Goal: Communication & Community: Answer question/provide support

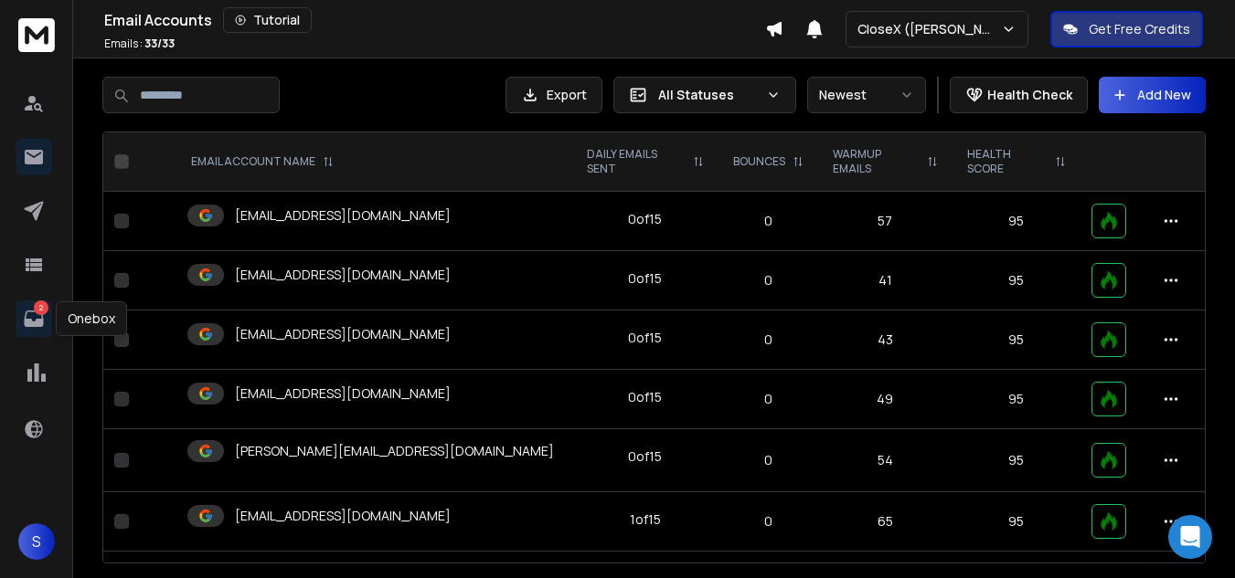
click at [38, 314] on p "2" at bounding box center [41, 308] width 15 height 15
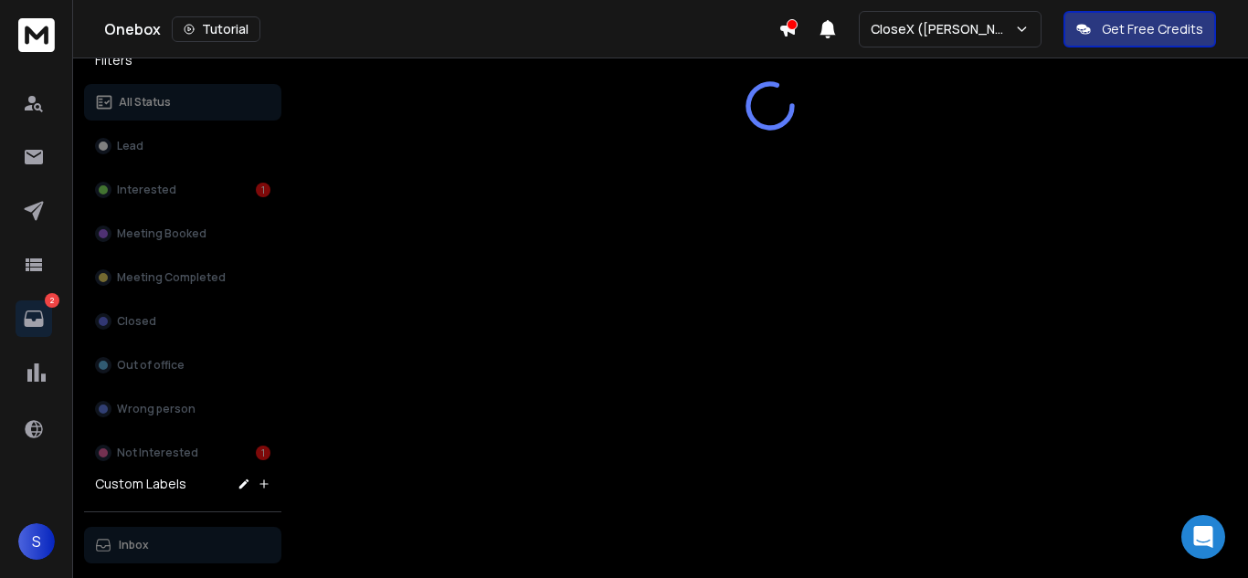
scroll to position [183, 0]
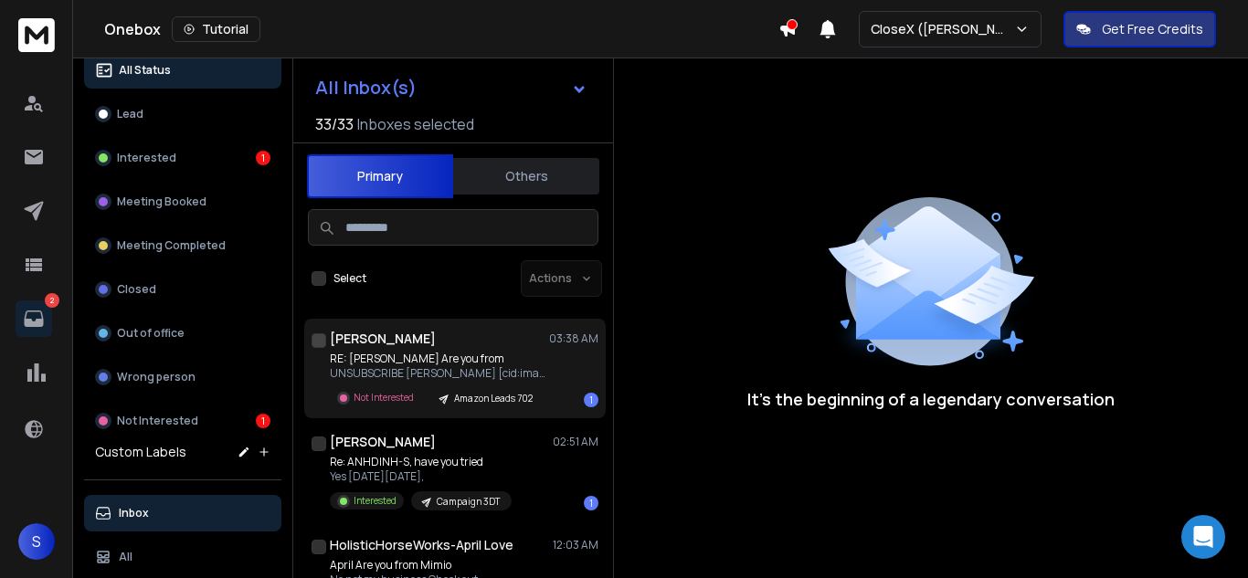
click at [539, 369] on p "UNSUBSCRIBE [PERSON_NAME] [cid:image001.png@01DC3C57.638BCD40]" at bounding box center [439, 373] width 219 height 15
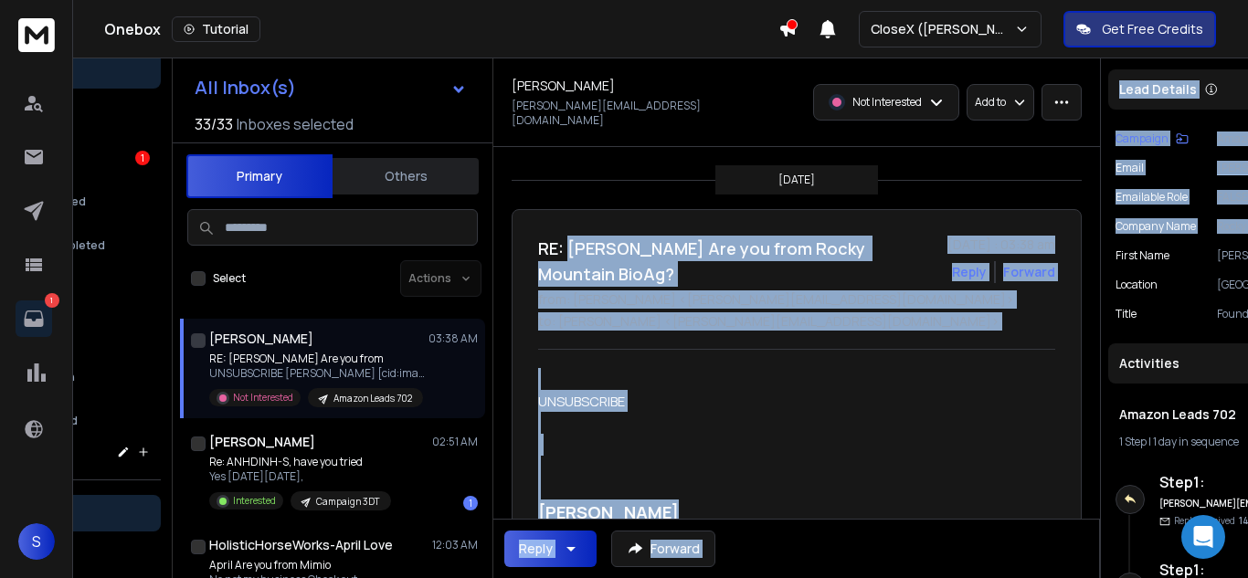
scroll to position [0, 219]
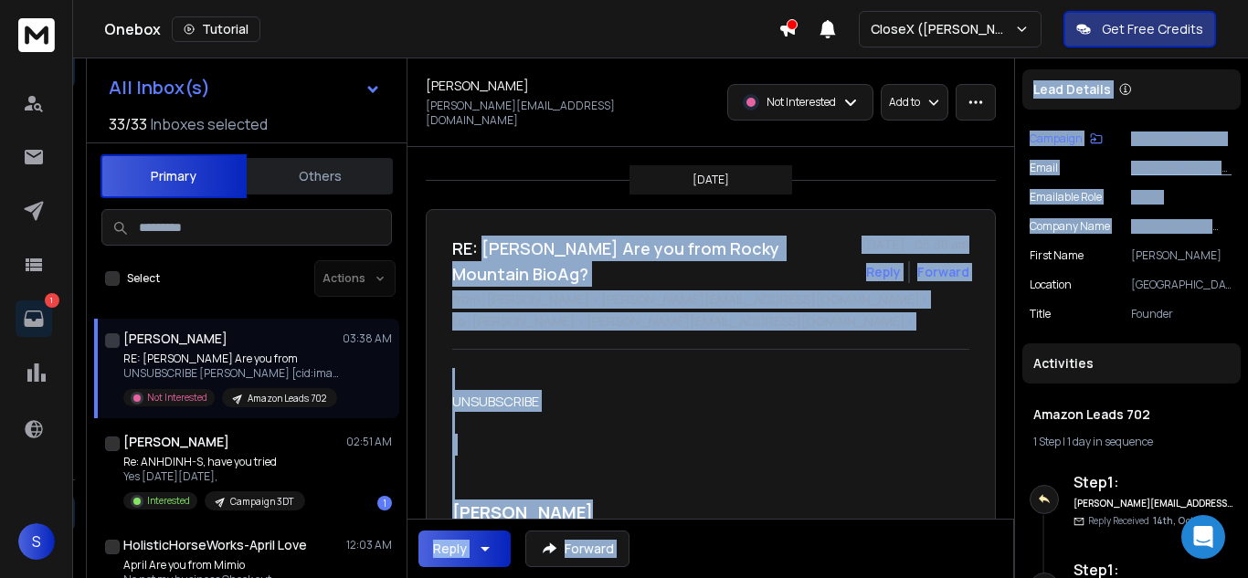
drag, startPoint x: 690, startPoint y: 234, endPoint x: 1267, endPoint y: 218, distance: 576.9
click at [1247, 218] on html "ReferralStack Unlock AI-powered affiliate growth Lifetime Deals available! Clai…" at bounding box center [624, 289] width 1248 height 578
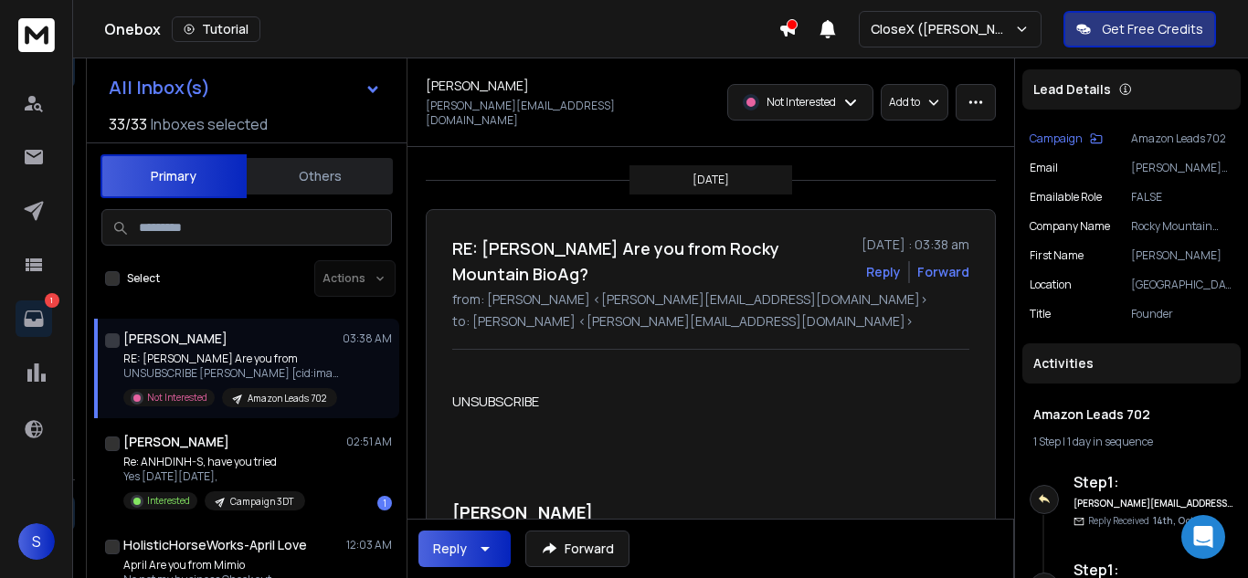
click at [1052, 130] on div "Campaign Amazon Leads 702 Email [PERSON_NAME][EMAIL_ADDRESS][DOMAIN_NAME] email…" at bounding box center [1132, 227] width 218 height 234
click at [1056, 133] on p "Campaign" at bounding box center [1056, 139] width 53 height 15
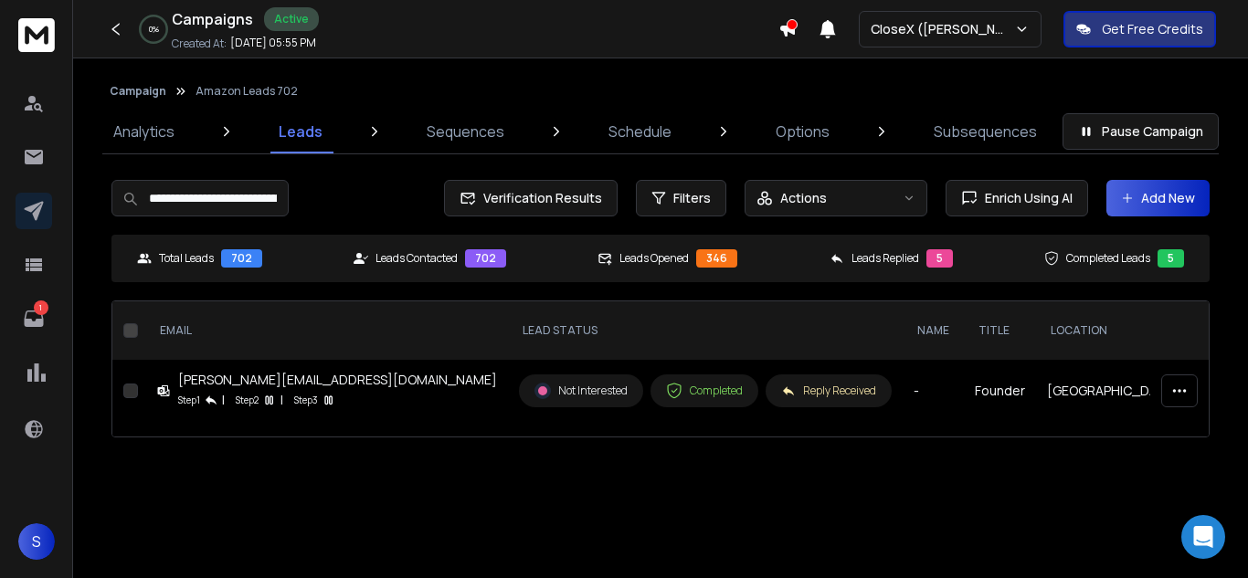
click at [903, 412] on td "-" at bounding box center [933, 391] width 61 height 62
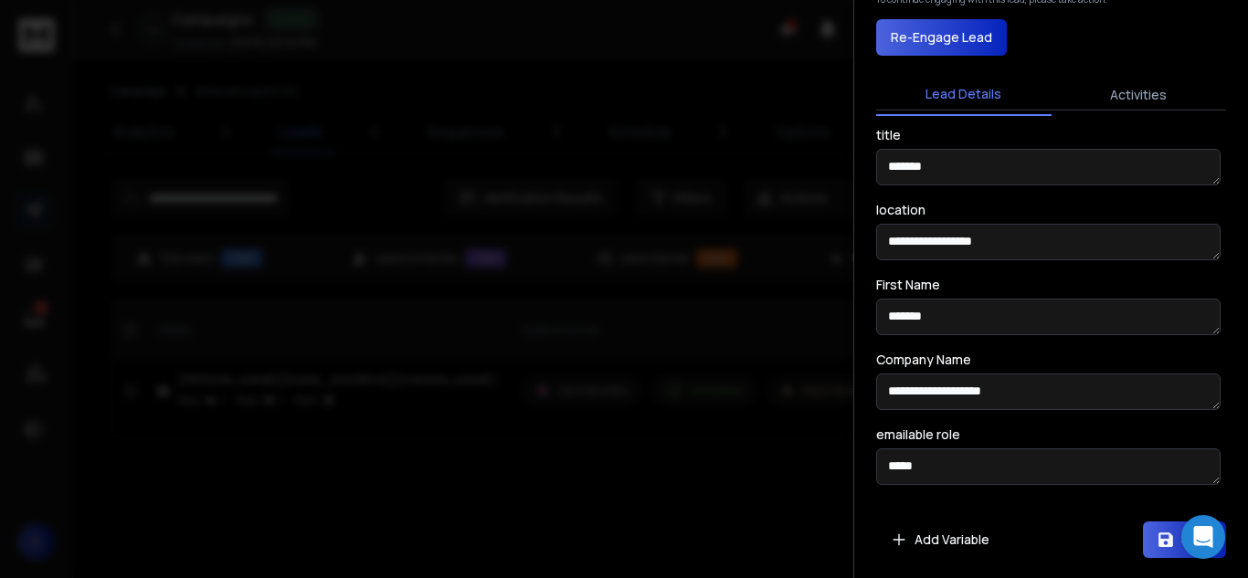
scroll to position [168, 0]
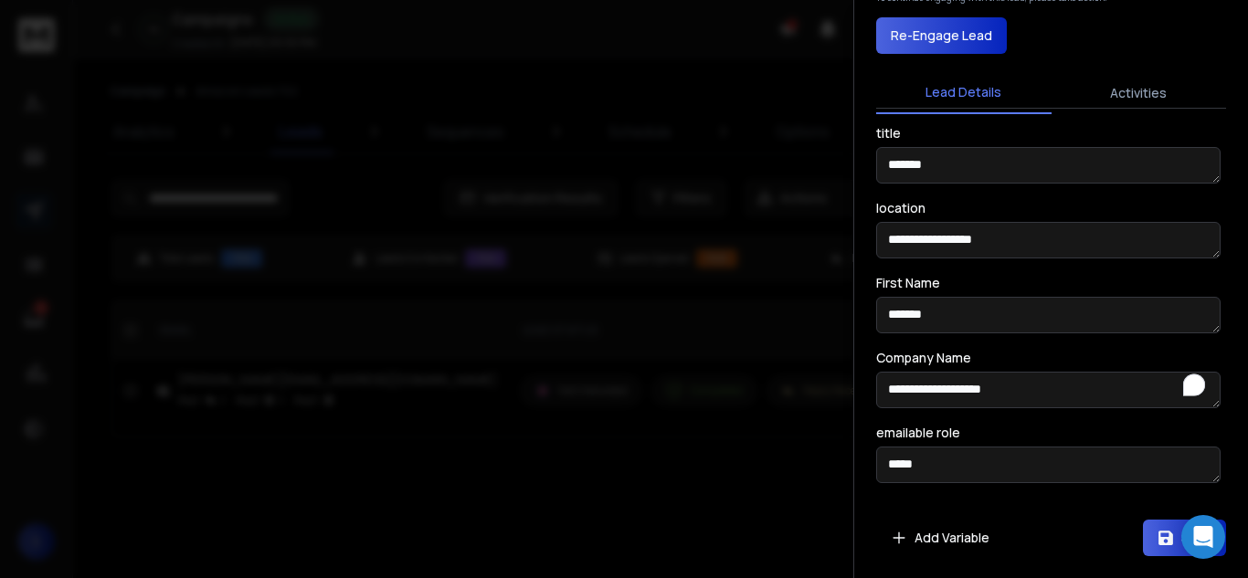
drag, startPoint x: 1067, startPoint y: 389, endPoint x: 872, endPoint y: 389, distance: 194.7
click at [872, 389] on div "**********" at bounding box center [1051, 289] width 395 height 578
click at [570, 375] on div at bounding box center [624, 289] width 1248 height 578
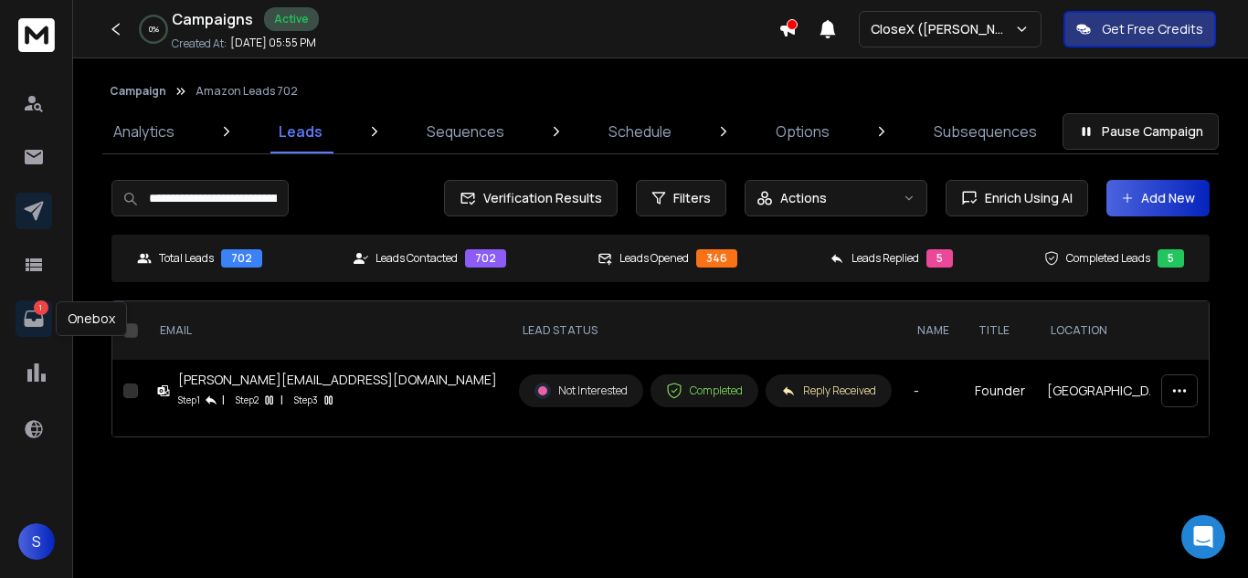
click at [39, 312] on p "1" at bounding box center [41, 308] width 15 height 15
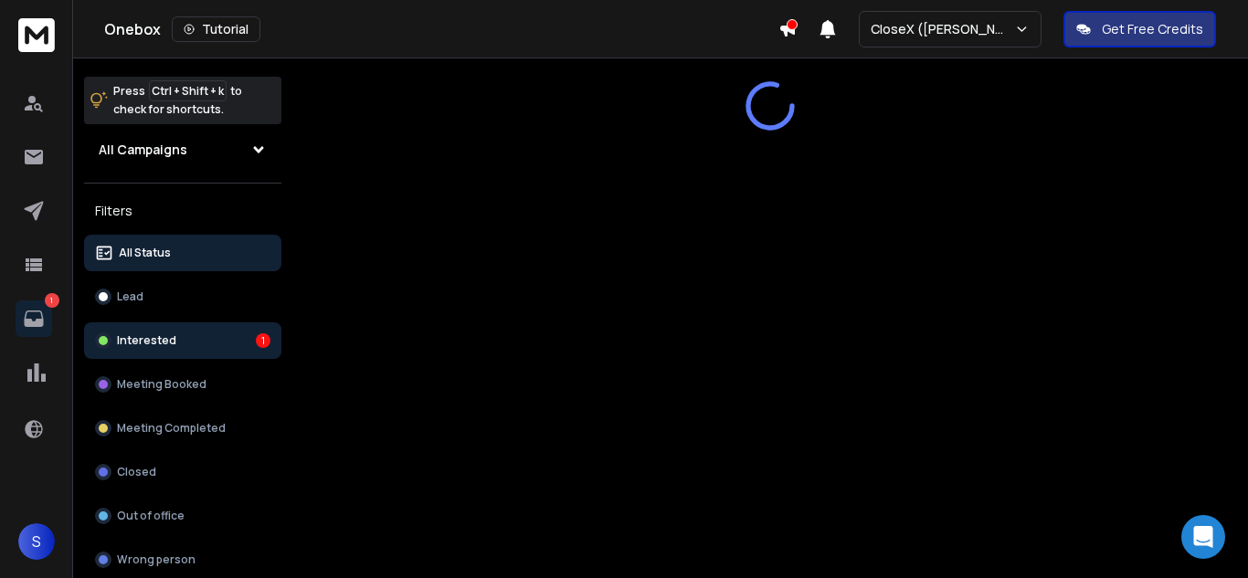
click at [165, 335] on div "All Status Lead Interested 1 Meeting Booked Meeting Completed Closed Out of off…" at bounding box center [182, 428] width 197 height 387
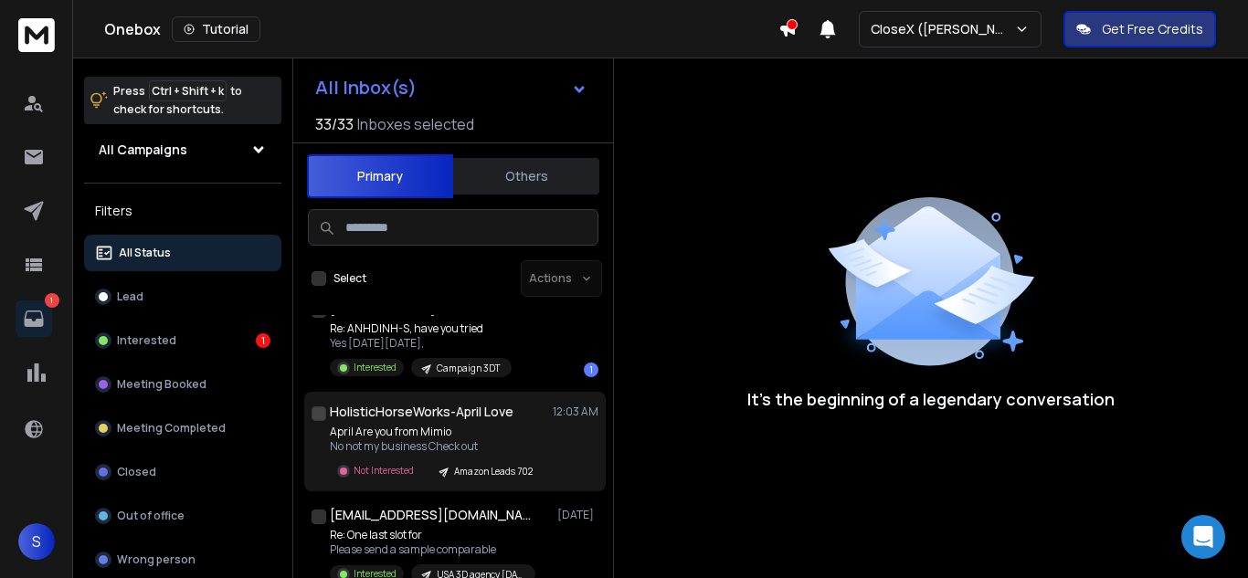
scroll to position [91, 0]
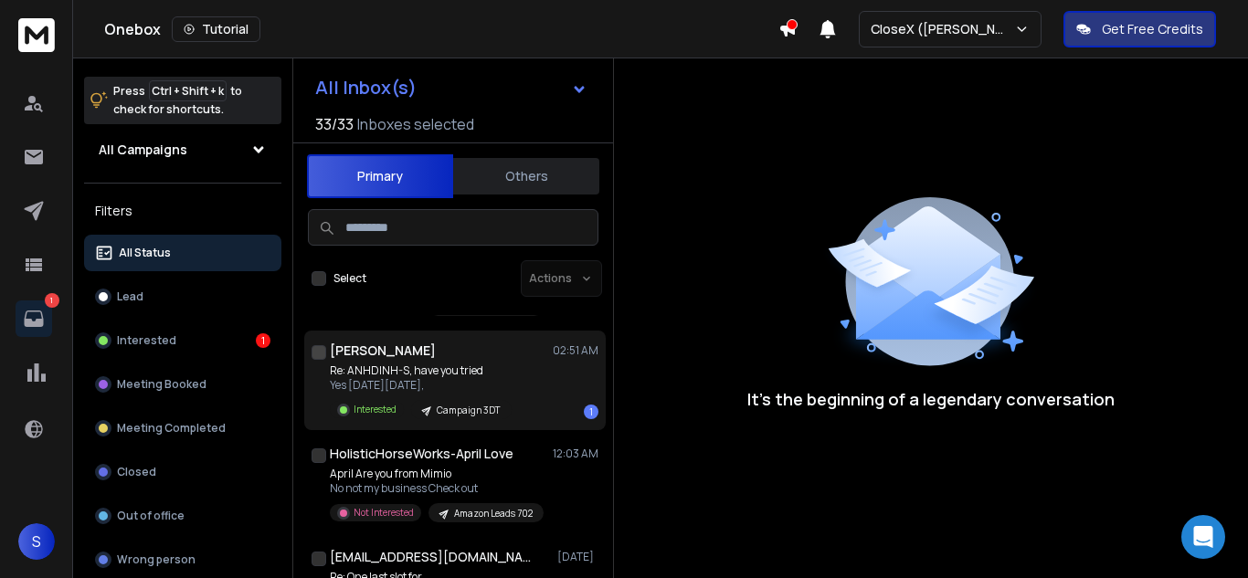
click at [496, 367] on p "Re: ANHDINH-S, have you tried" at bounding box center [421, 371] width 182 height 15
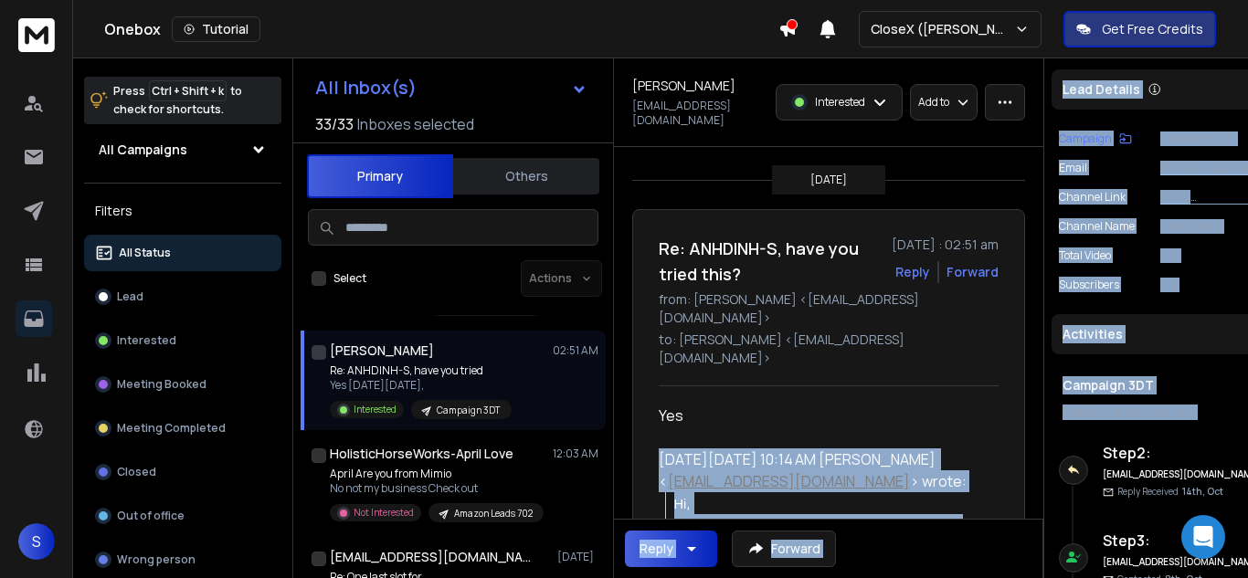
scroll to position [0, 88]
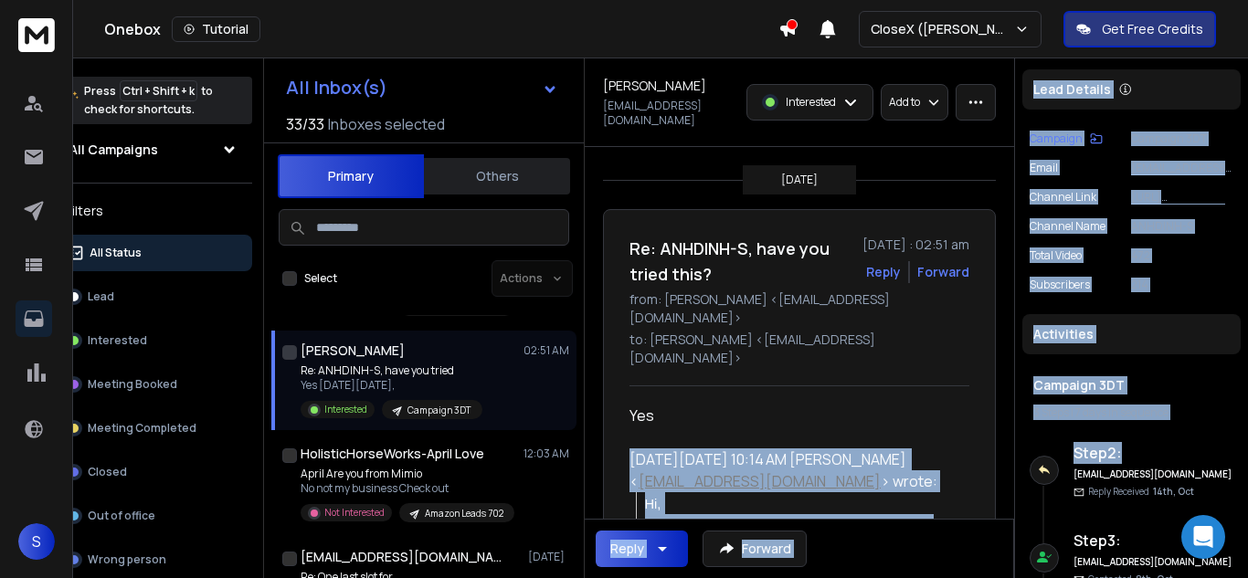
drag, startPoint x: 705, startPoint y: 404, endPoint x: 1260, endPoint y: 417, distance: 555.8
click at [1247, 417] on html "ReferralStack Unlock AI-powered affiliate growth Lifetime Deals available! Clai…" at bounding box center [624, 289] width 1248 height 578
click at [913, 449] on div "[DATE][DATE] 10:14 AM [PERSON_NAME] < [EMAIL_ADDRESS][DOMAIN_NAME] > wrote:" at bounding box center [792, 471] width 325 height 44
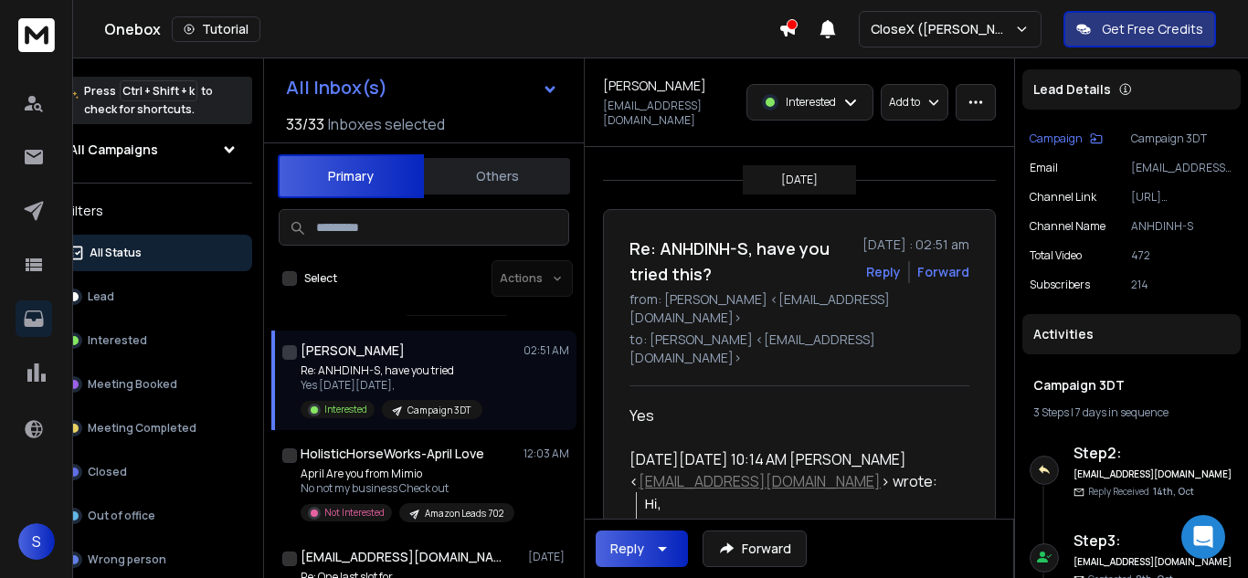
click at [1036, 133] on p "Campaign" at bounding box center [1056, 139] width 53 height 15
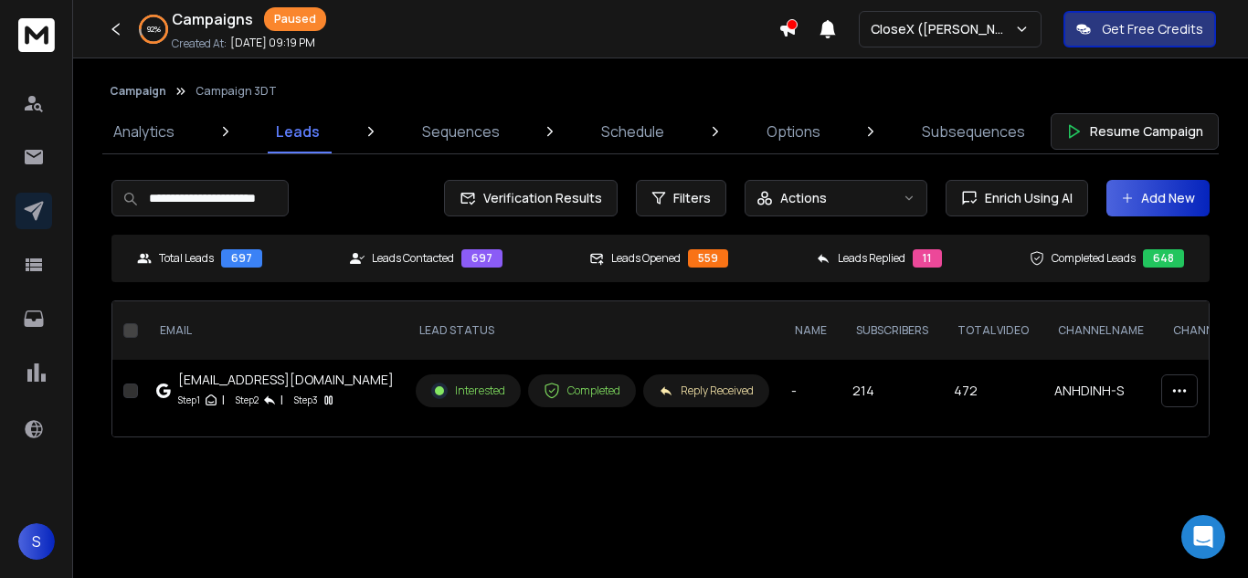
click at [780, 420] on td "-" at bounding box center [810, 391] width 61 height 62
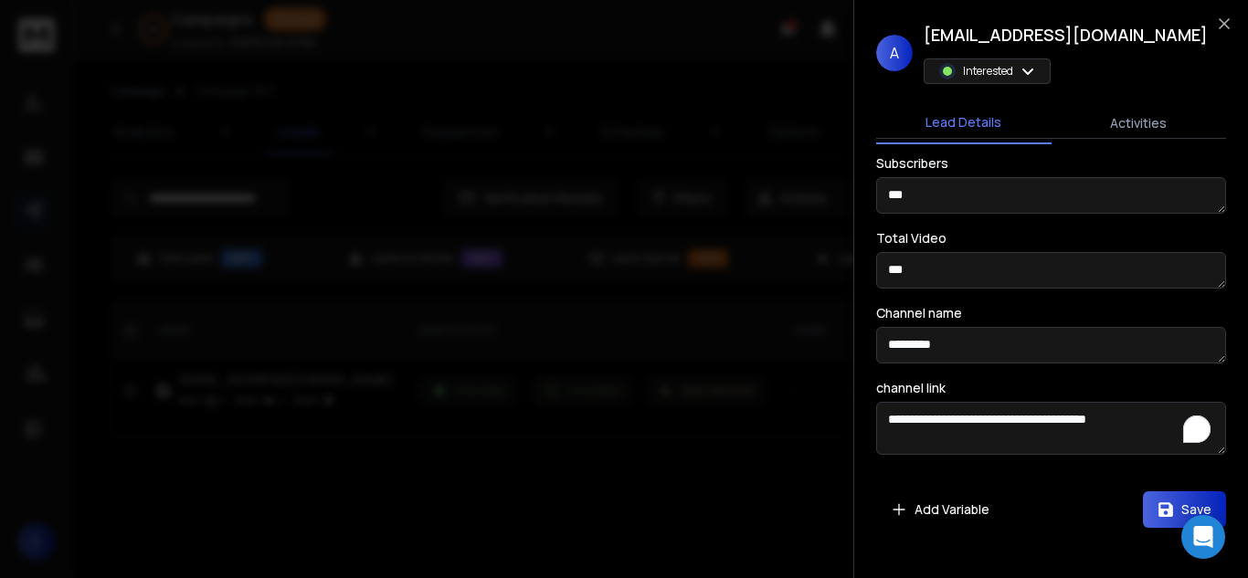
drag, startPoint x: 1199, startPoint y: 423, endPoint x: 884, endPoint y: 420, distance: 315.3
click at [884, 420] on textarea "**********" at bounding box center [1051, 428] width 350 height 53
drag, startPoint x: 423, startPoint y: 203, endPoint x: 397, endPoint y: 205, distance: 26.6
click at [423, 204] on div at bounding box center [624, 289] width 1248 height 578
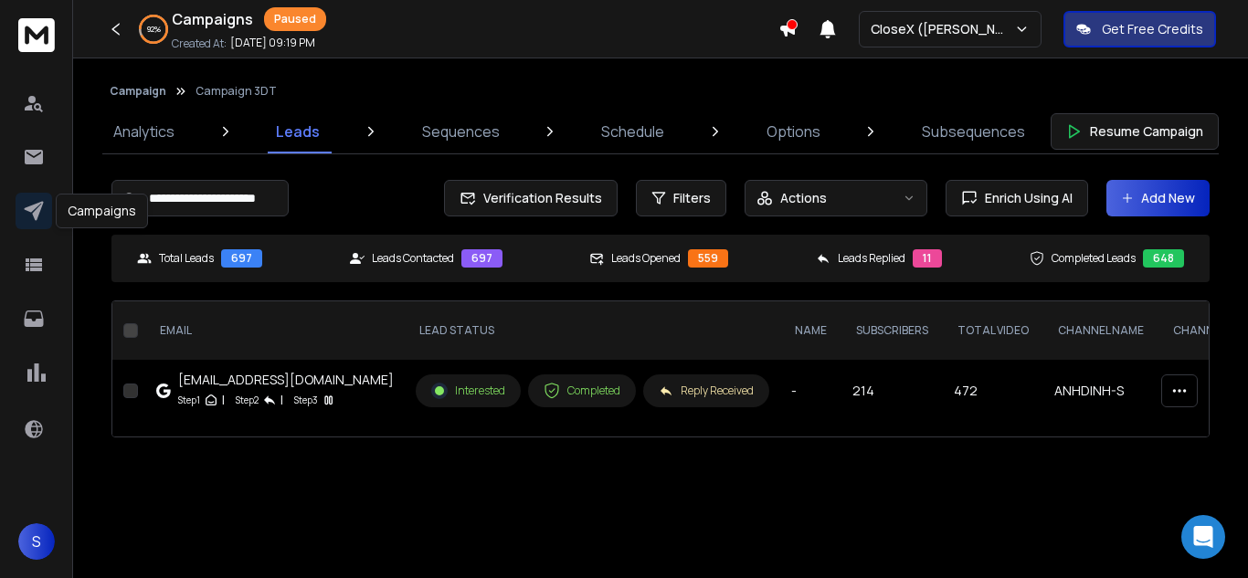
click at [40, 210] on icon at bounding box center [34, 211] width 22 height 22
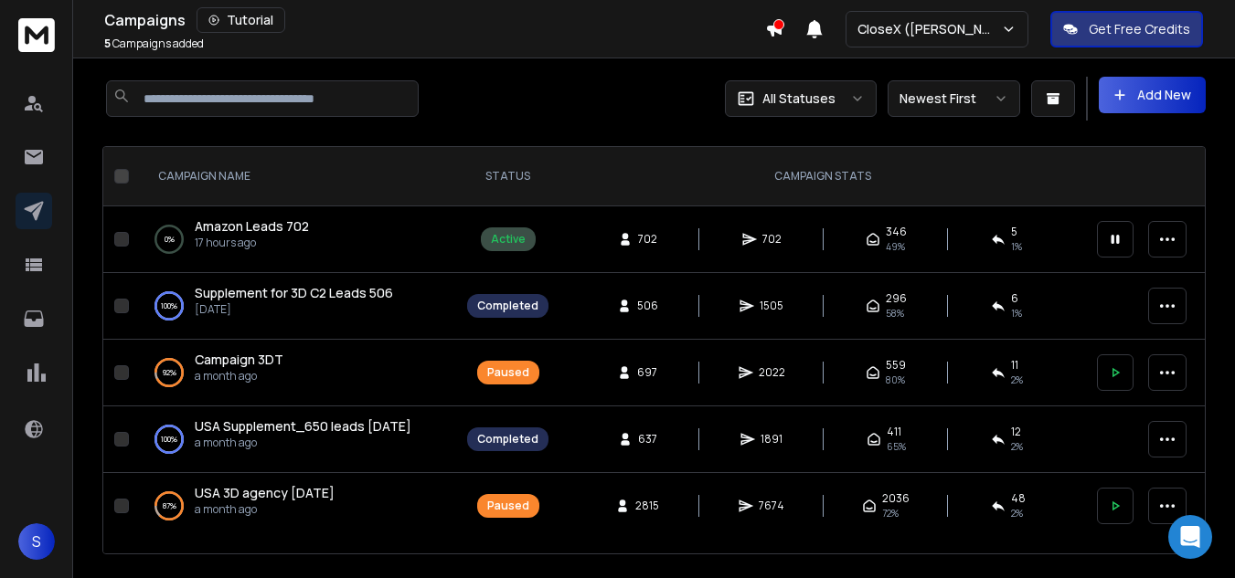
click at [358, 363] on div "92 % Campaign 3DT a month ago" at bounding box center [295, 373] width 283 height 44
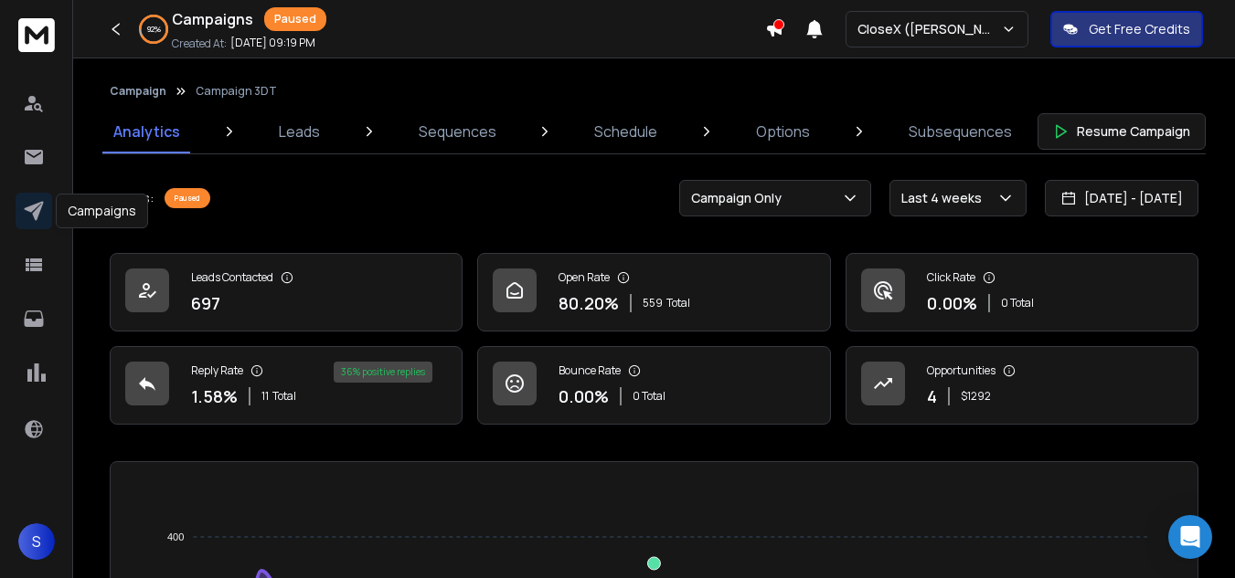
click at [26, 206] on icon at bounding box center [34, 211] width 22 height 22
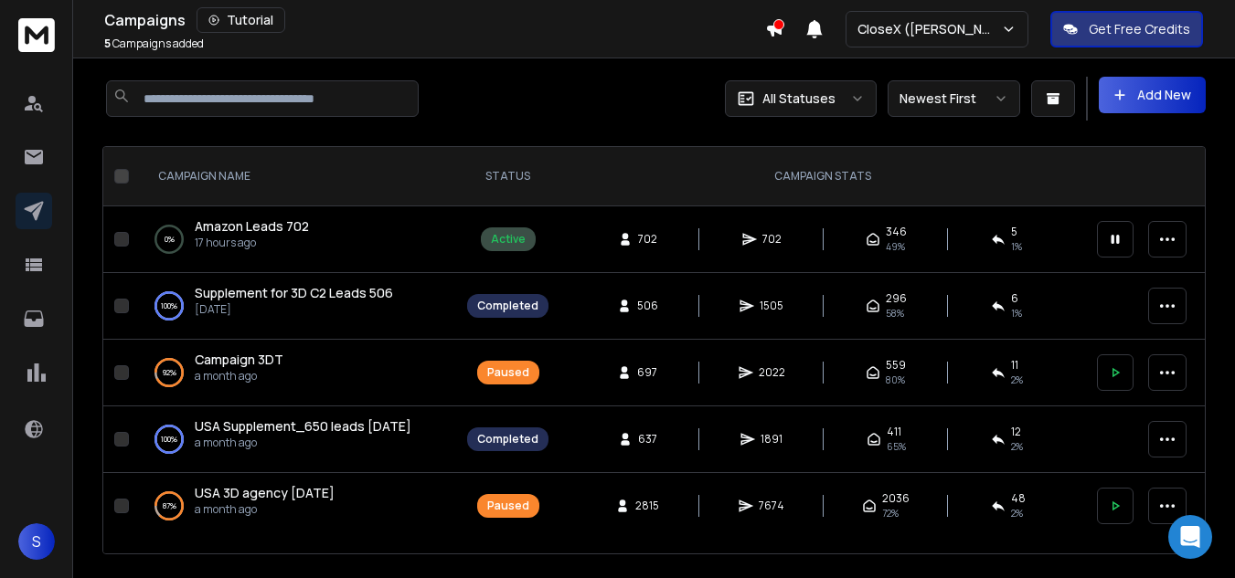
click at [327, 251] on div "0 % Amazon Leads 702 17 hours ago" at bounding box center [295, 240] width 283 height 44
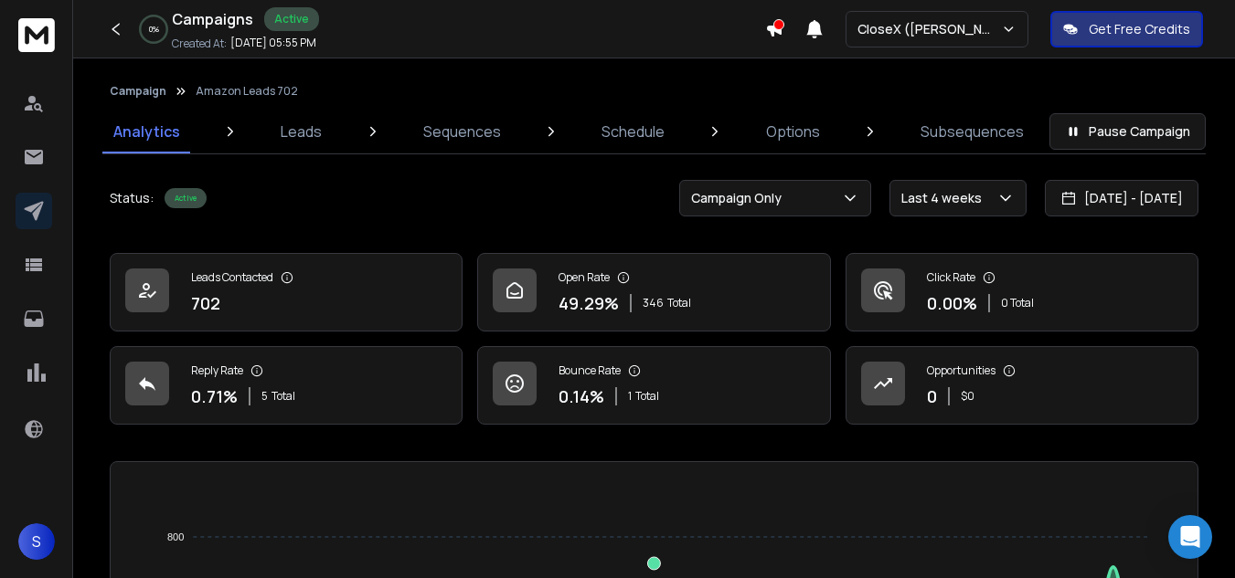
click at [353, 387] on link "Reply Rate 0.71 % 5 Total" at bounding box center [286, 385] width 353 height 79
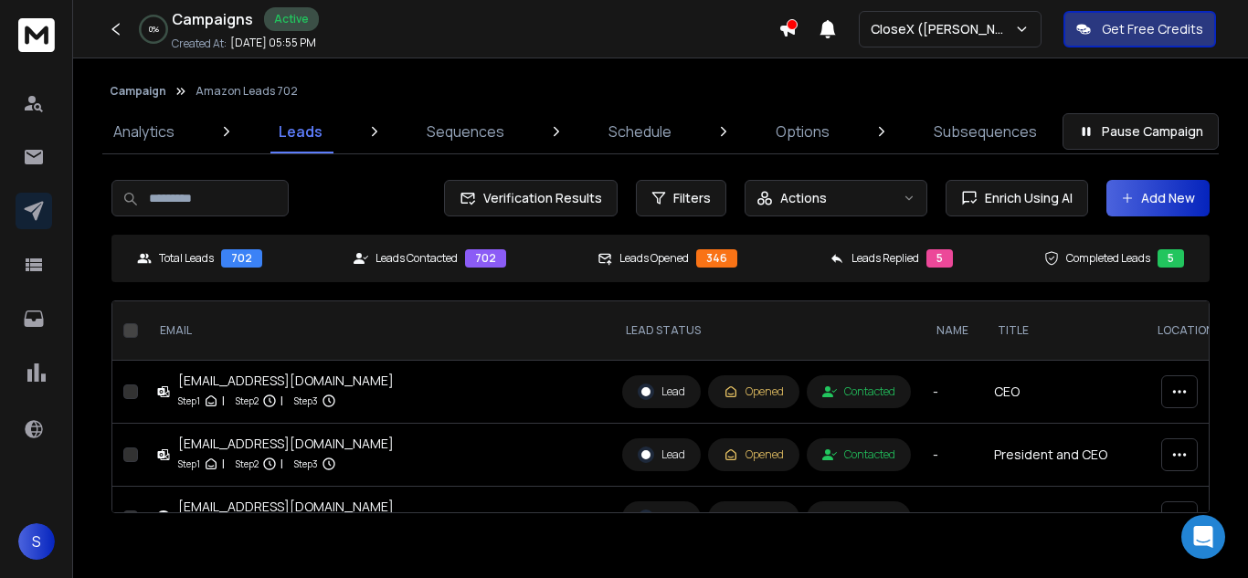
click at [922, 403] on td "-" at bounding box center [952, 392] width 61 height 63
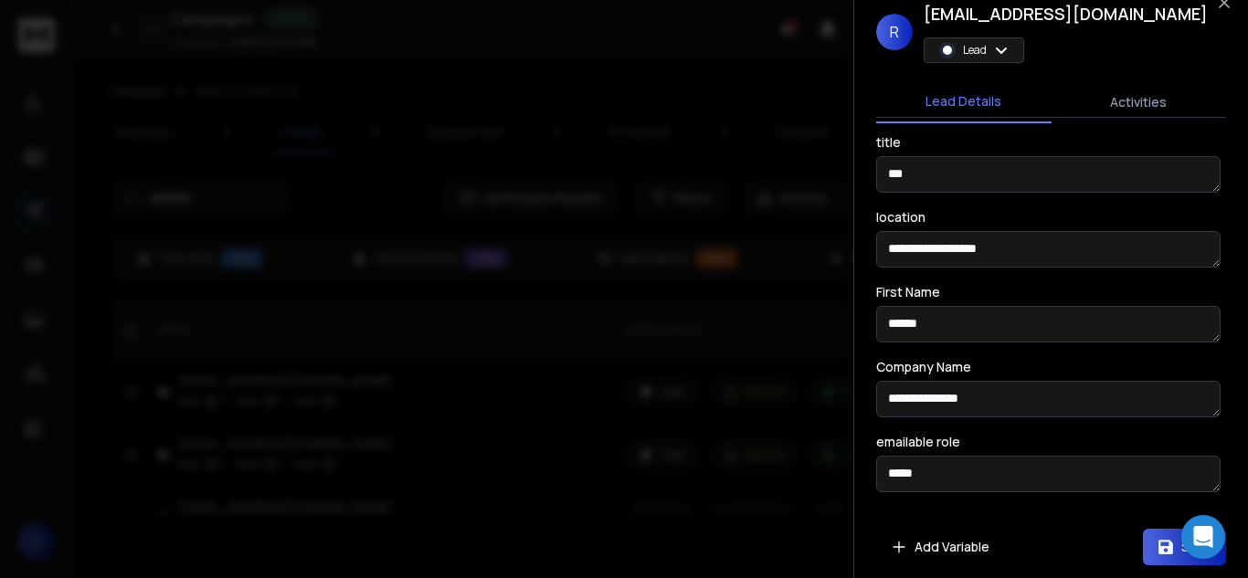
scroll to position [30, 0]
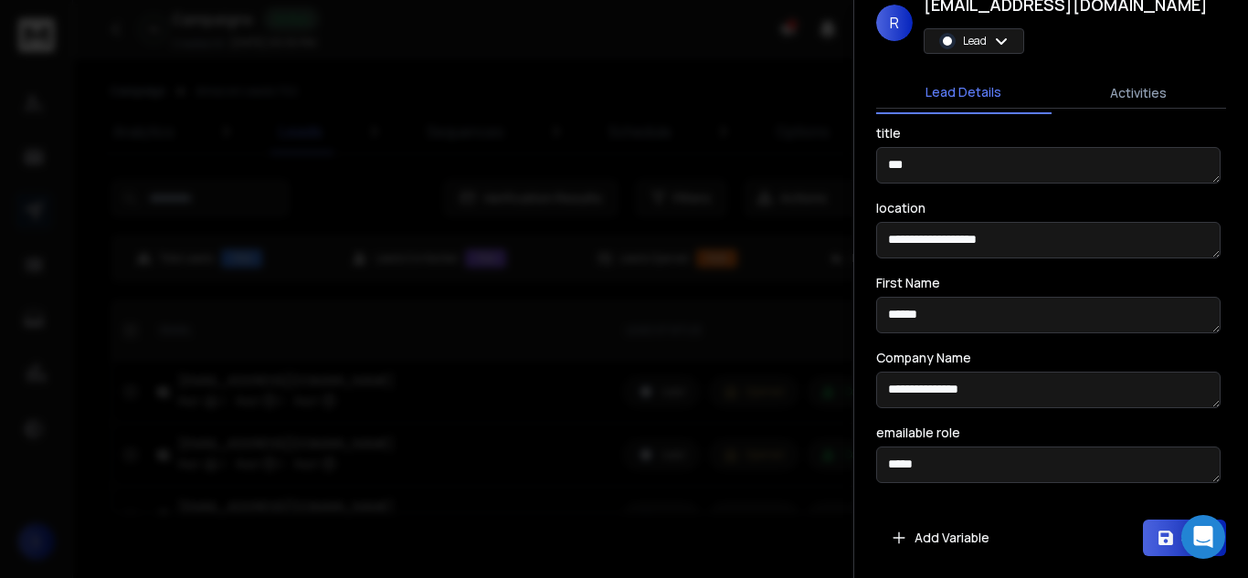
click at [783, 438] on div at bounding box center [624, 289] width 1248 height 578
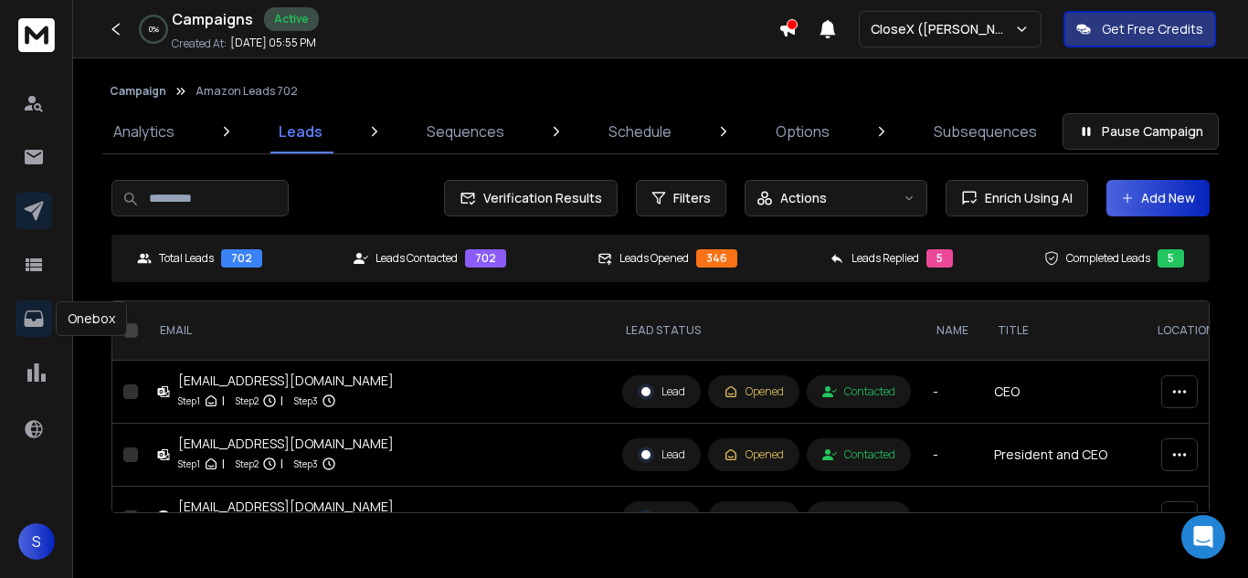
click at [38, 313] on icon at bounding box center [34, 319] width 22 height 22
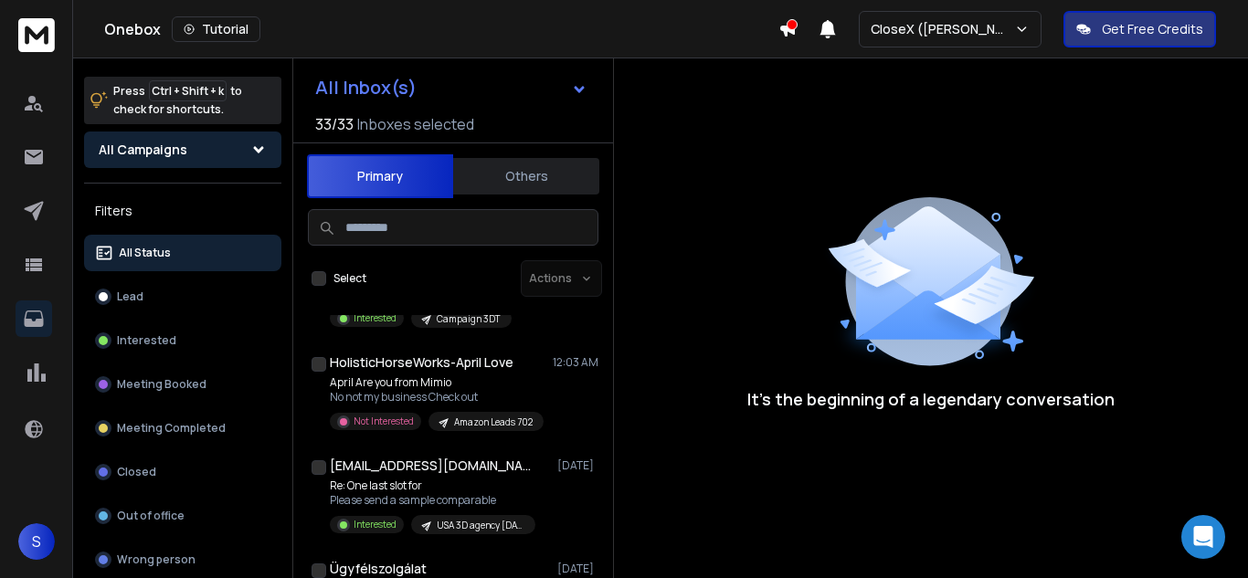
click at [220, 152] on button "All Campaigns" at bounding box center [182, 150] width 197 height 37
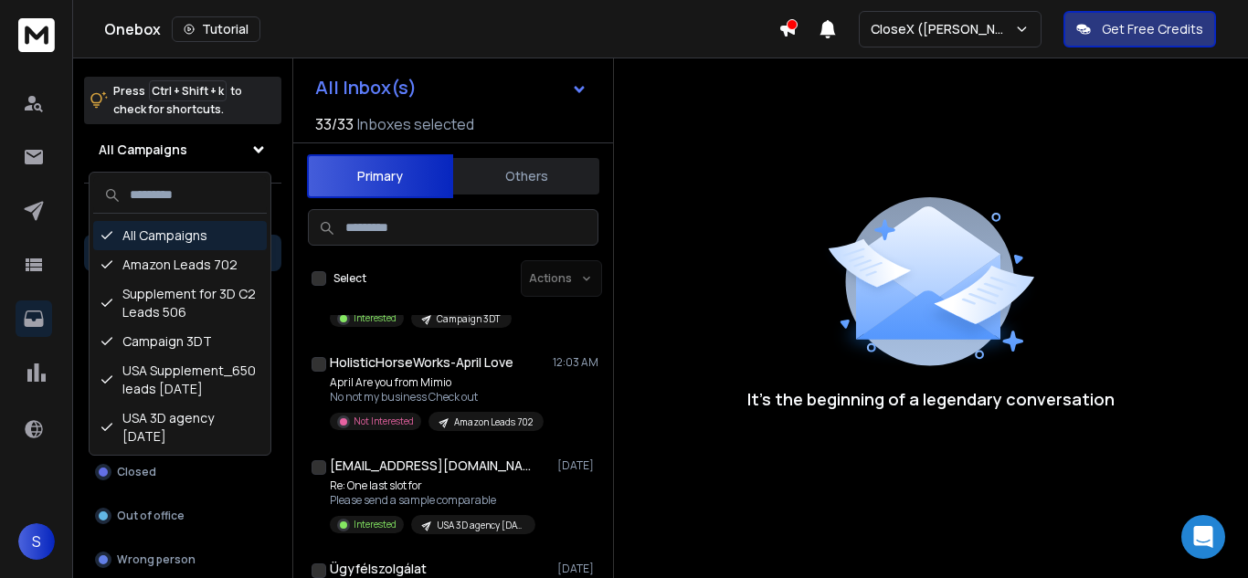
click at [186, 229] on div "All Campaigns" at bounding box center [180, 235] width 174 height 29
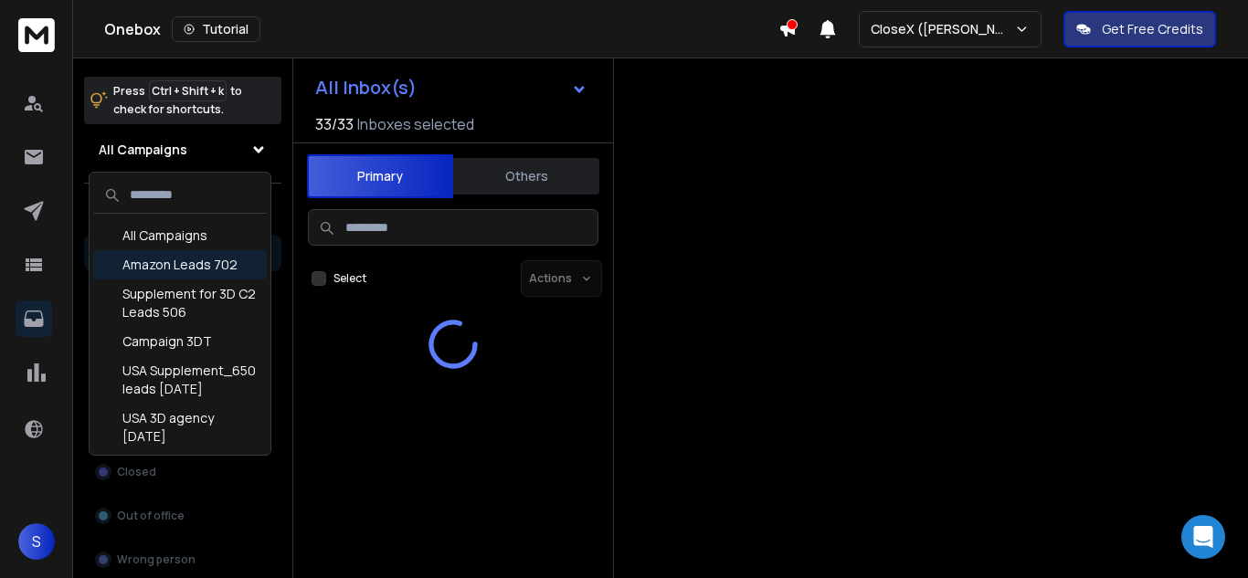
click at [174, 266] on div "Amazon Leads 702" at bounding box center [180, 264] width 174 height 29
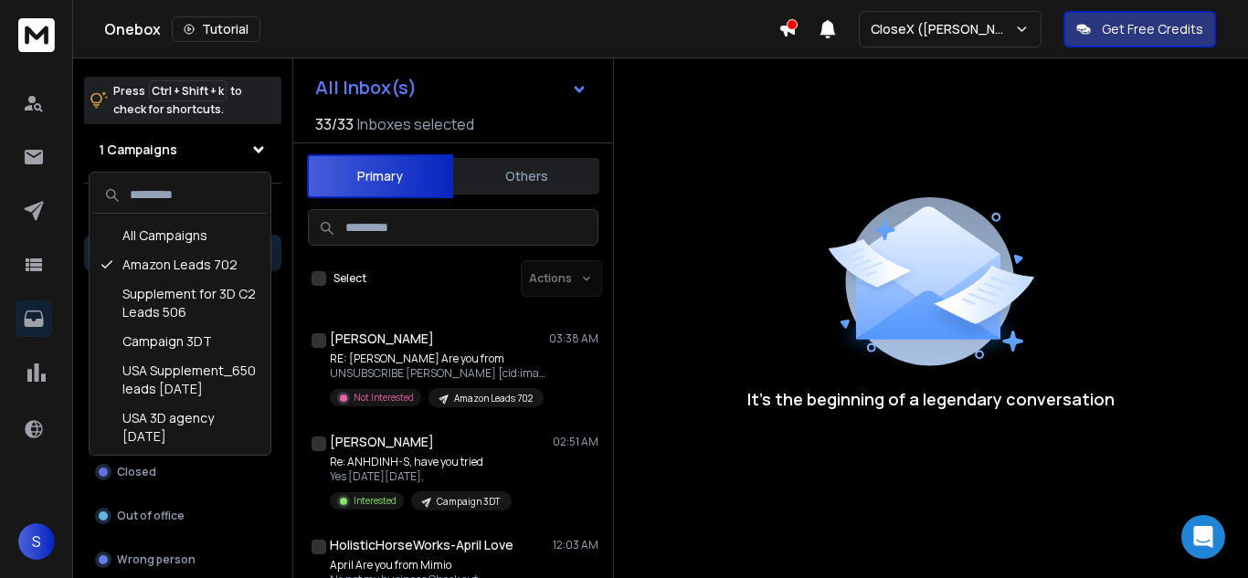
click at [819, 472] on div "It’s the beginning of a legendary conversation" at bounding box center [931, 304] width 634 height 492
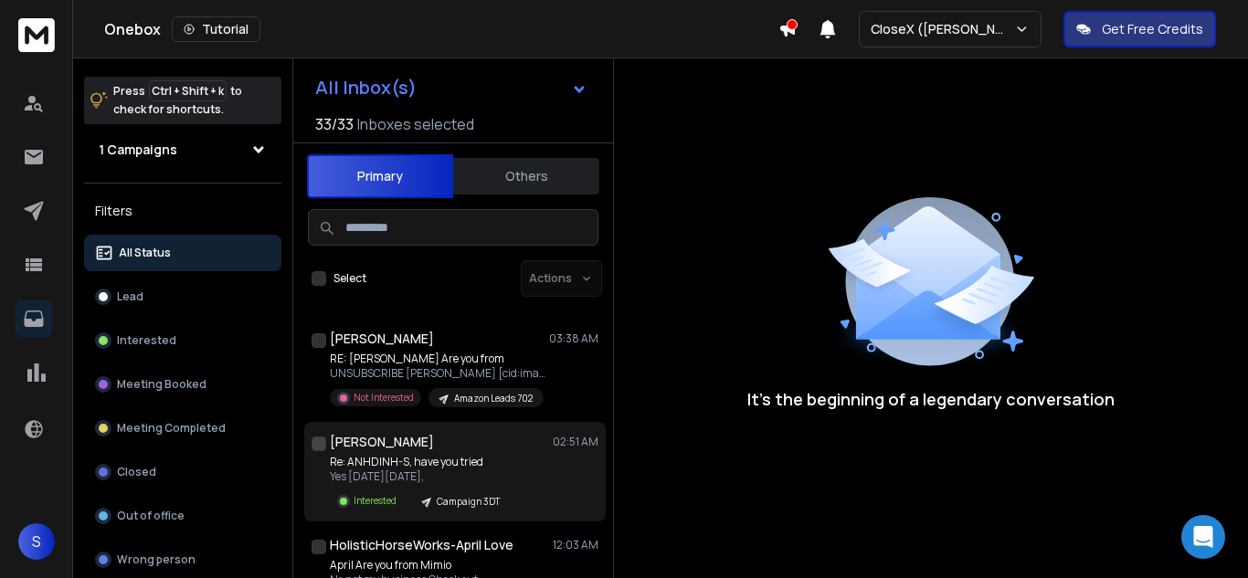
click at [469, 452] on div "[PERSON_NAME] 02:51 AM Re: ANHDINH-S, have you tried Yes [DATE][DATE], Interest…" at bounding box center [464, 472] width 269 height 78
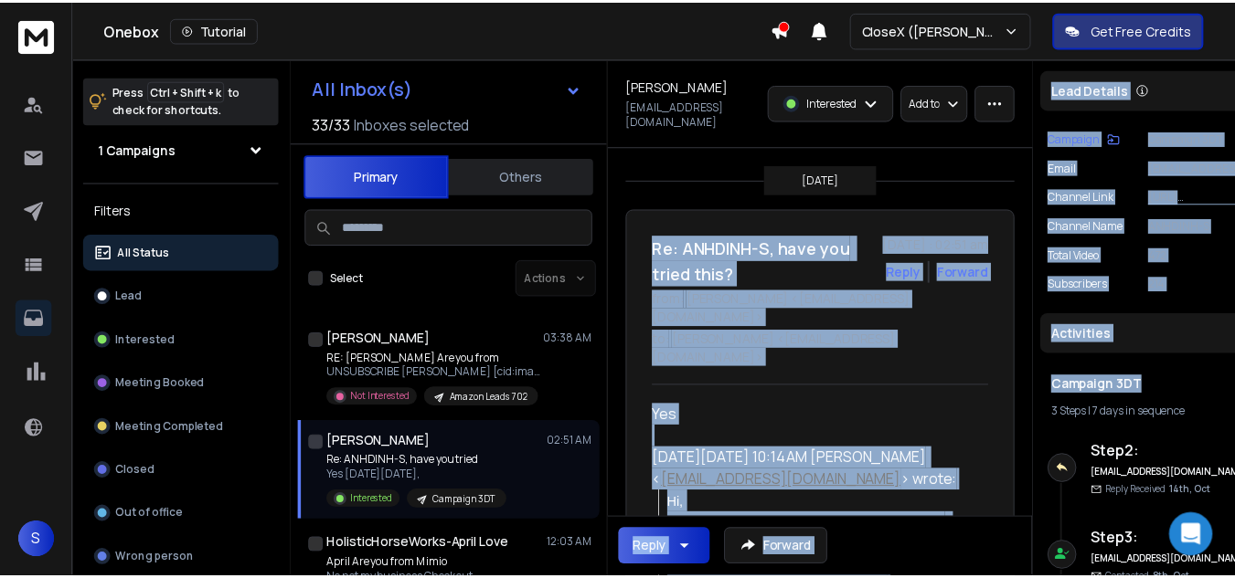
scroll to position [0, 88]
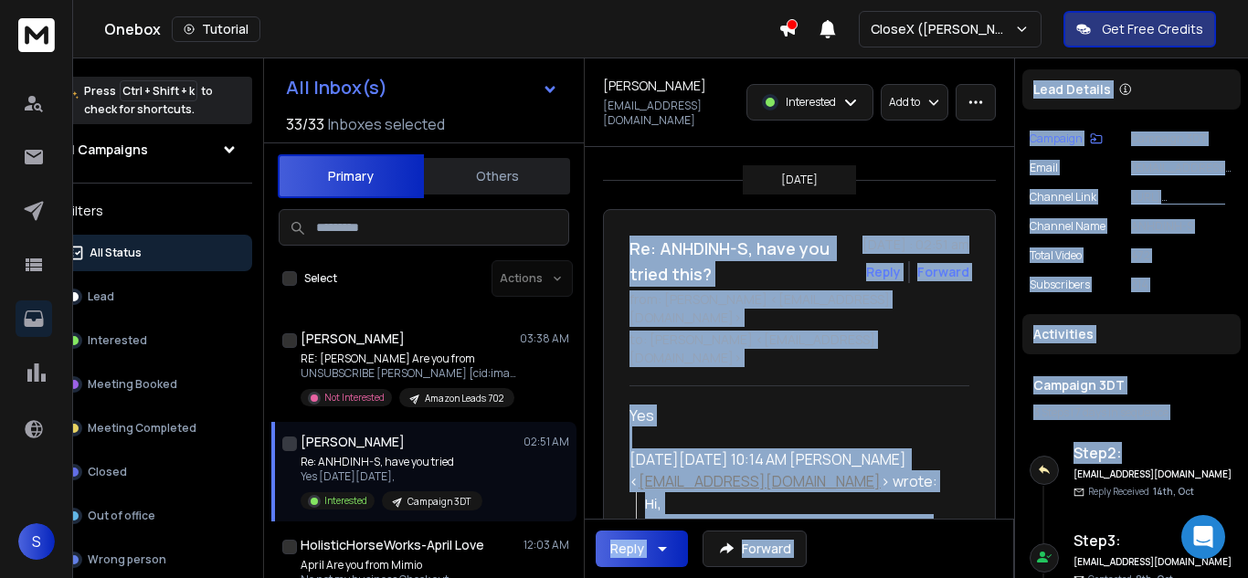
drag, startPoint x: 663, startPoint y: 228, endPoint x: 1370, endPoint y: 361, distance: 718.9
click at [1247, 361] on html "ReferralStack Unlock AI-powered affiliate growth Lifetime Deals available! Clai…" at bounding box center [624, 289] width 1248 height 578
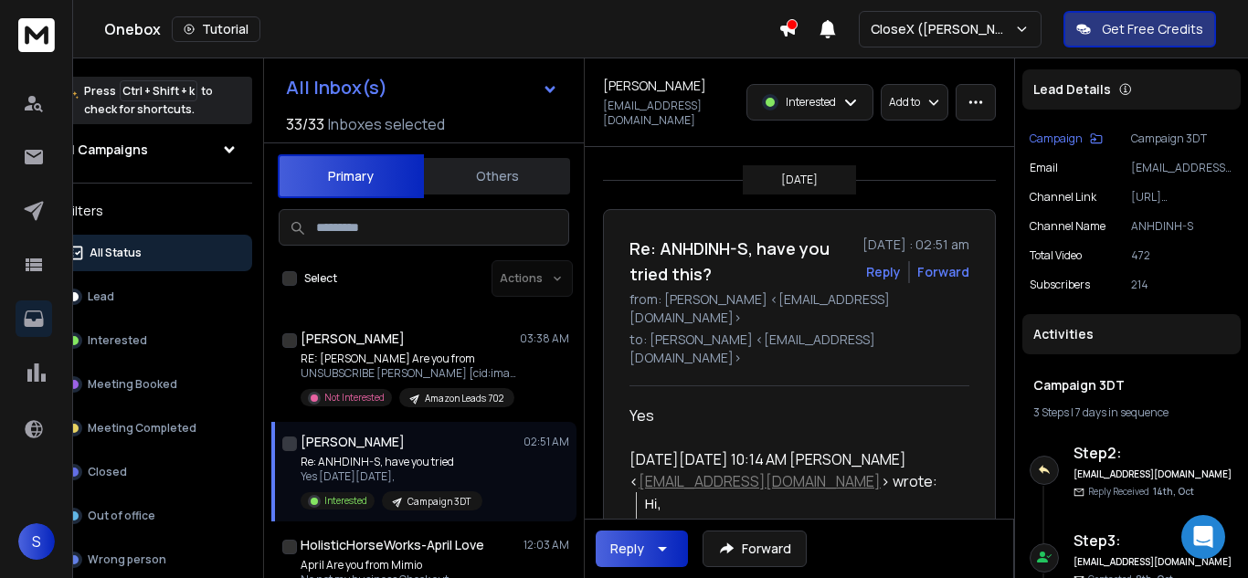
click at [1044, 136] on p "Campaign" at bounding box center [1056, 139] width 53 height 15
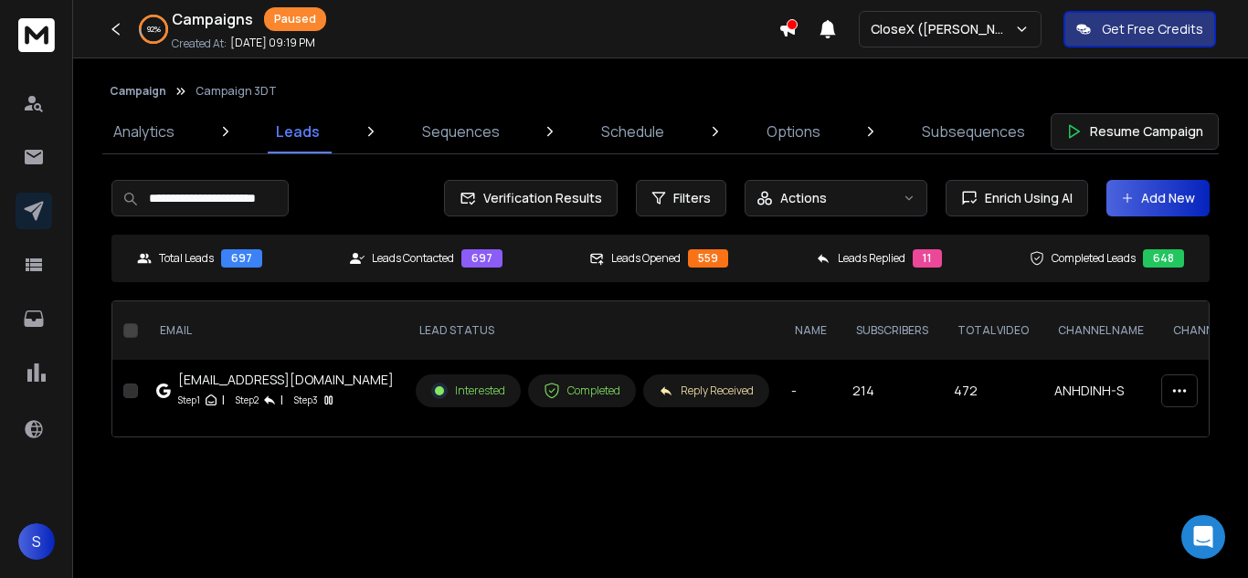
click at [842, 422] on td "214" at bounding box center [892, 391] width 101 height 62
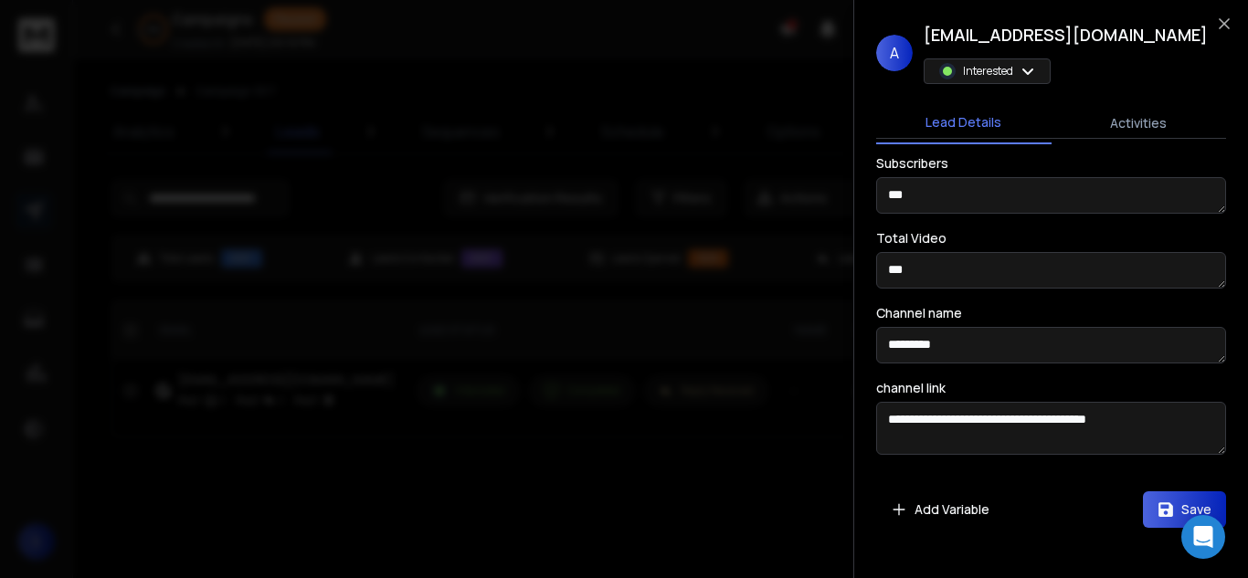
click at [617, 416] on div at bounding box center [624, 289] width 1248 height 578
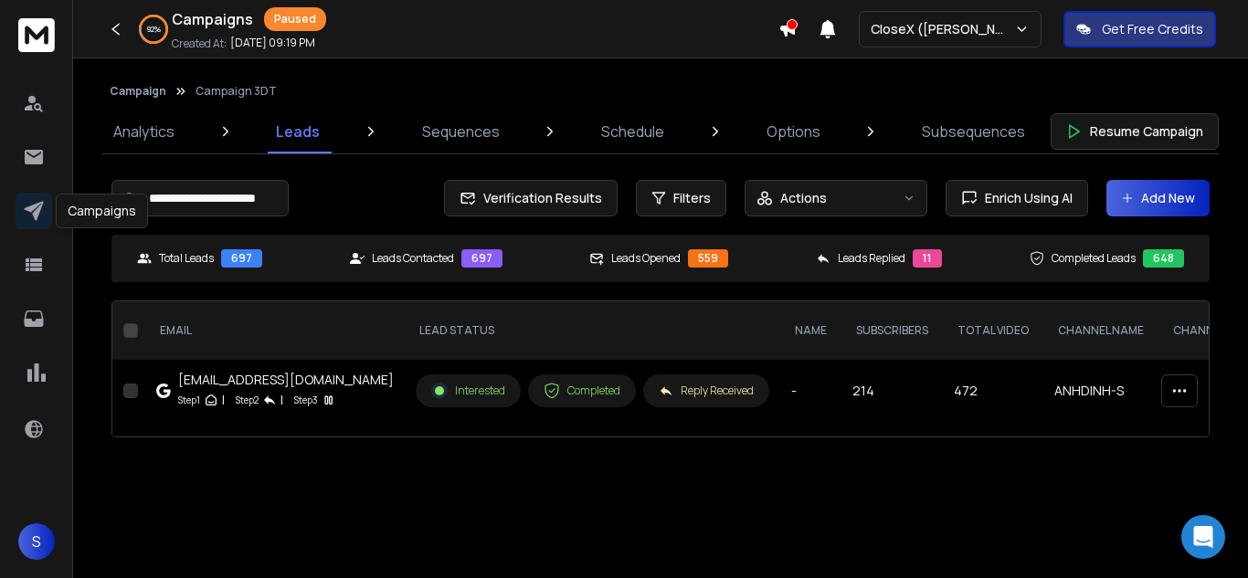
click at [34, 207] on icon at bounding box center [33, 211] width 19 height 19
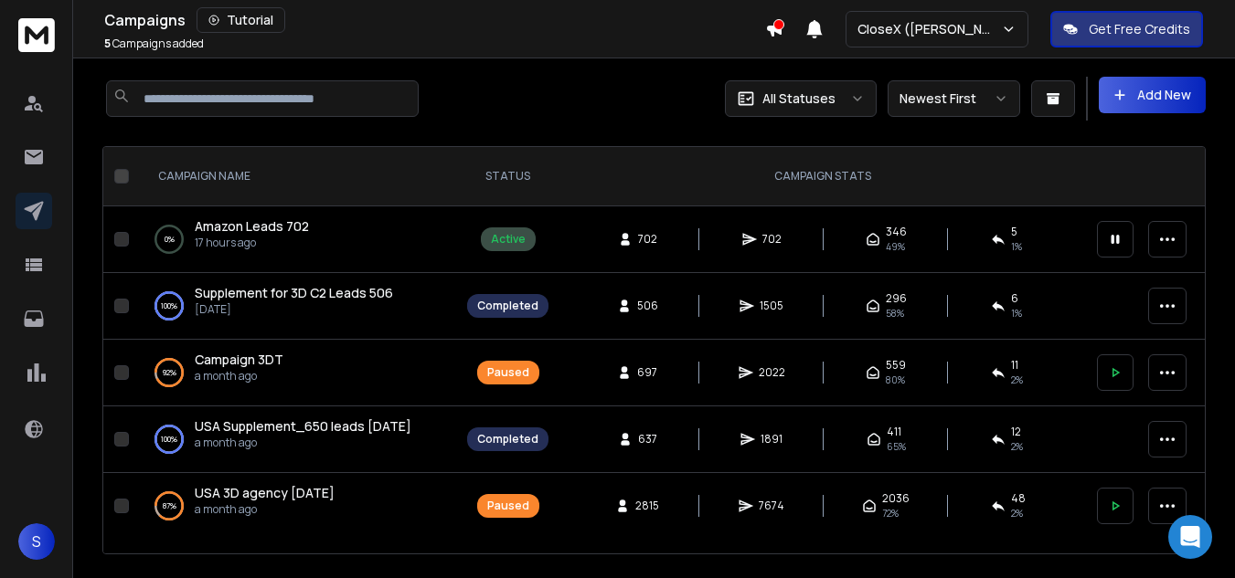
click at [440, 239] on td "0 % Amazon Leads 702 17 hours ago" at bounding box center [296, 240] width 320 height 67
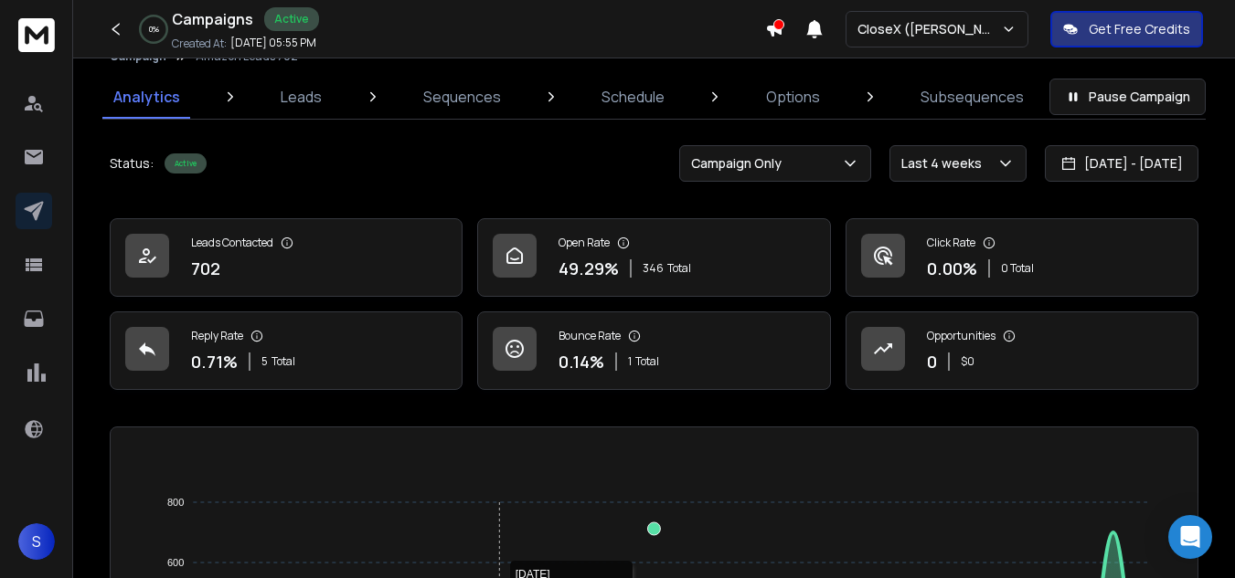
scroll to position [33, 0]
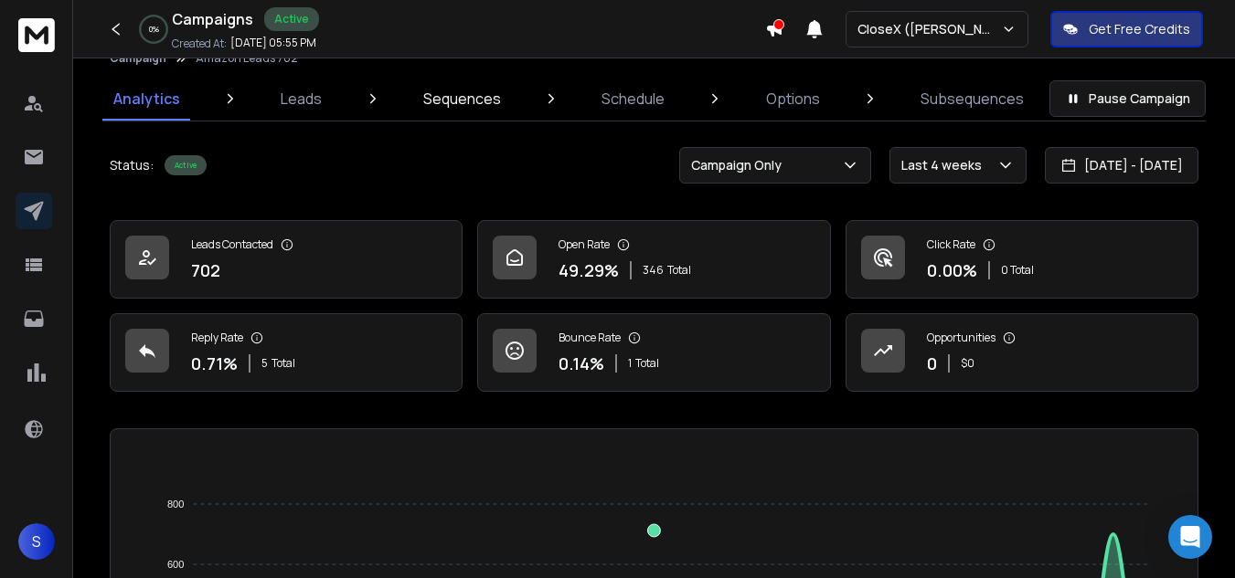
click at [466, 99] on p "Sequences" at bounding box center [462, 99] width 78 height 22
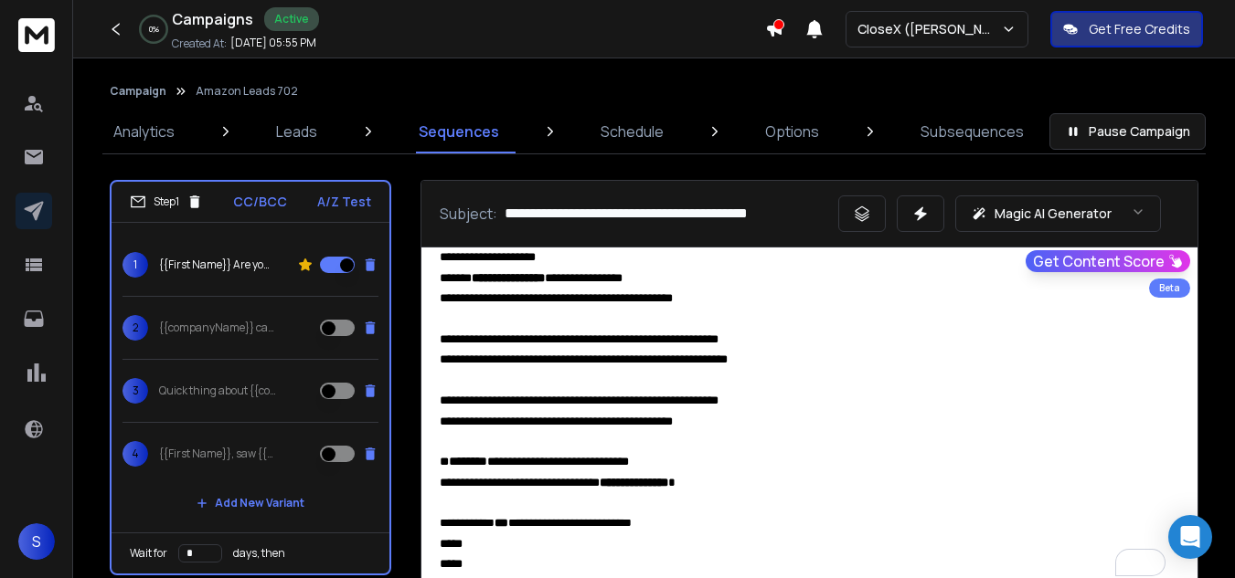
scroll to position [58, 0]
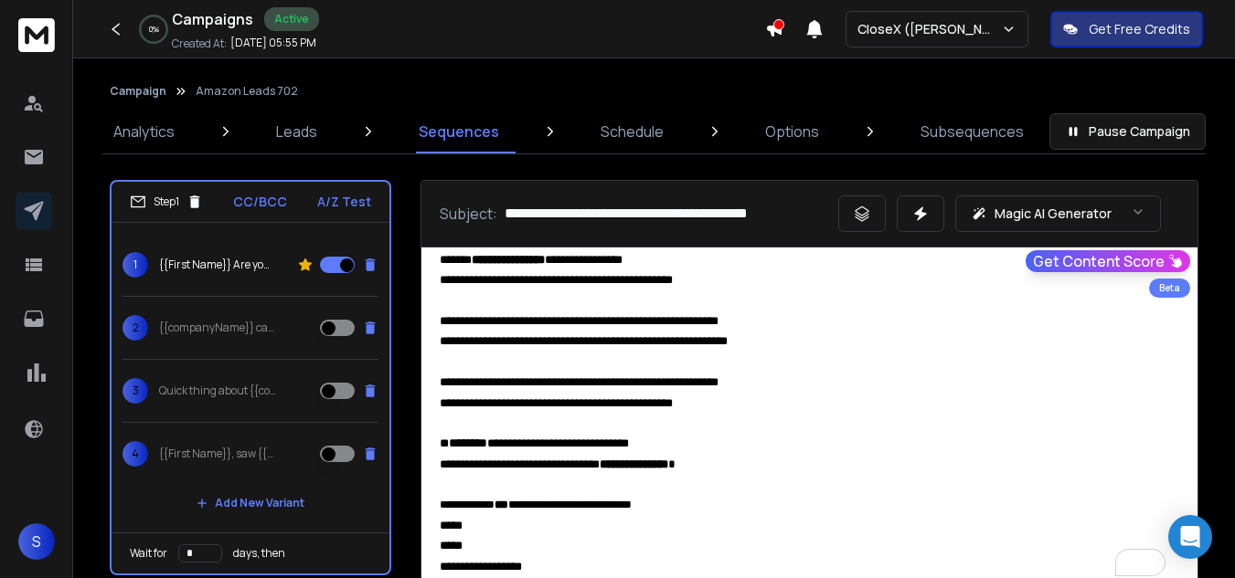
click at [331, 329] on button "button" at bounding box center [337, 328] width 35 height 16
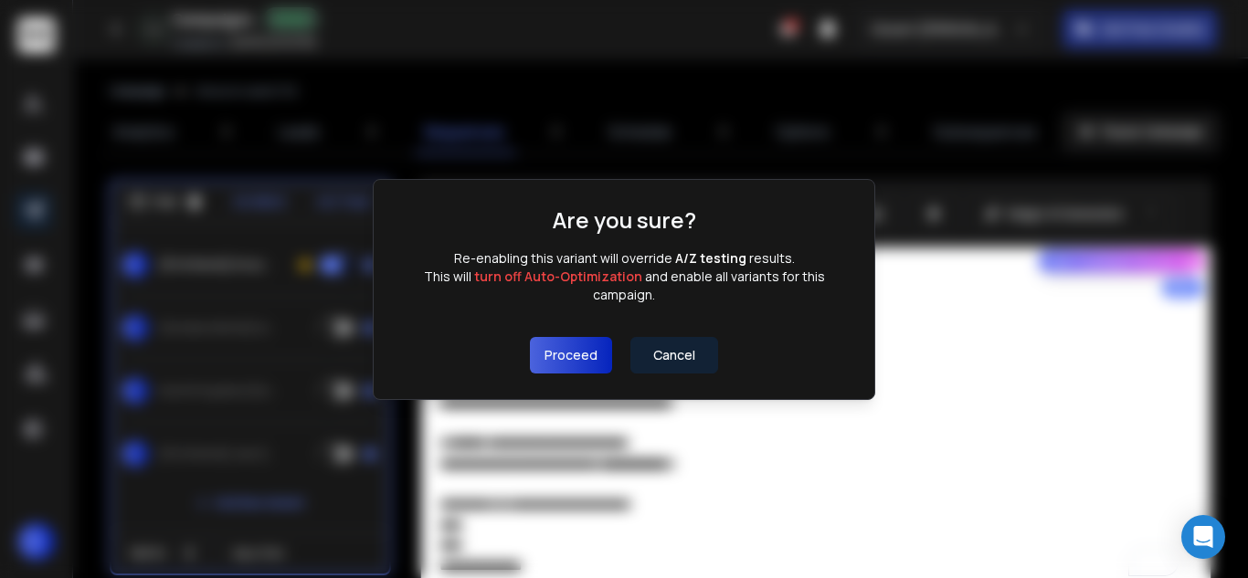
click at [560, 356] on button "Proceed" at bounding box center [571, 355] width 82 height 37
type input "**********"
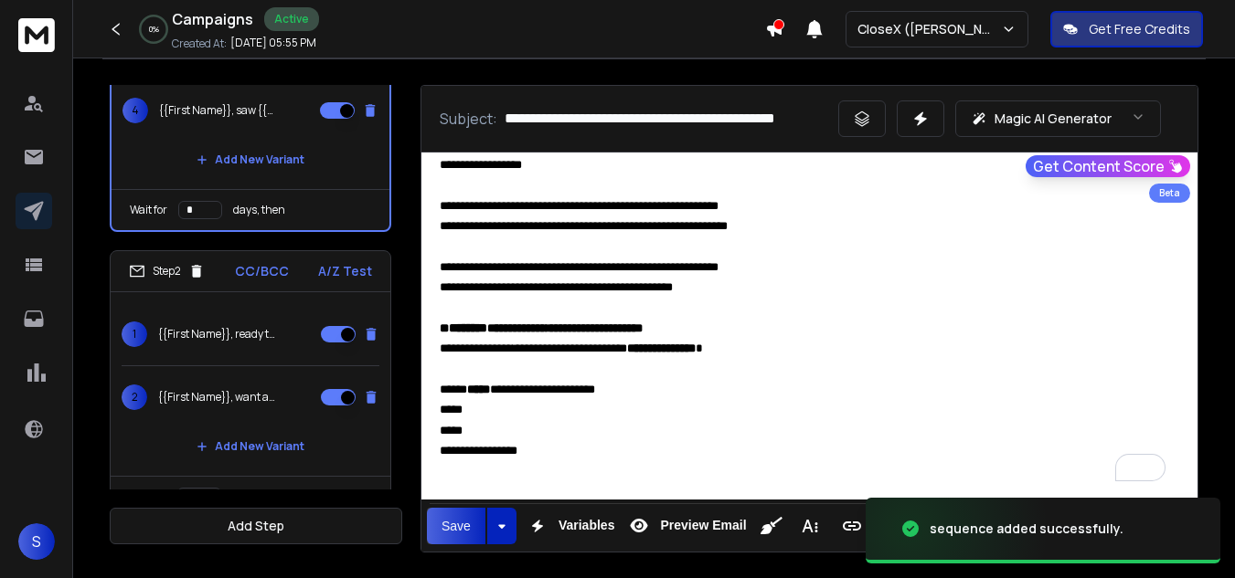
scroll to position [274, 0]
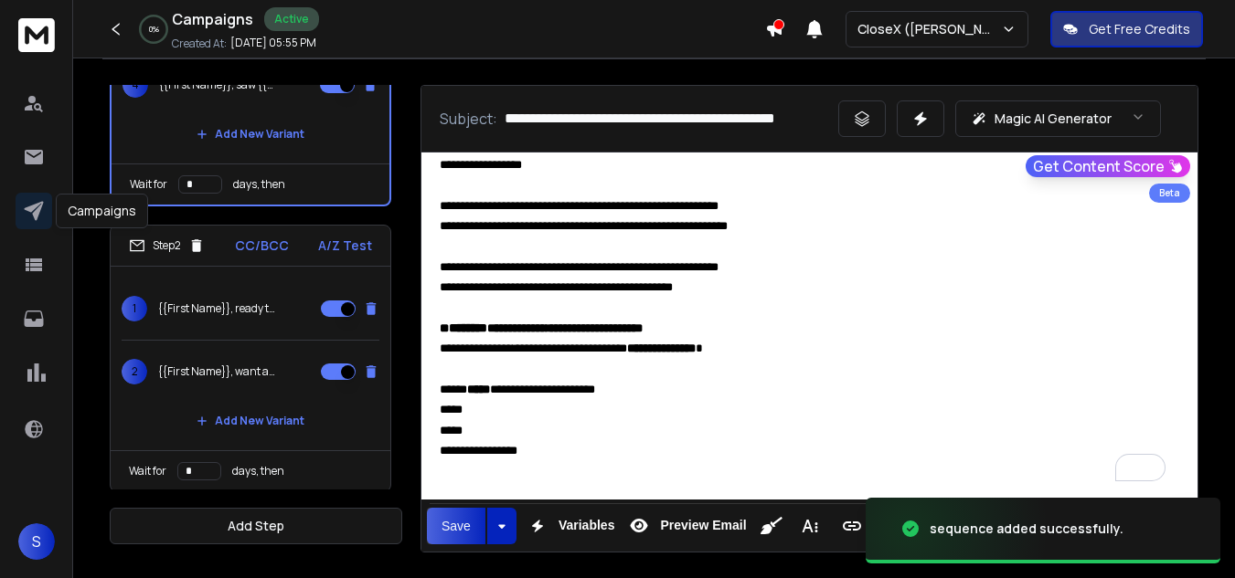
click at [26, 213] on icon at bounding box center [34, 211] width 22 height 22
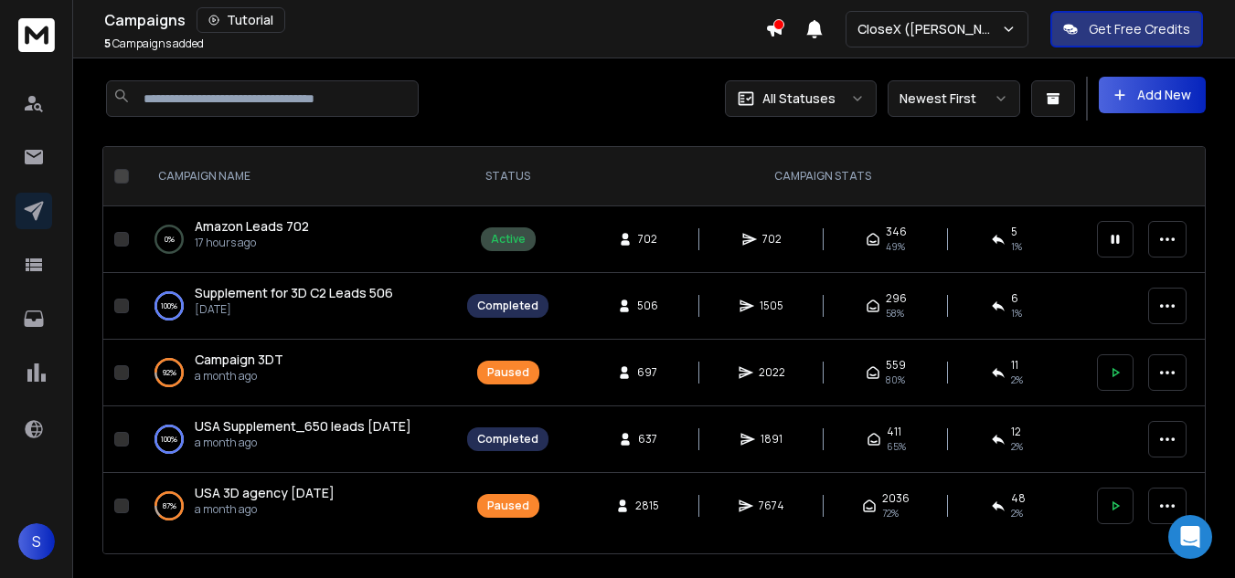
click at [376, 239] on div "0 % Amazon Leads 702 17 hours ago" at bounding box center [295, 240] width 283 height 44
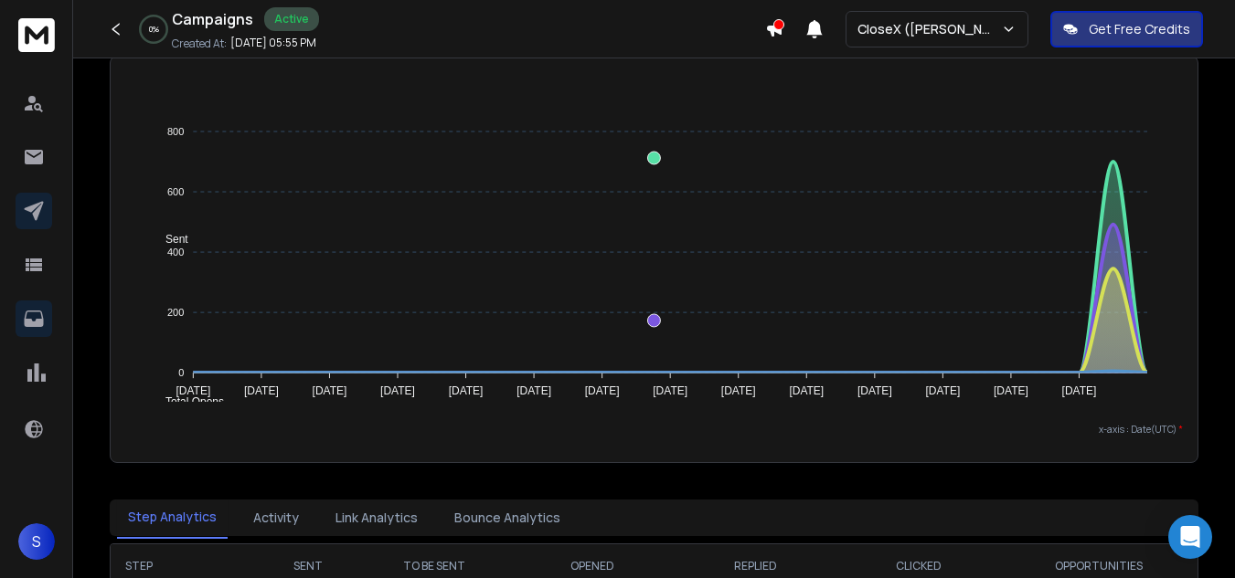
scroll to position [398, 0]
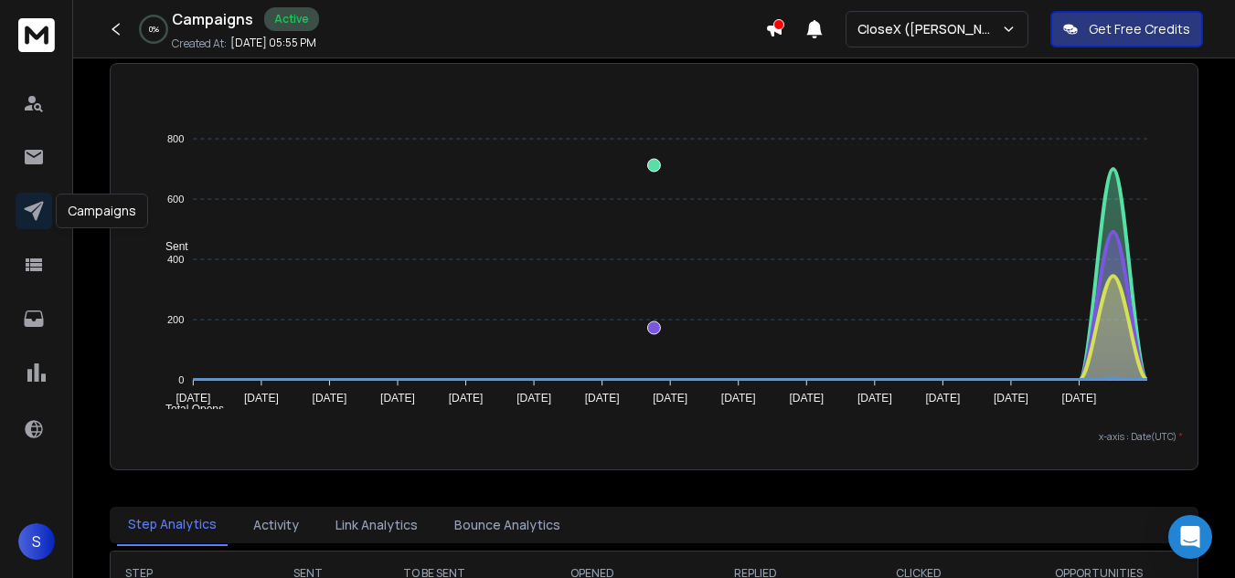
click at [23, 211] on icon at bounding box center [34, 211] width 22 height 22
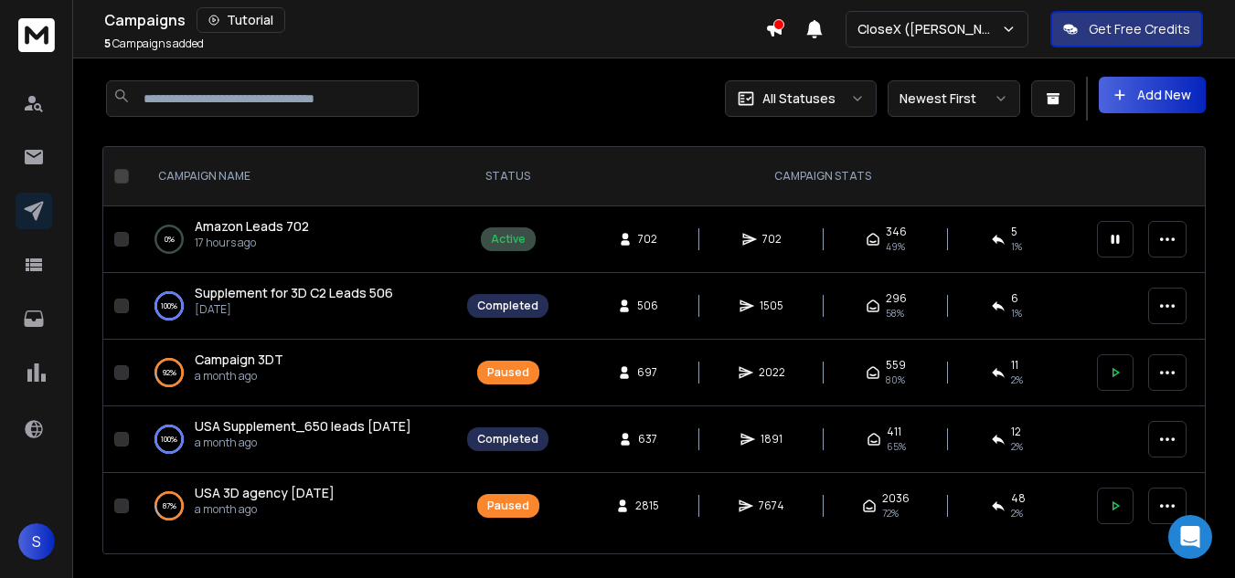
click at [278, 240] on p "17 hours ago" at bounding box center [252, 243] width 114 height 15
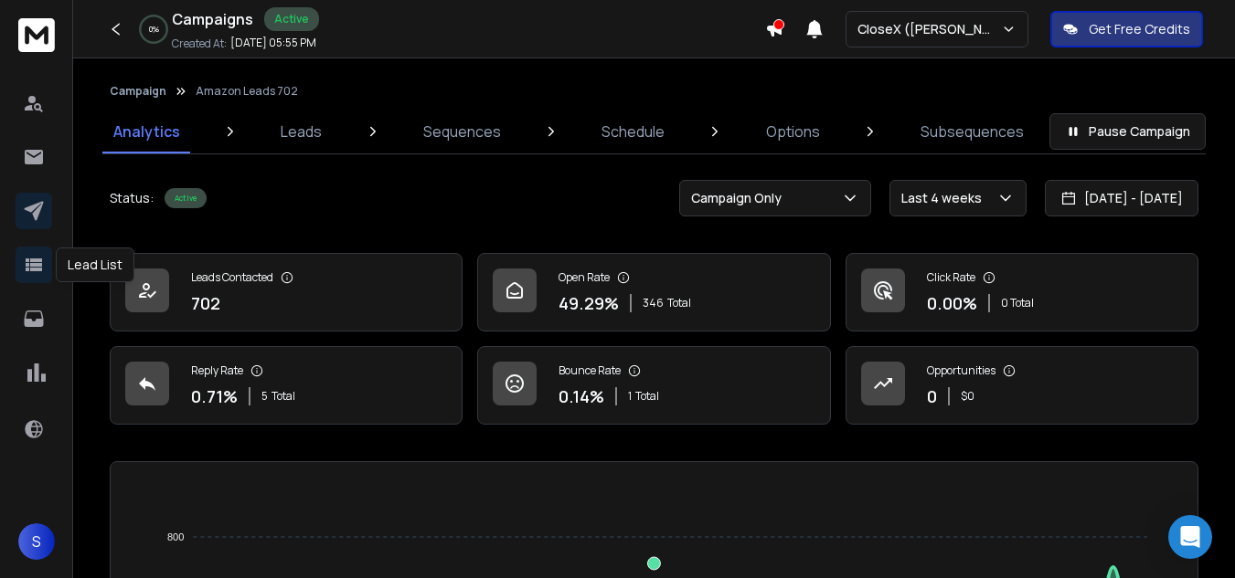
click at [36, 253] on link at bounding box center [34, 265] width 37 height 37
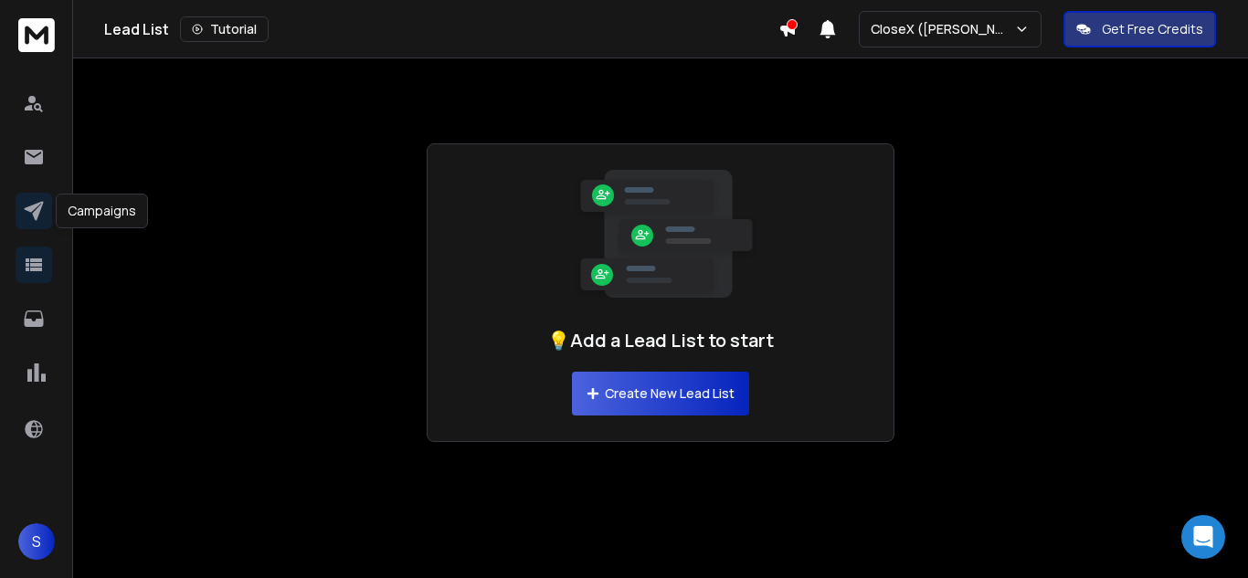
click at [36, 210] on icon at bounding box center [33, 211] width 19 height 19
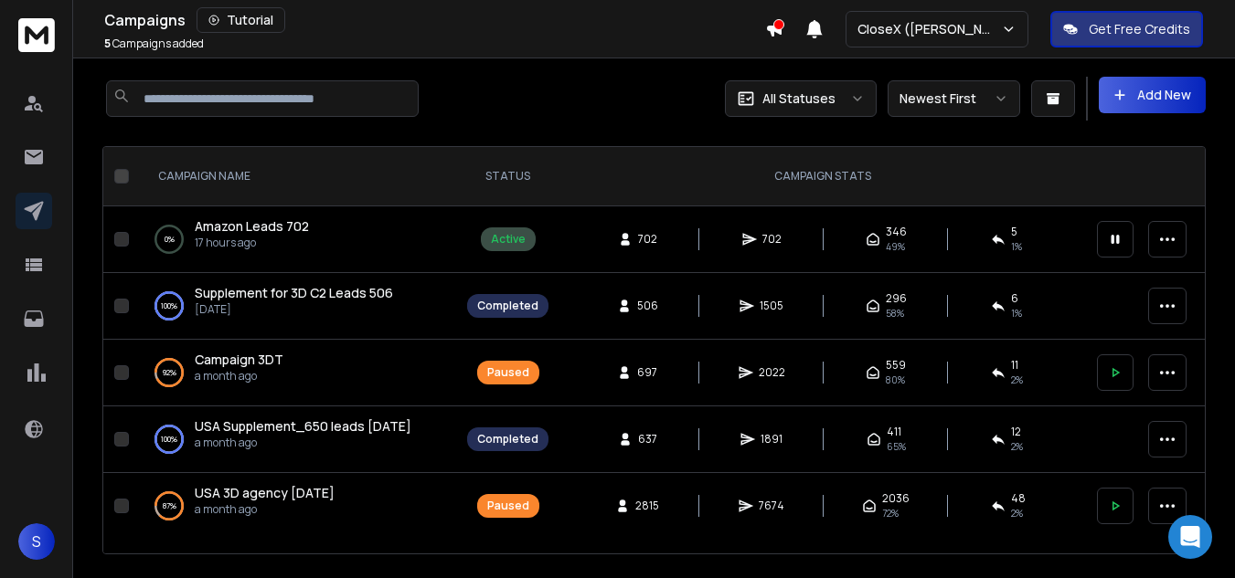
click at [426, 248] on div "0 % Amazon Leads 702 17 hours ago" at bounding box center [295, 240] width 283 height 44
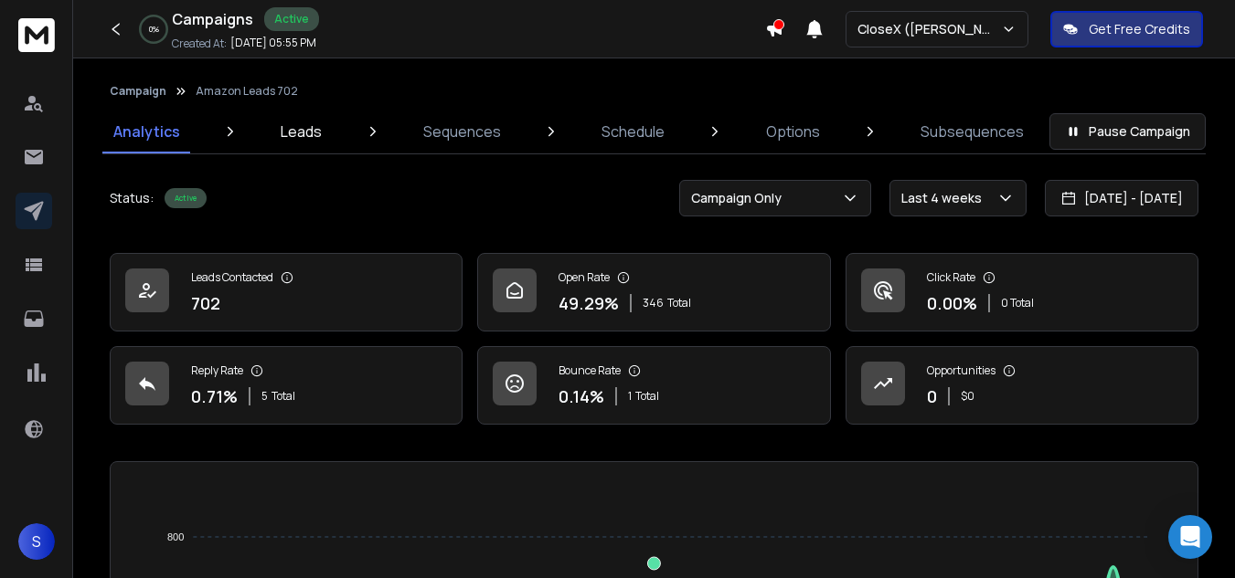
click at [313, 136] on p "Leads" at bounding box center [301, 132] width 41 height 22
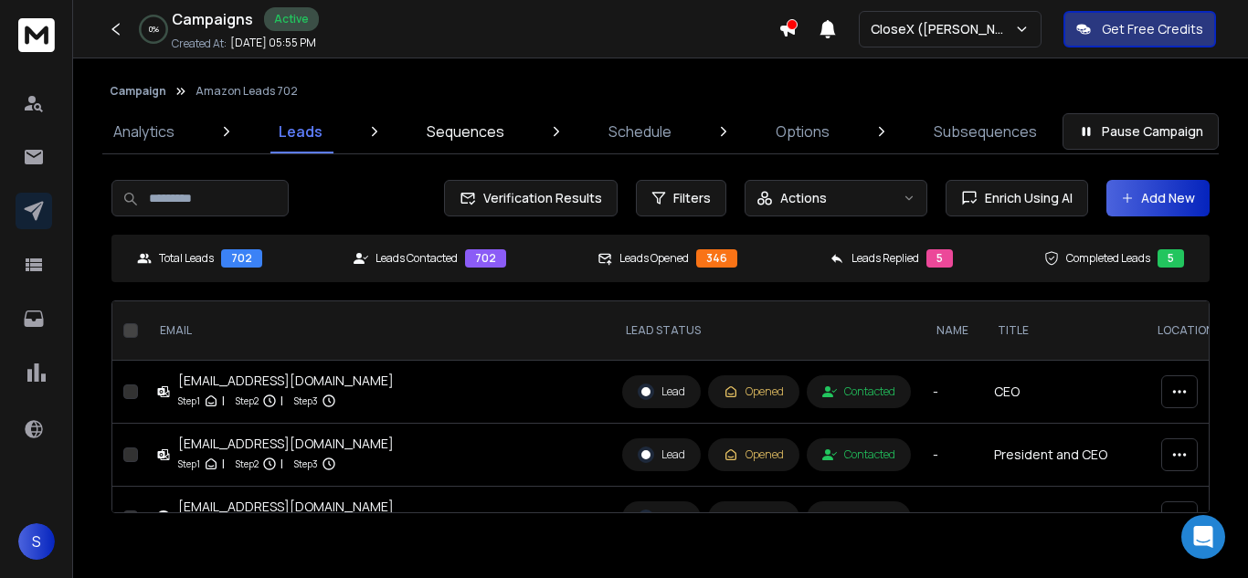
click at [472, 136] on p "Sequences" at bounding box center [466, 132] width 78 height 22
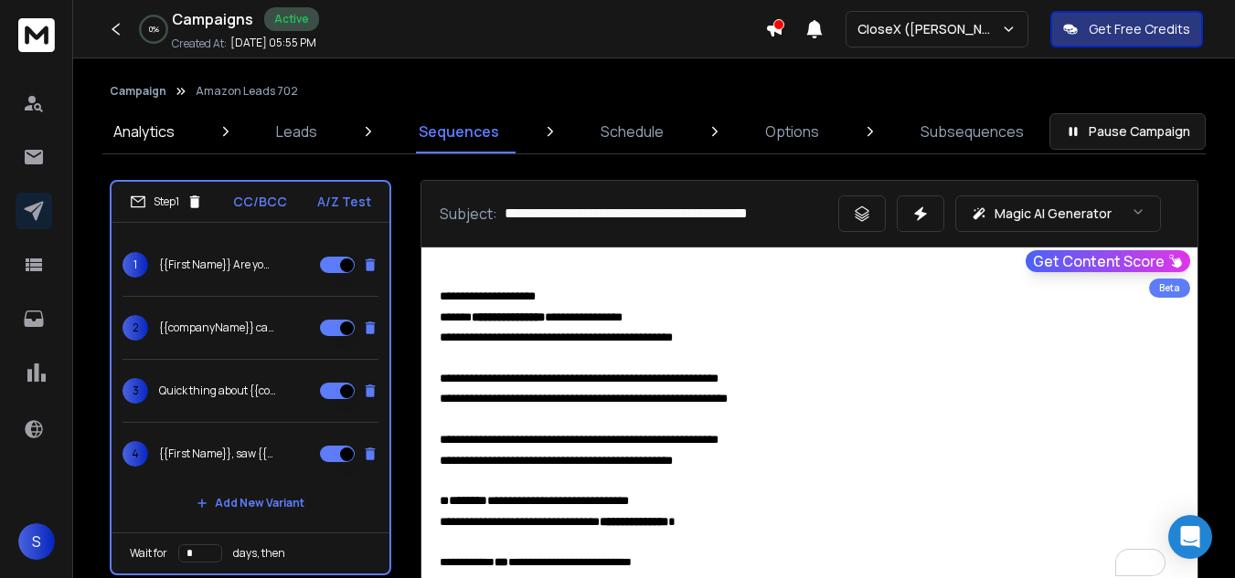
click at [154, 137] on p "Analytics" at bounding box center [143, 132] width 61 height 22
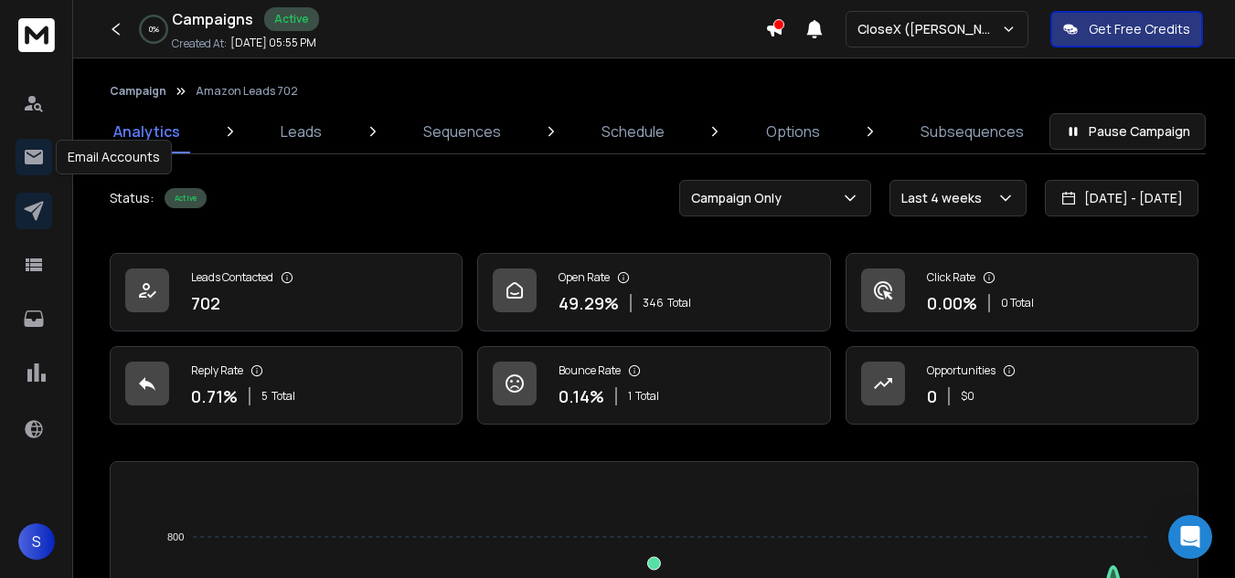
click at [36, 159] on icon at bounding box center [34, 157] width 18 height 15
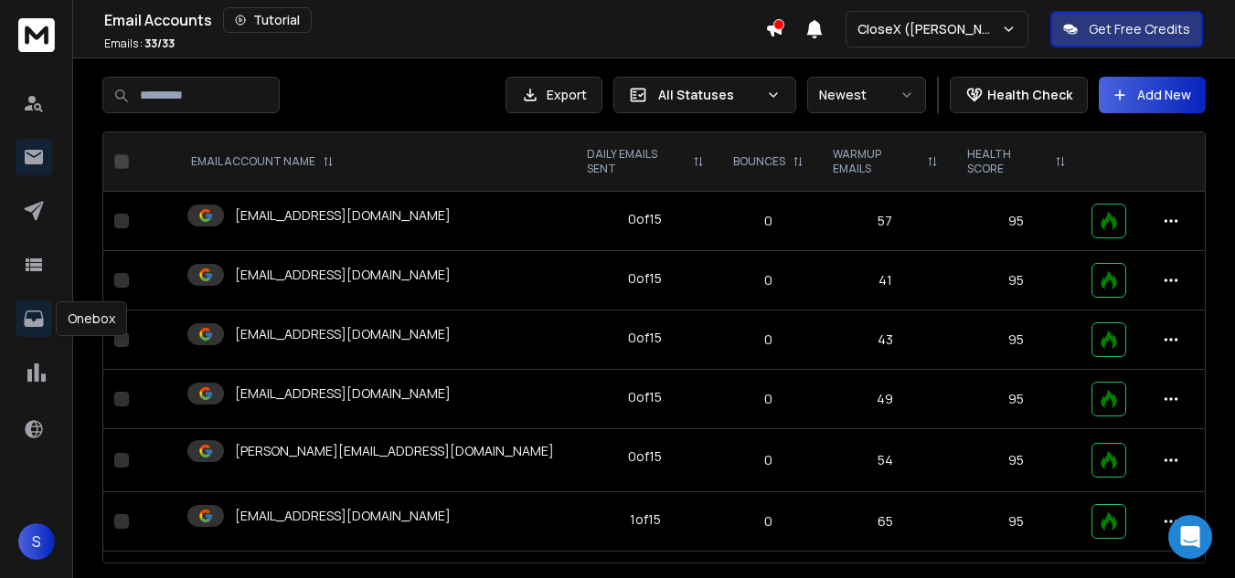
click at [33, 318] on icon at bounding box center [34, 319] width 22 height 22
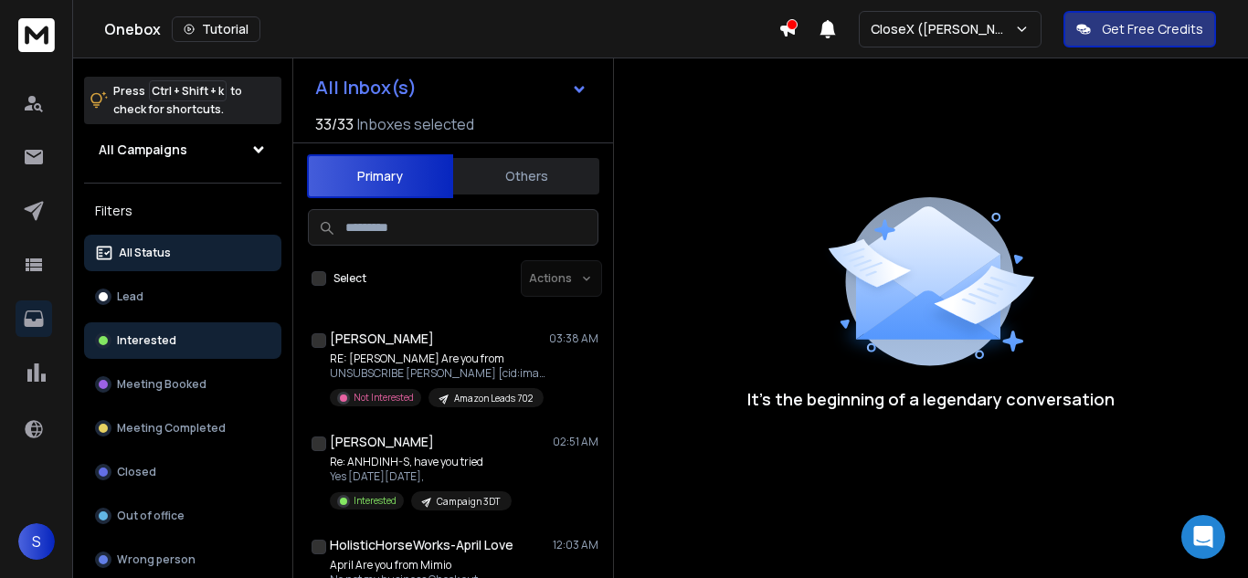
click at [160, 344] on p "Interested" at bounding box center [146, 341] width 59 height 15
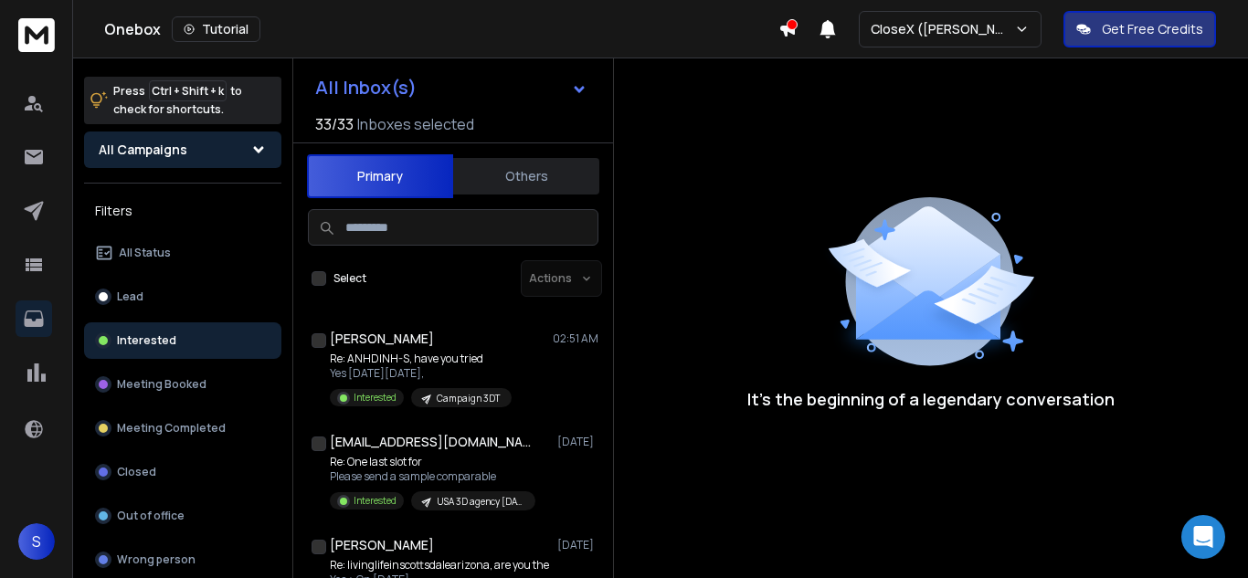
click at [250, 147] on icon at bounding box center [258, 150] width 16 height 16
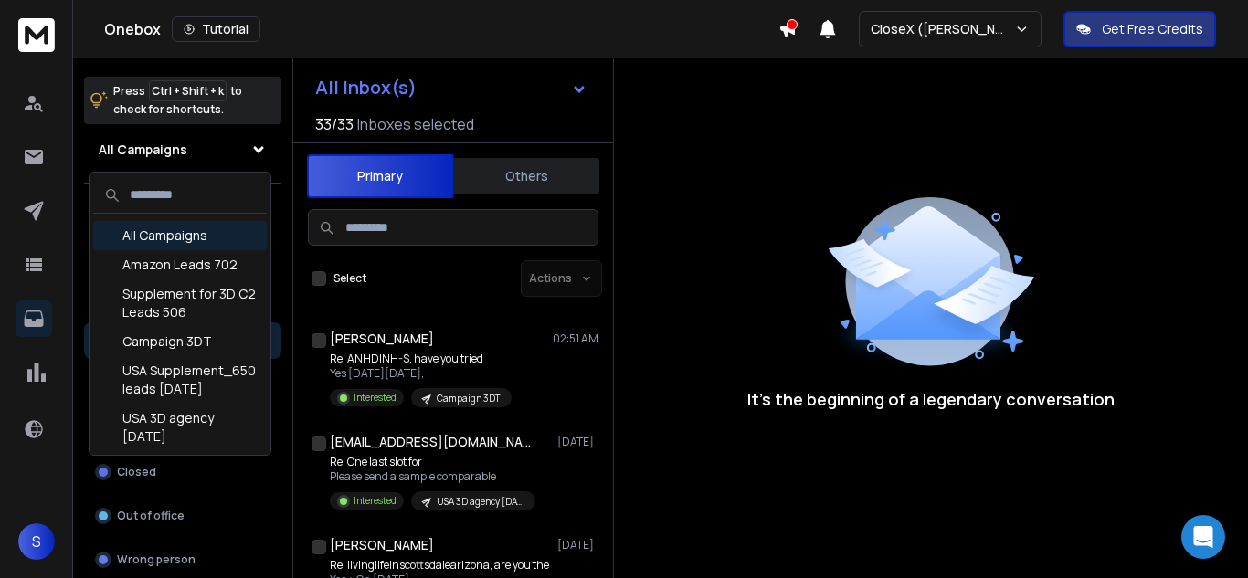
click at [188, 229] on div "All Campaigns" at bounding box center [180, 235] width 174 height 29
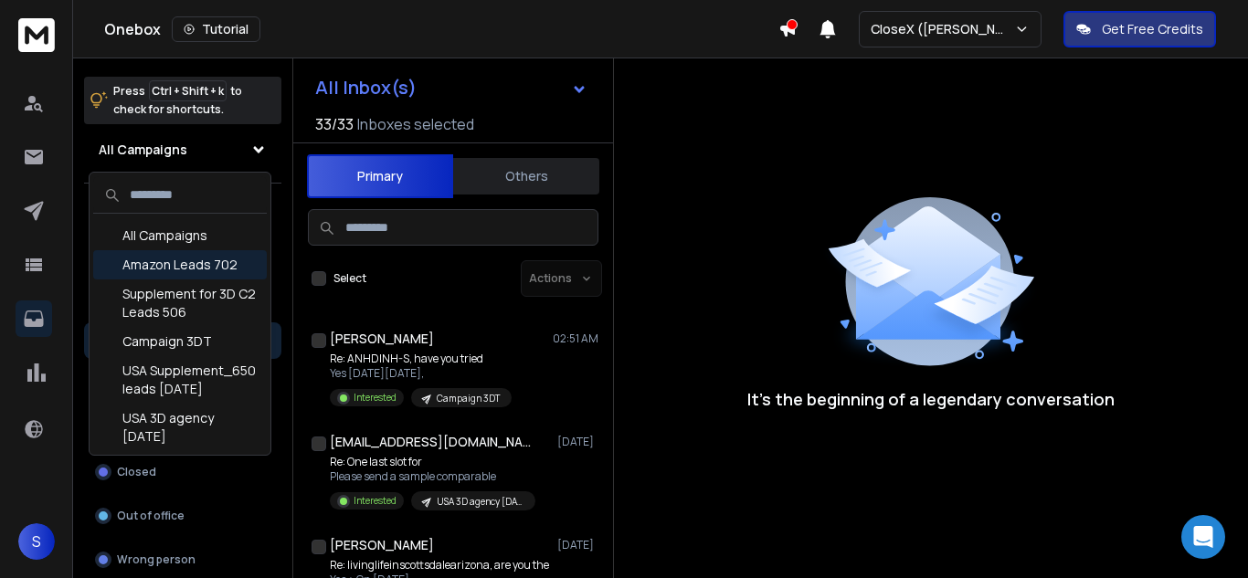
click at [154, 267] on div "Amazon Leads 702" at bounding box center [180, 264] width 174 height 29
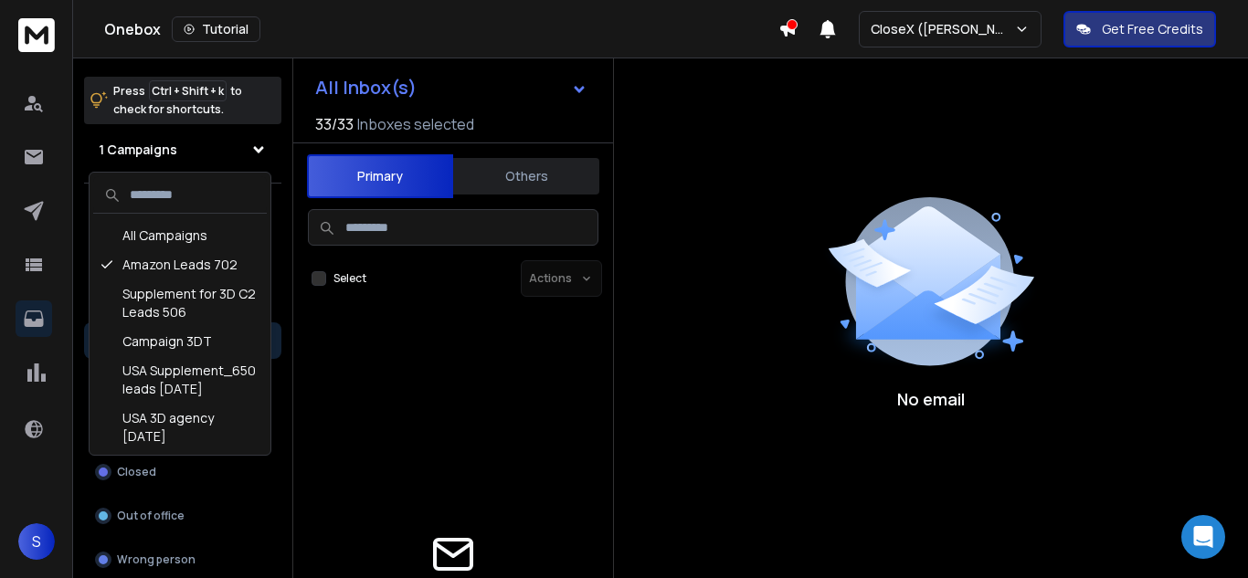
click at [774, 204] on div "No email" at bounding box center [931, 304] width 634 height 492
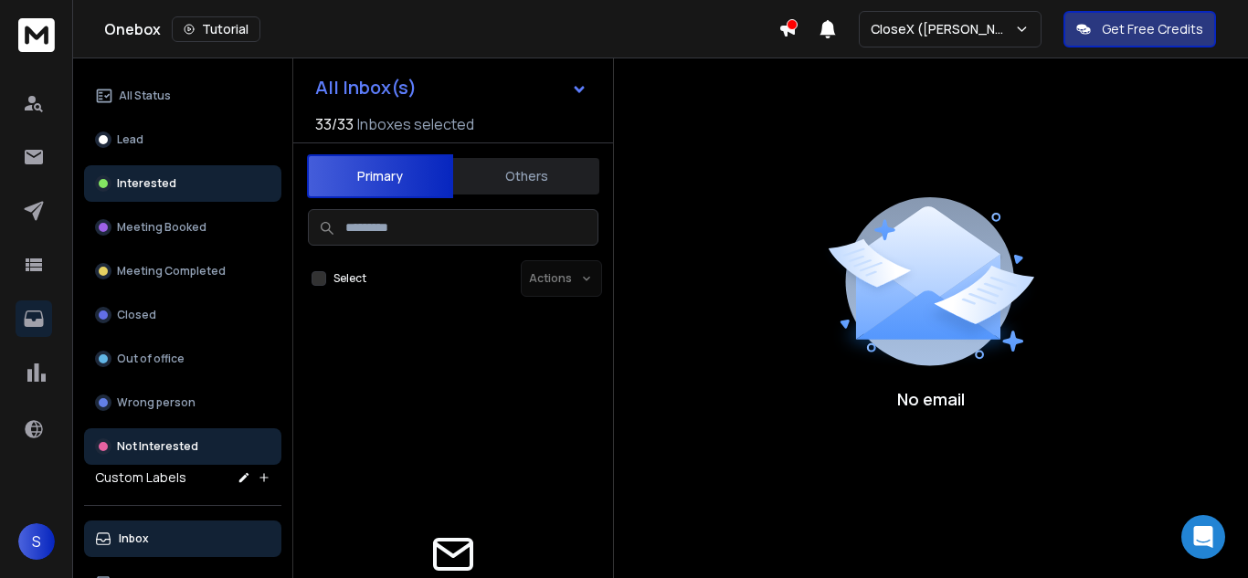
scroll to position [183, 0]
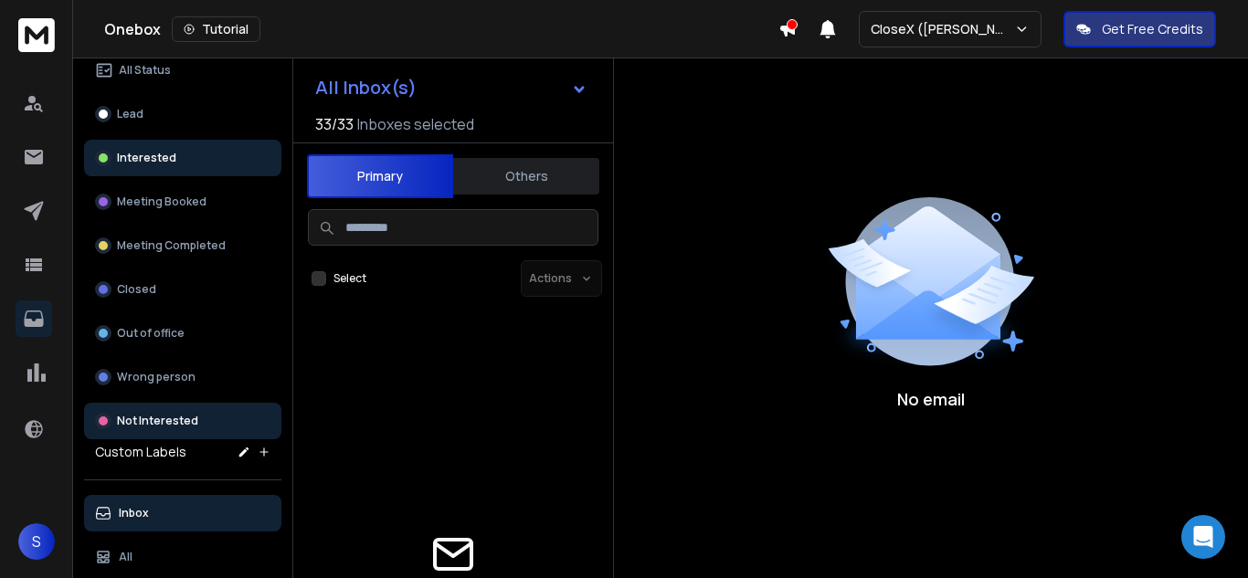
click at [209, 420] on button "Not Interested" at bounding box center [182, 421] width 197 height 37
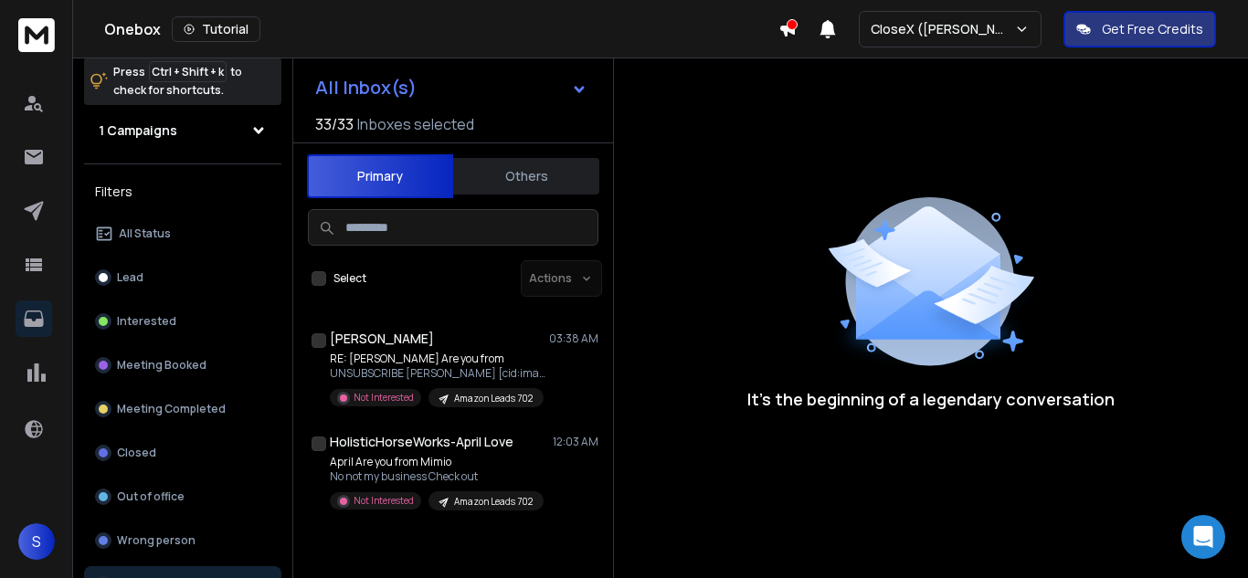
scroll to position [0, 0]
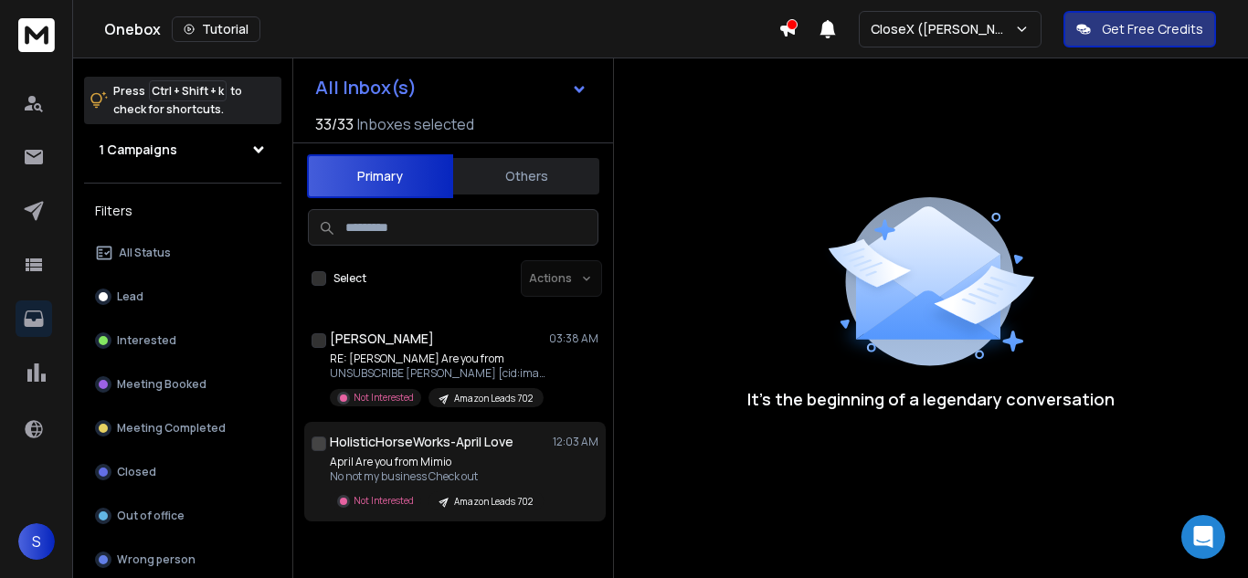
click at [436, 458] on p "April Are you from Mimio" at bounding box center [437, 462] width 214 height 15
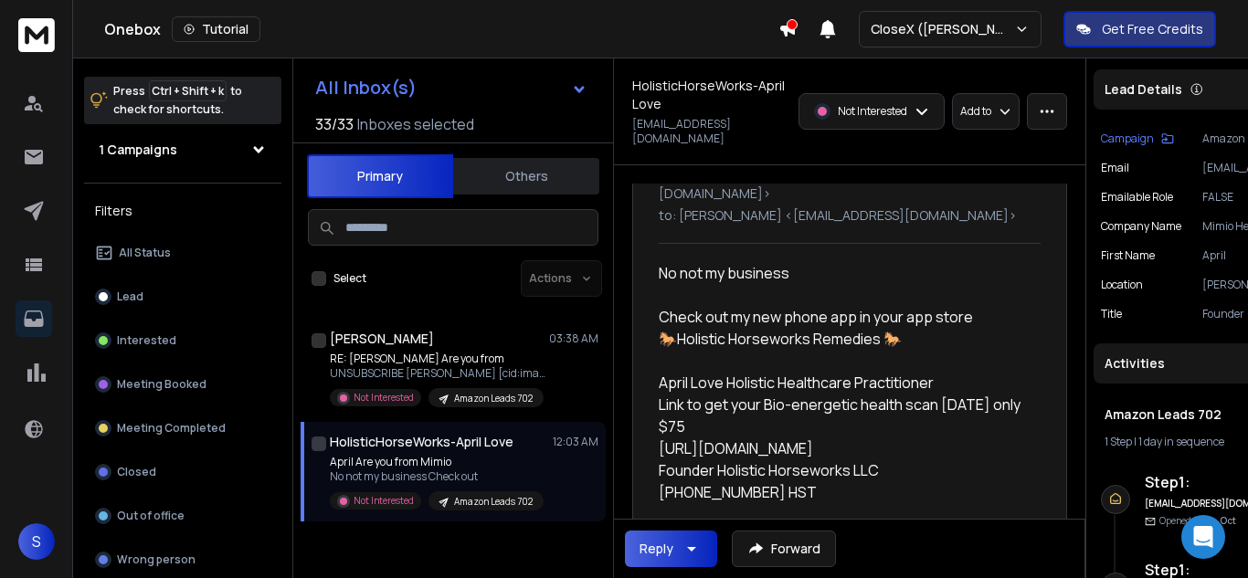
scroll to position [183, 0]
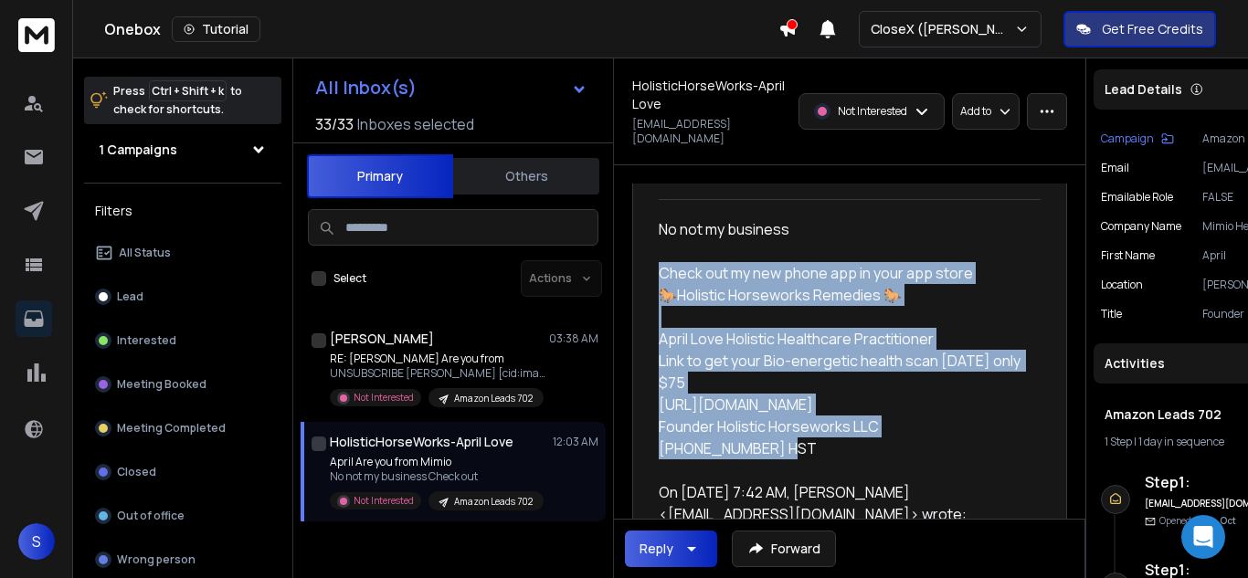
drag, startPoint x: 800, startPoint y: 386, endPoint x: 650, endPoint y: 226, distance: 219.2
click at [650, 226] on div "April Are you from Mimio Health? [DATE] : 12:03 am Reply Forward from: Holistic…" at bounding box center [849, 547] width 435 height 1004
copy div "Check out my new phone app in your app store 🐎Holistic Horseworks Remedies 🐎 Ap…"
click at [1026, 265] on div "Check out my new phone app in your app store 🐎Holistic Horseworks Remedies 🐎 Ap…" at bounding box center [842, 360] width 367 height 197
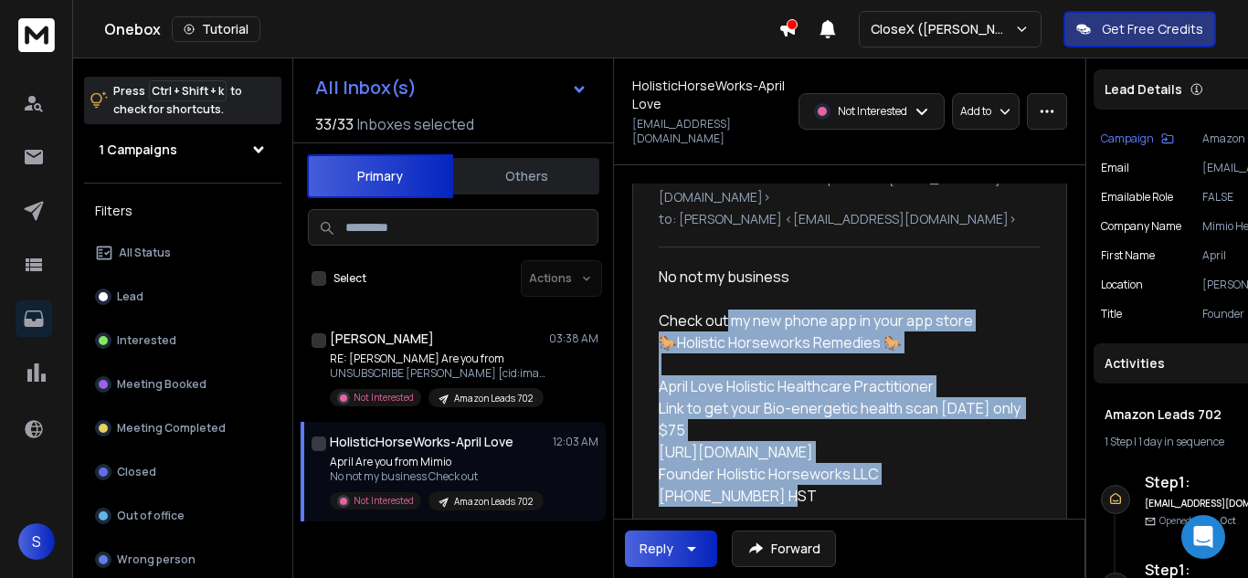
scroll to position [91, 0]
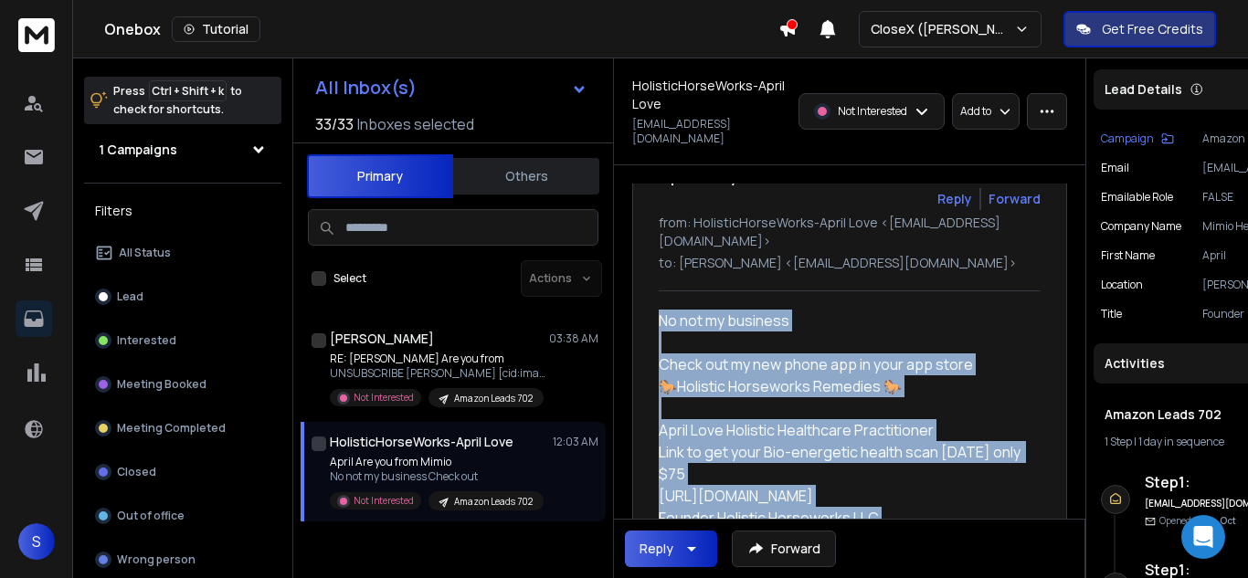
drag, startPoint x: 791, startPoint y: 381, endPoint x: 663, endPoint y: 274, distance: 166.0
click at [663, 310] on div "No not my business Check out my new phone app in your app store 🐎Holistic Horse…" at bounding box center [842, 430] width 367 height 241
copy div "No not my business Check out my new phone app in your app store 🐎Holistic Horse…"
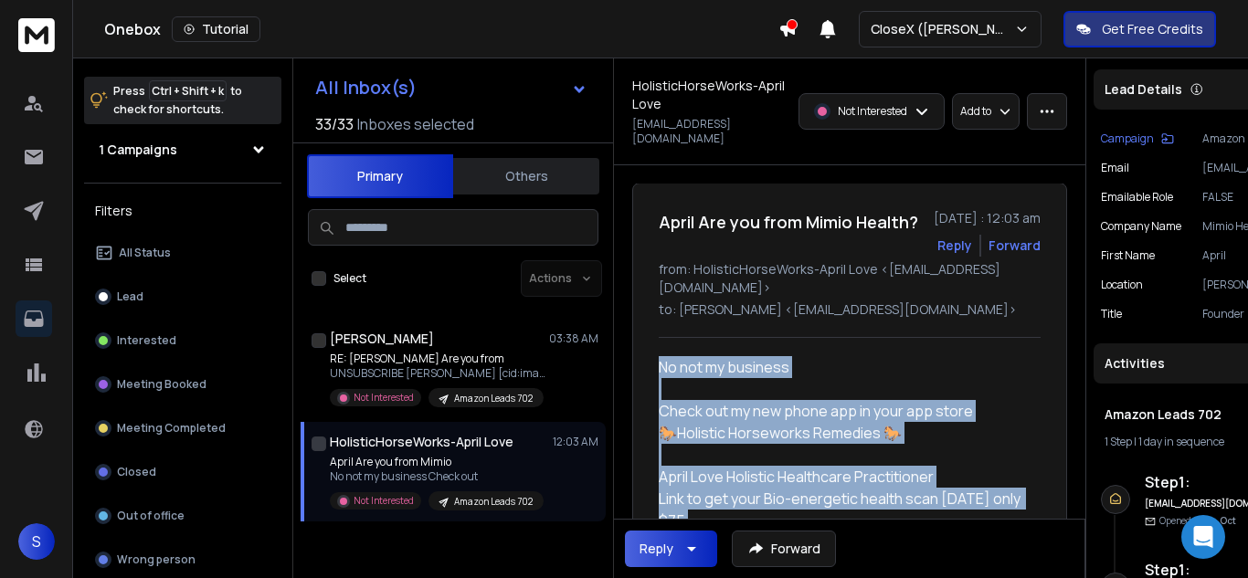
scroll to position [0, 0]
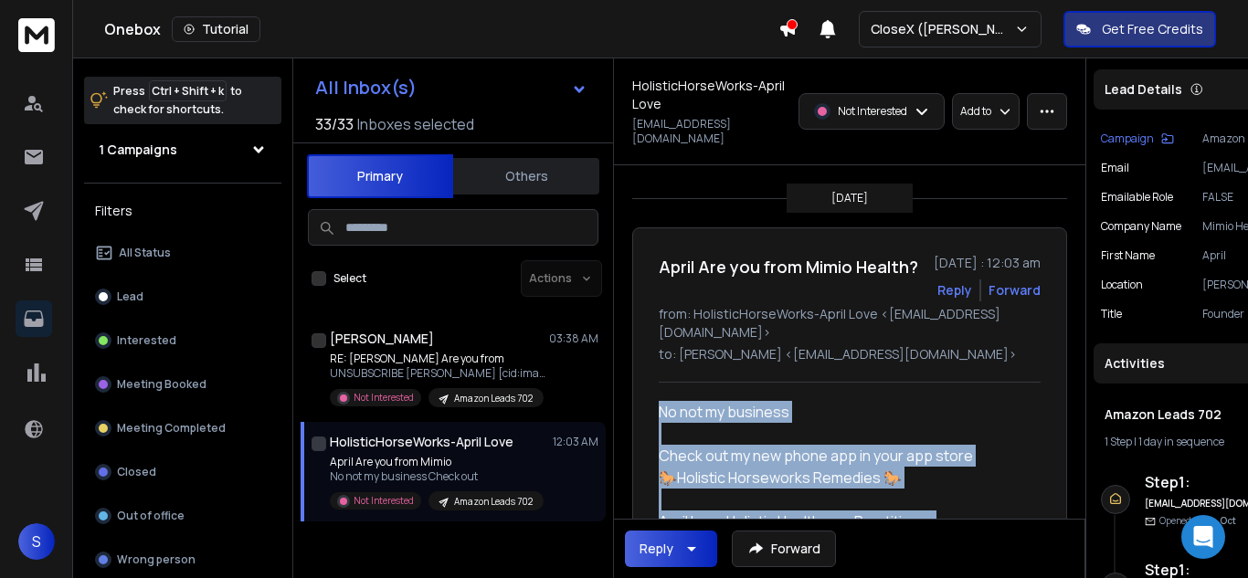
copy div "No not my business Check out my new phone app in your app store 🐎Holistic Horse…"
click at [865, 445] on div "Check out my new phone app in your app store 🐎Holistic Horseworks Remedies 🐎 Ap…" at bounding box center [842, 543] width 367 height 197
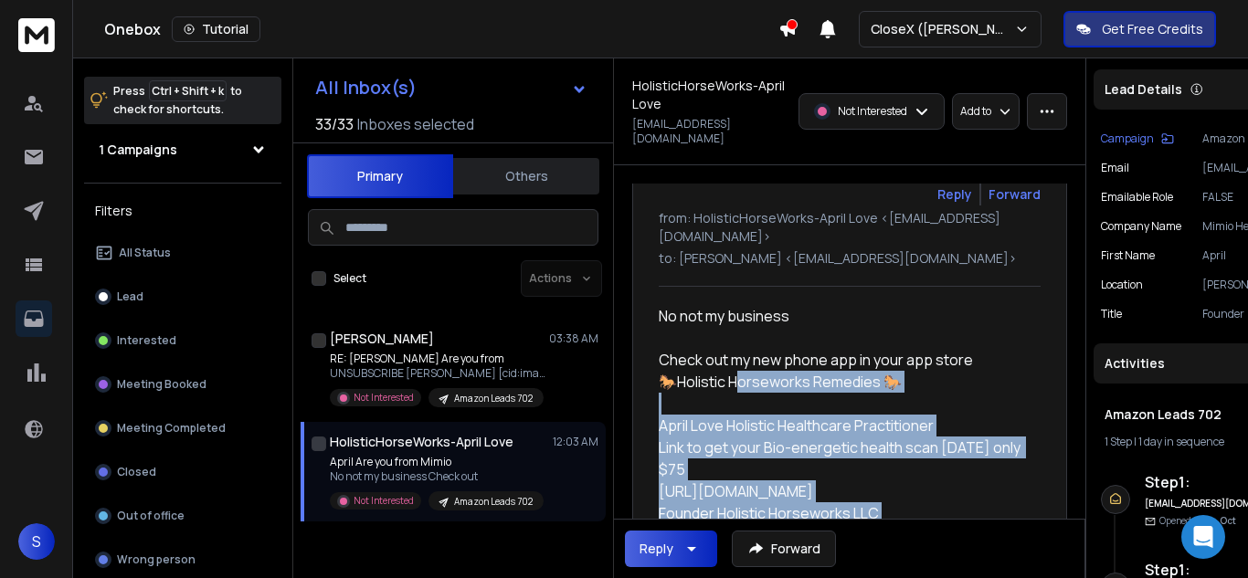
scroll to position [91, 0]
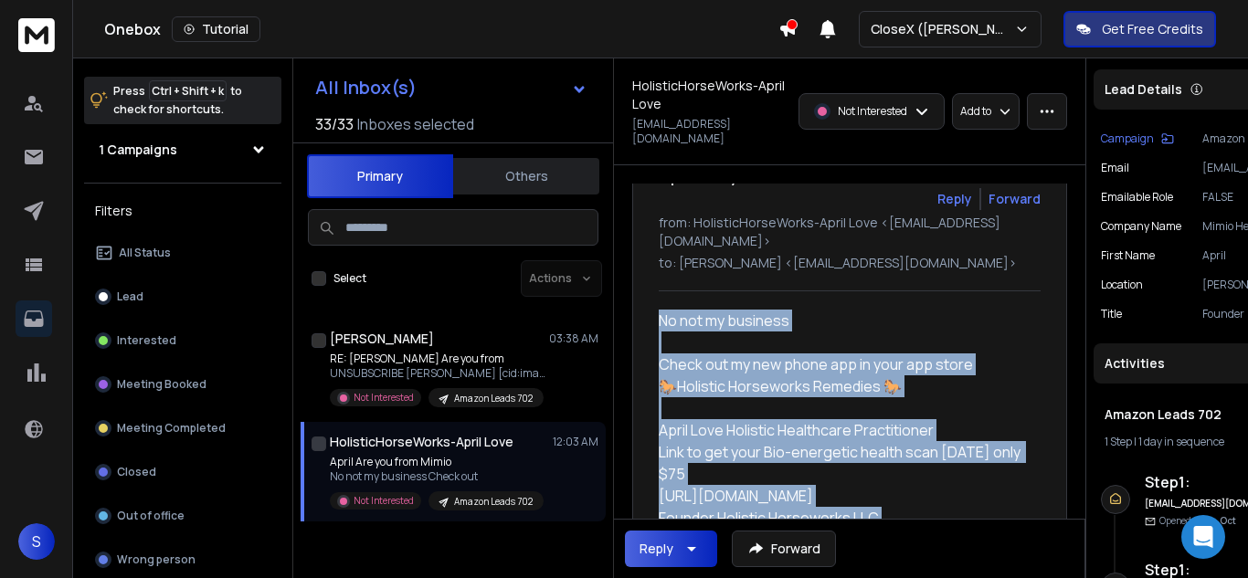
drag, startPoint x: 797, startPoint y: 380, endPoint x: 658, endPoint y: 282, distance: 169.9
copy div "No not my business Check out my new phone app in your app store 🐎Holistic Horse…"
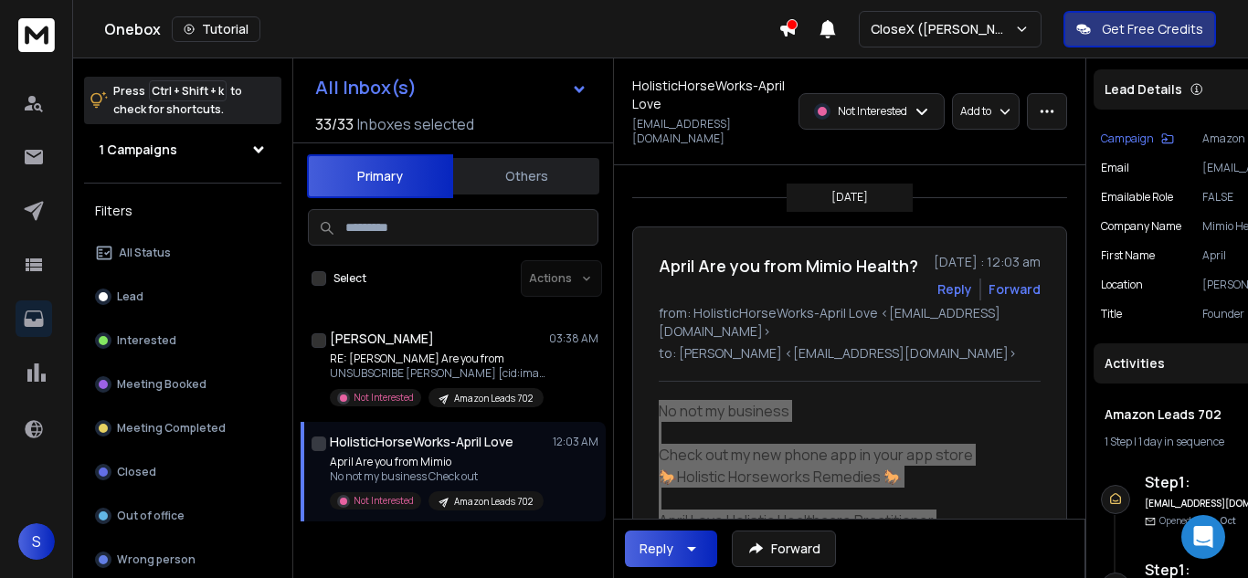
scroll to position [0, 0]
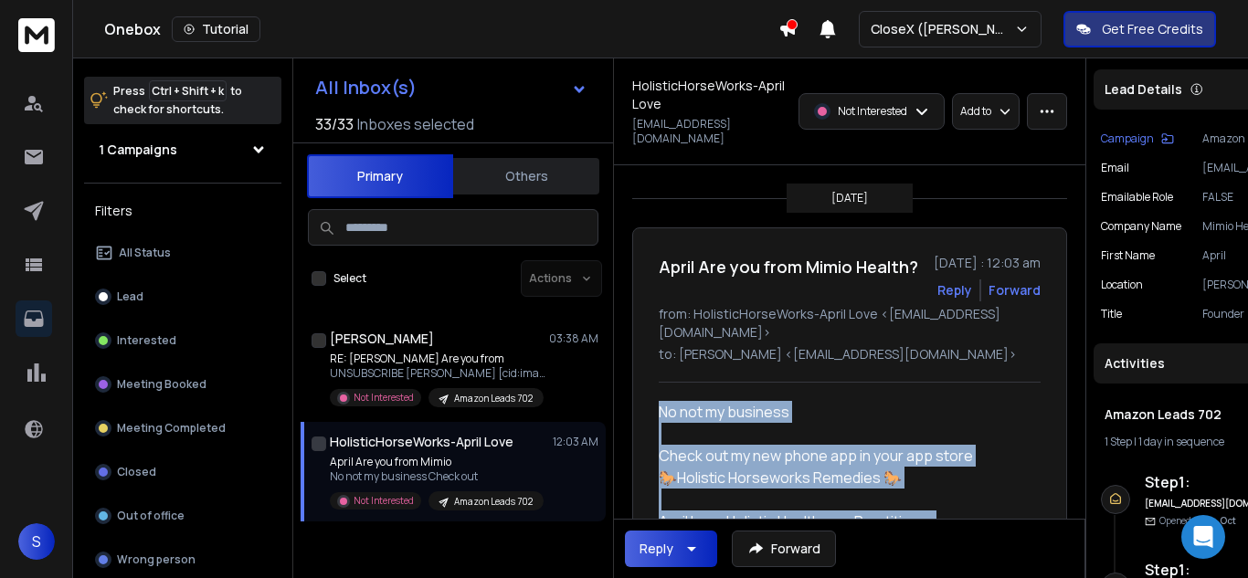
click at [972, 281] on button "Reply" at bounding box center [955, 290] width 35 height 18
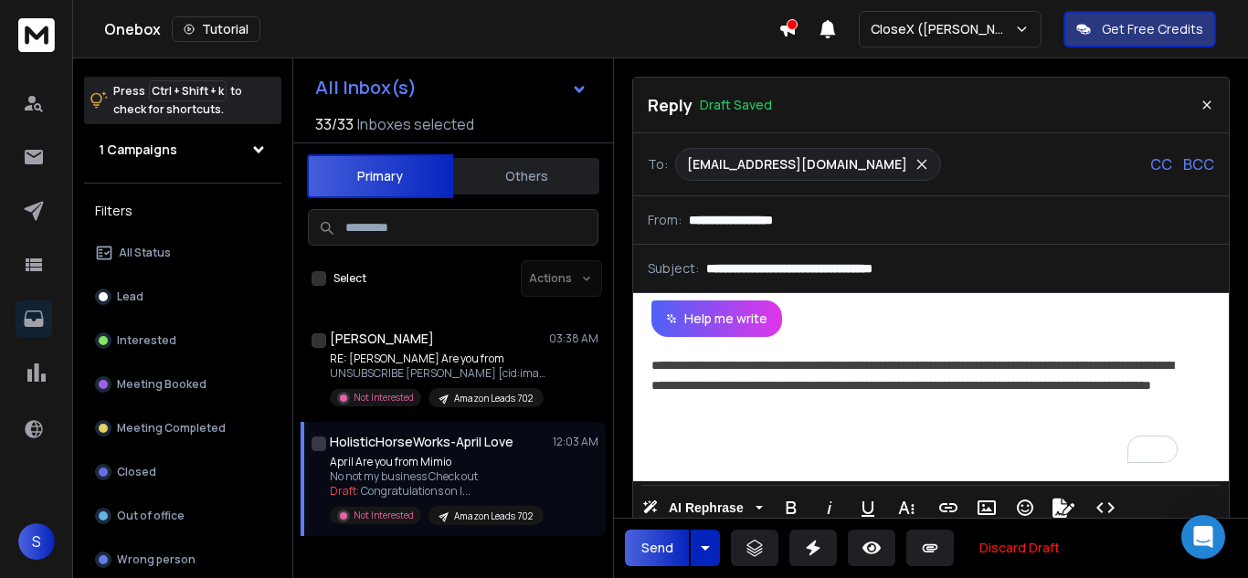
drag, startPoint x: 904, startPoint y: 363, endPoint x: 920, endPoint y: 366, distance: 16.7
click at [905, 363] on div "**********" at bounding box center [915, 386] width 526 height 61
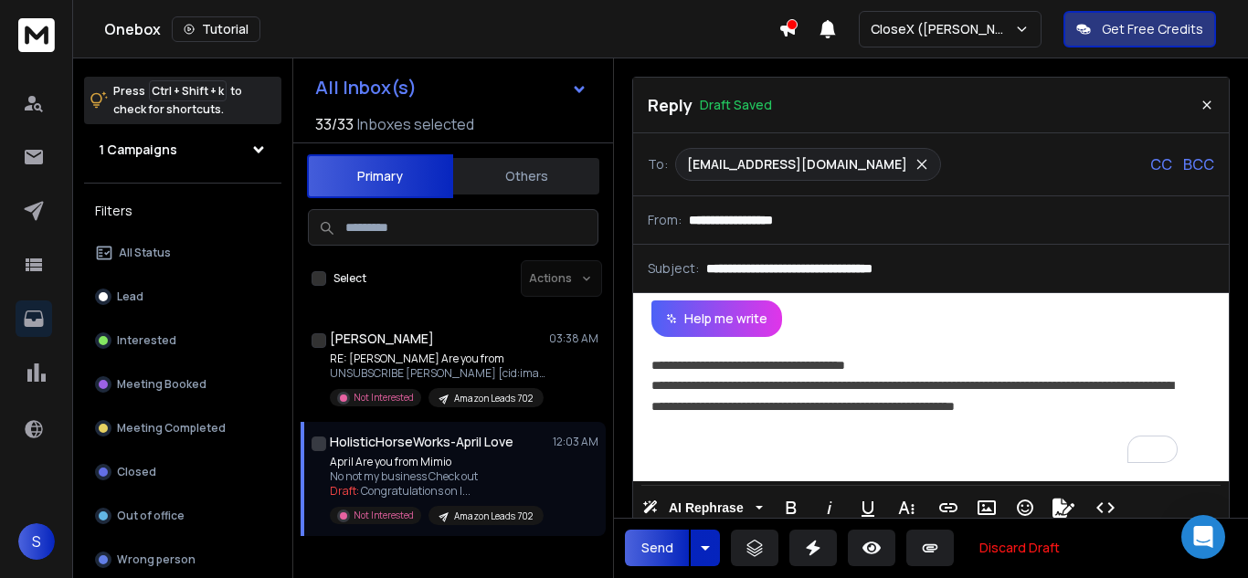
click at [1105, 385] on div "**********" at bounding box center [915, 397] width 526 height 82
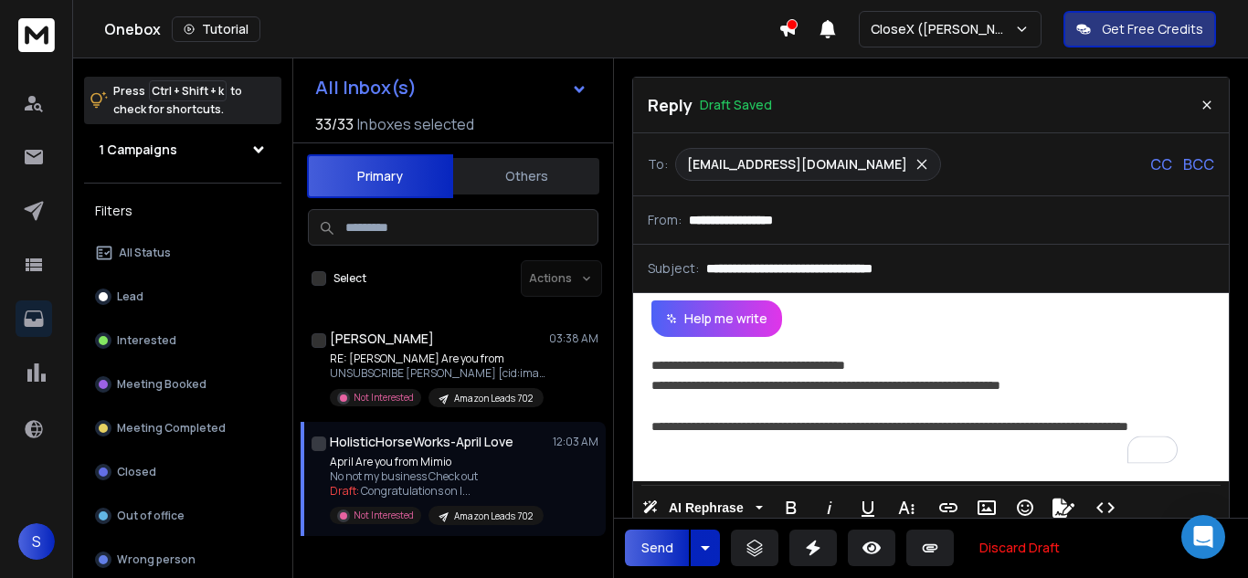
click at [1027, 425] on div "**********" at bounding box center [915, 407] width 526 height 102
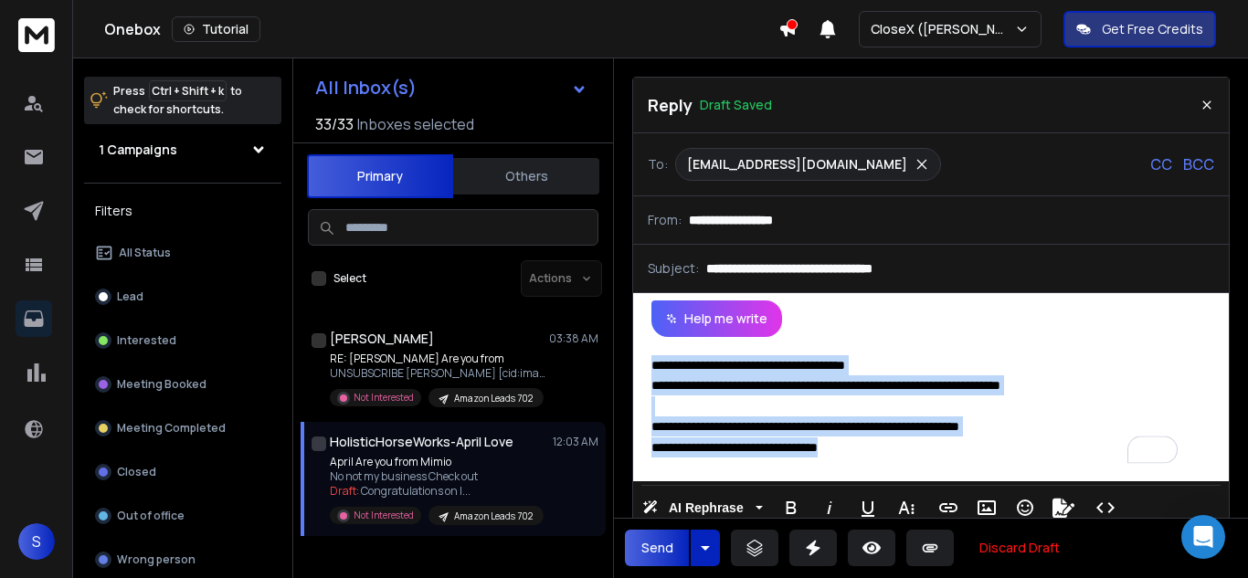
drag, startPoint x: 883, startPoint y: 448, endPoint x: 646, endPoint y: 366, distance: 250.6
click at [646, 366] on div "**********" at bounding box center [921, 409] width 577 height 144
copy div "**********"
click at [634, 333] on div at bounding box center [634, 333] width 0 height 0
click at [712, 395] on div "**********" at bounding box center [915, 407] width 526 height 102
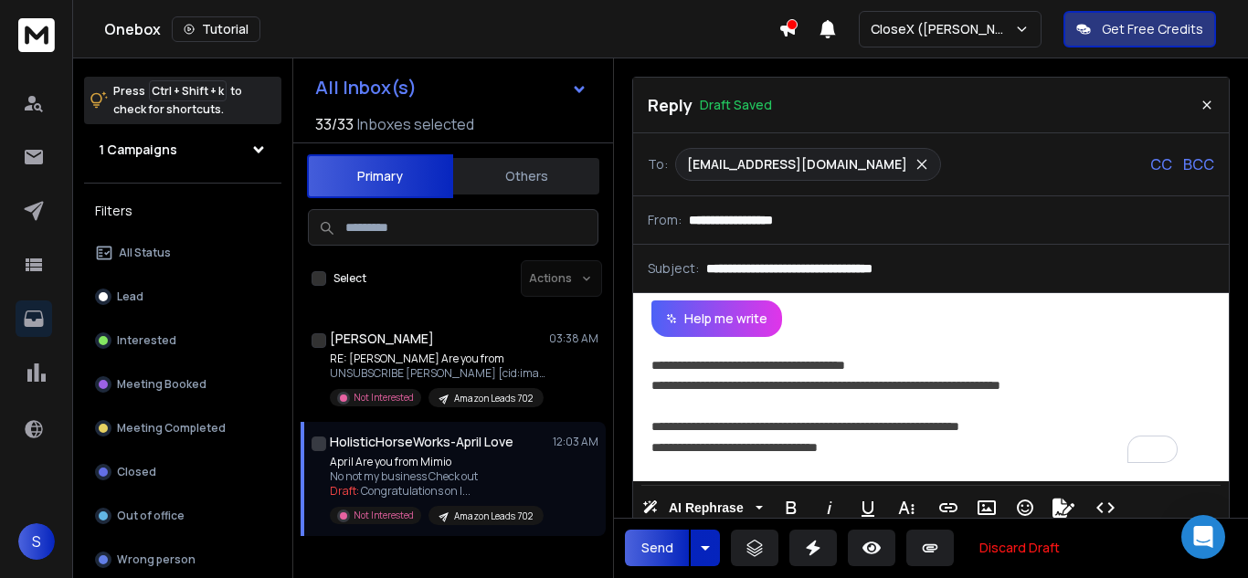
click at [653, 363] on div "**********" at bounding box center [915, 407] width 526 height 102
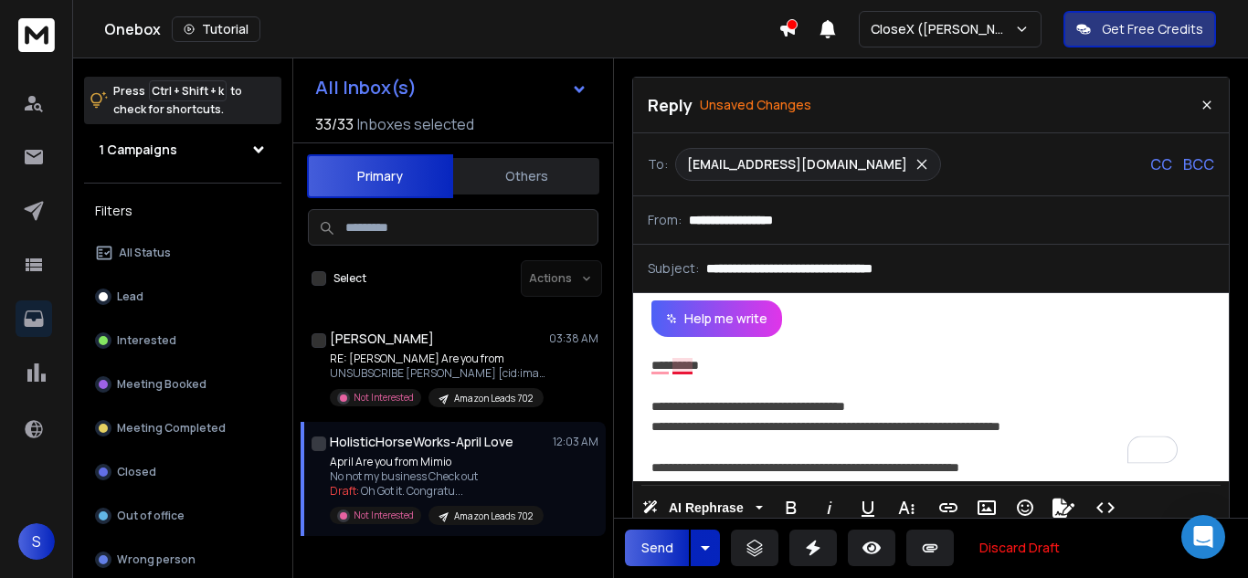
click at [676, 365] on div "**********" at bounding box center [915, 427] width 526 height 143
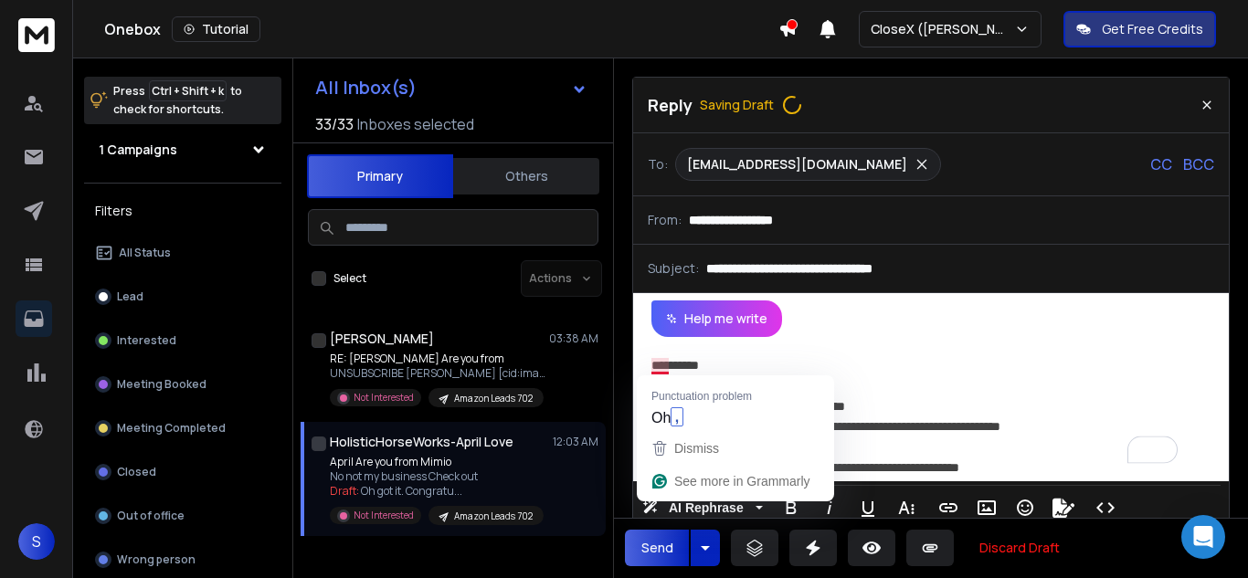
click at [660, 366] on div "**********" at bounding box center [915, 427] width 526 height 143
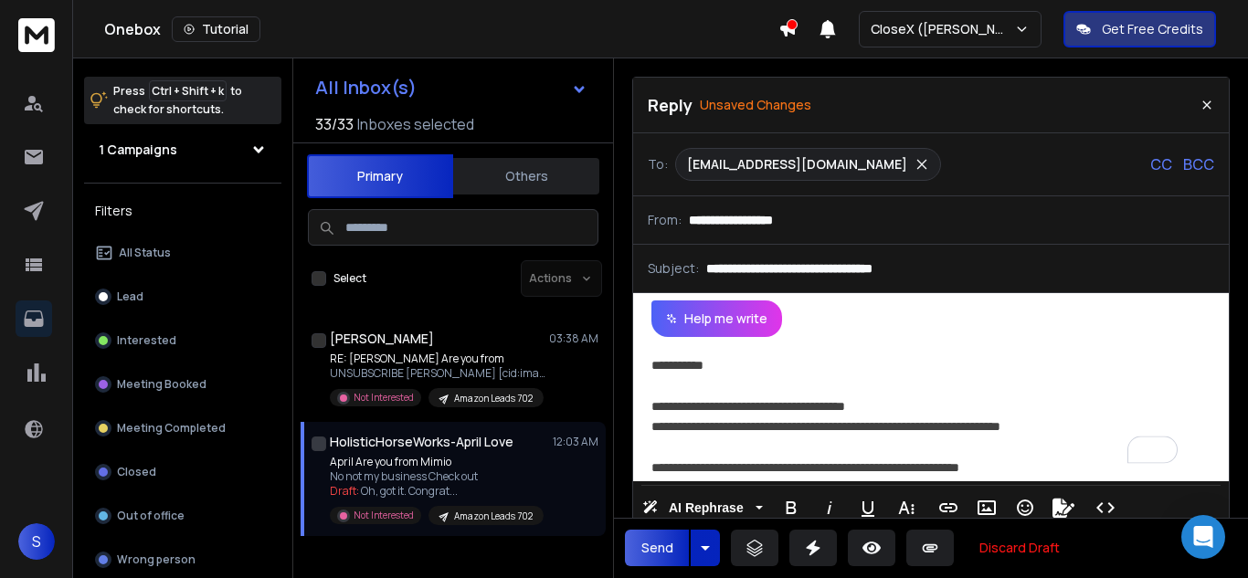
click at [706, 370] on div "**********" at bounding box center [915, 427] width 526 height 143
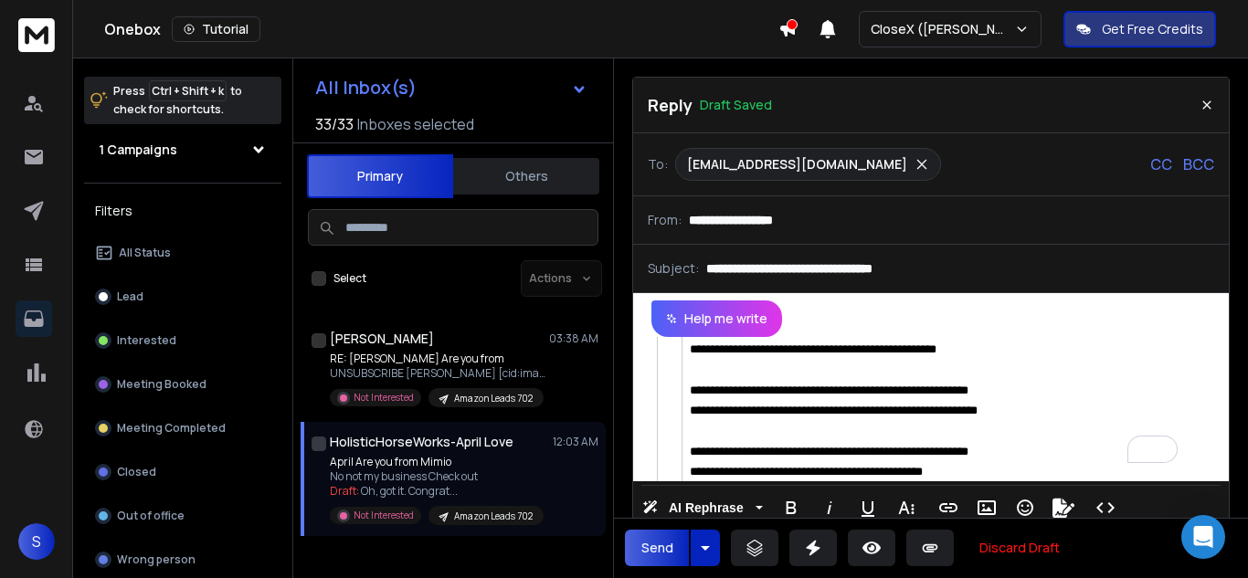
click at [656, 541] on button "Send" at bounding box center [657, 548] width 64 height 37
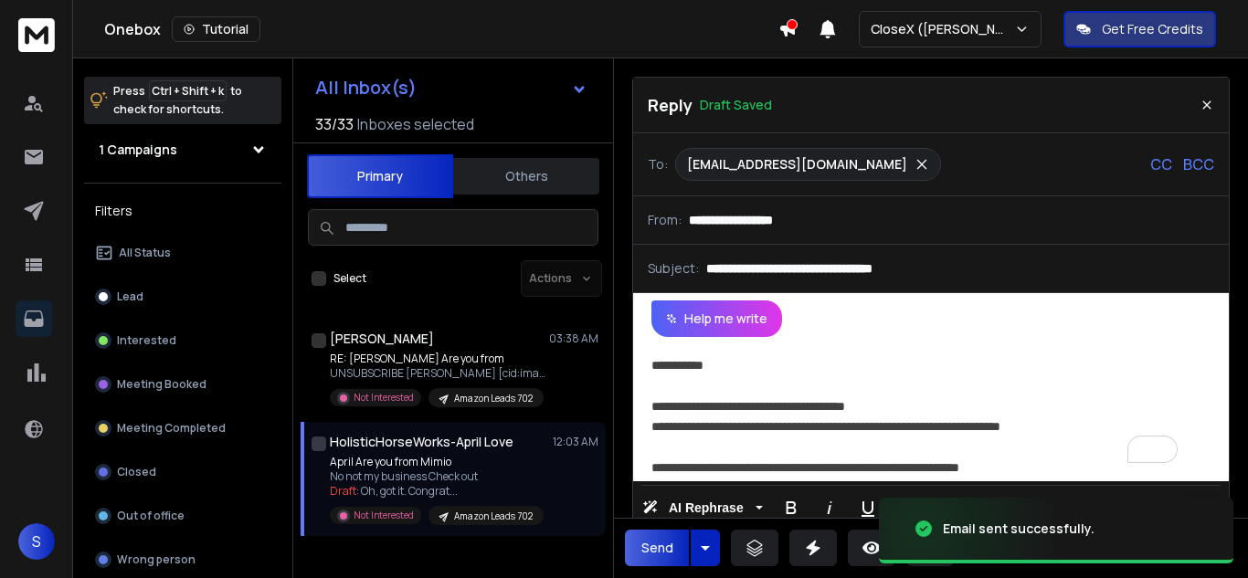
scroll to position [548, 0]
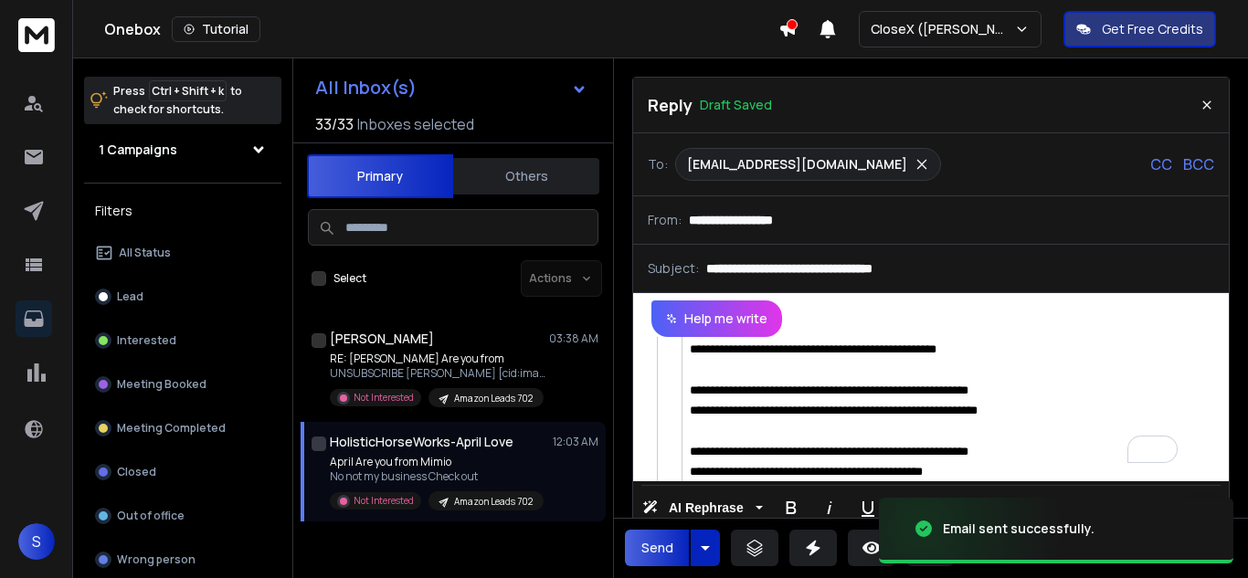
click at [437, 361] on p "RE: [PERSON_NAME] Are you from" at bounding box center [439, 359] width 219 height 15
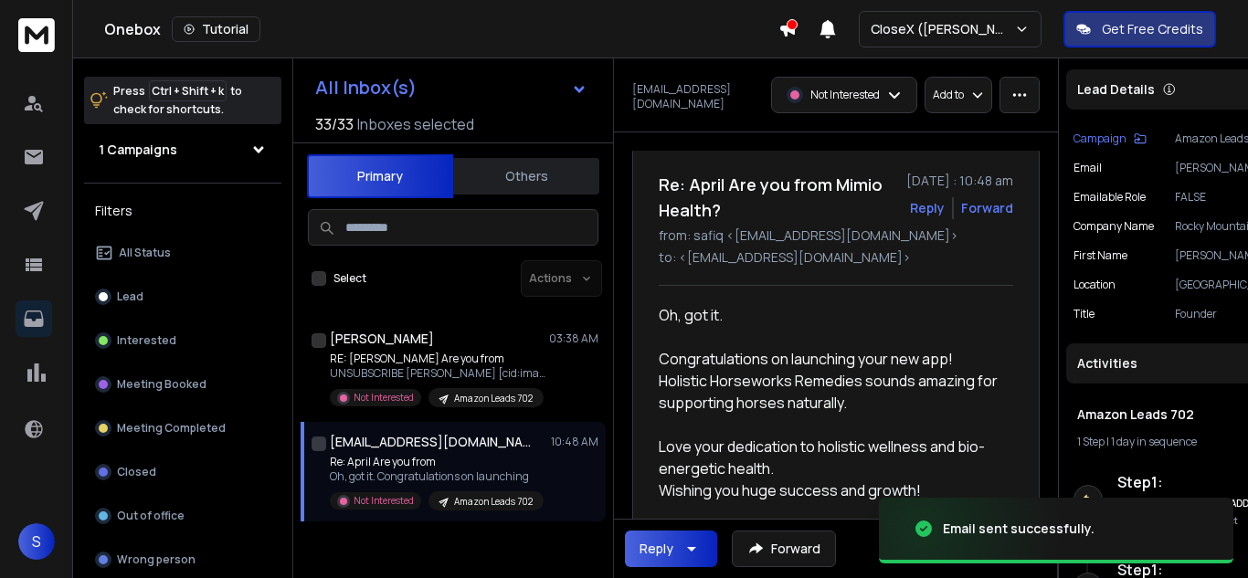
scroll to position [91, 0]
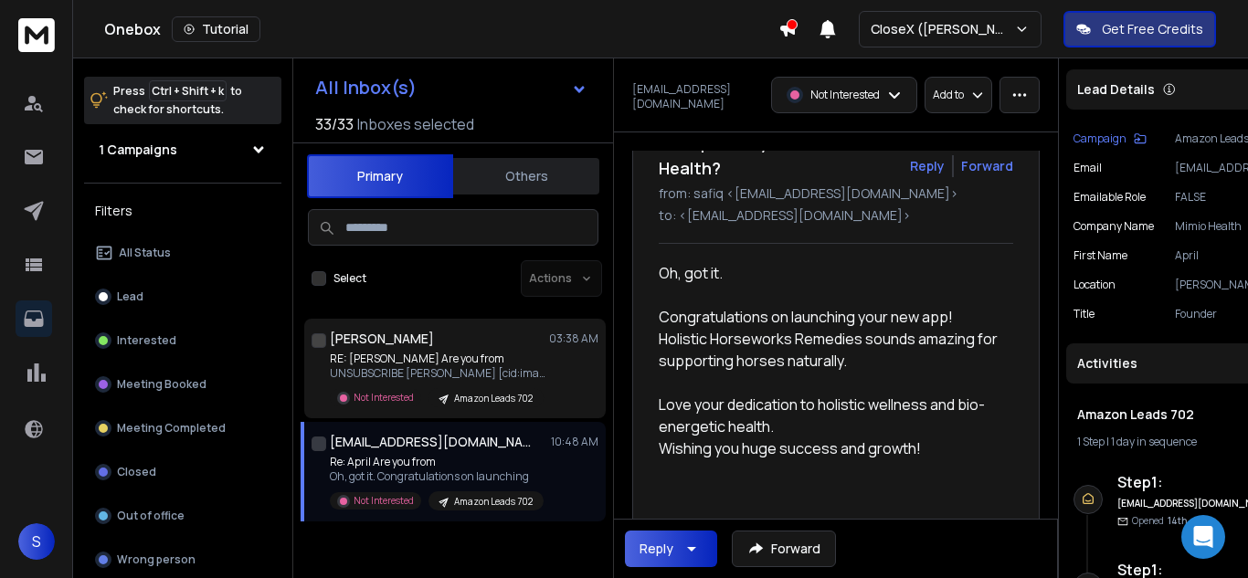
click at [418, 353] on p "RE: [PERSON_NAME] Are you from" at bounding box center [439, 359] width 219 height 15
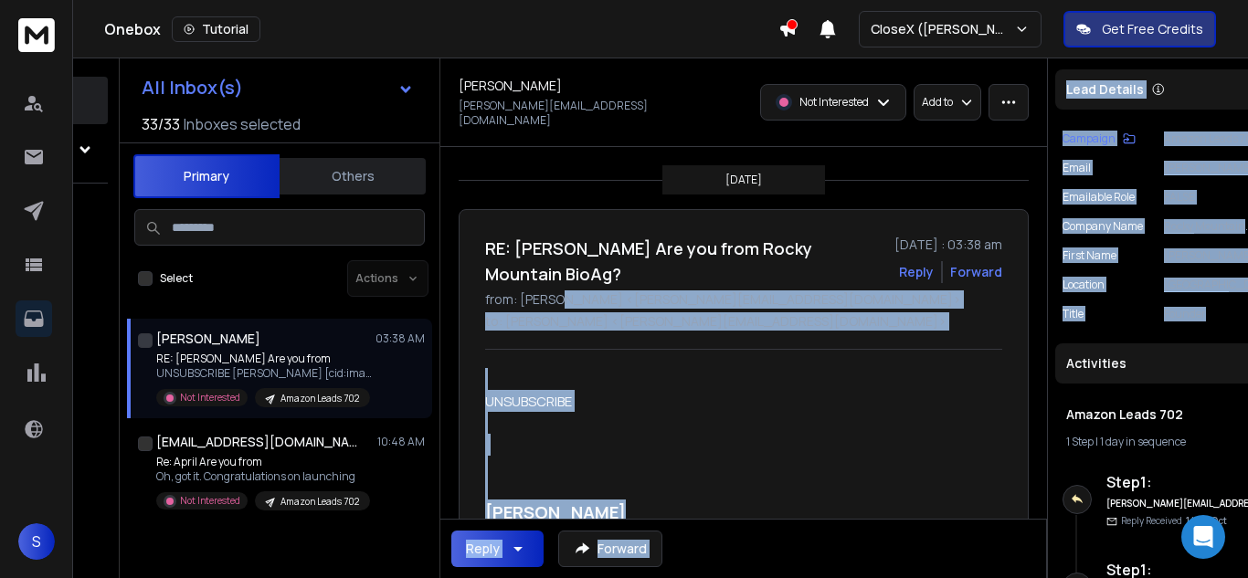
scroll to position [0, 219]
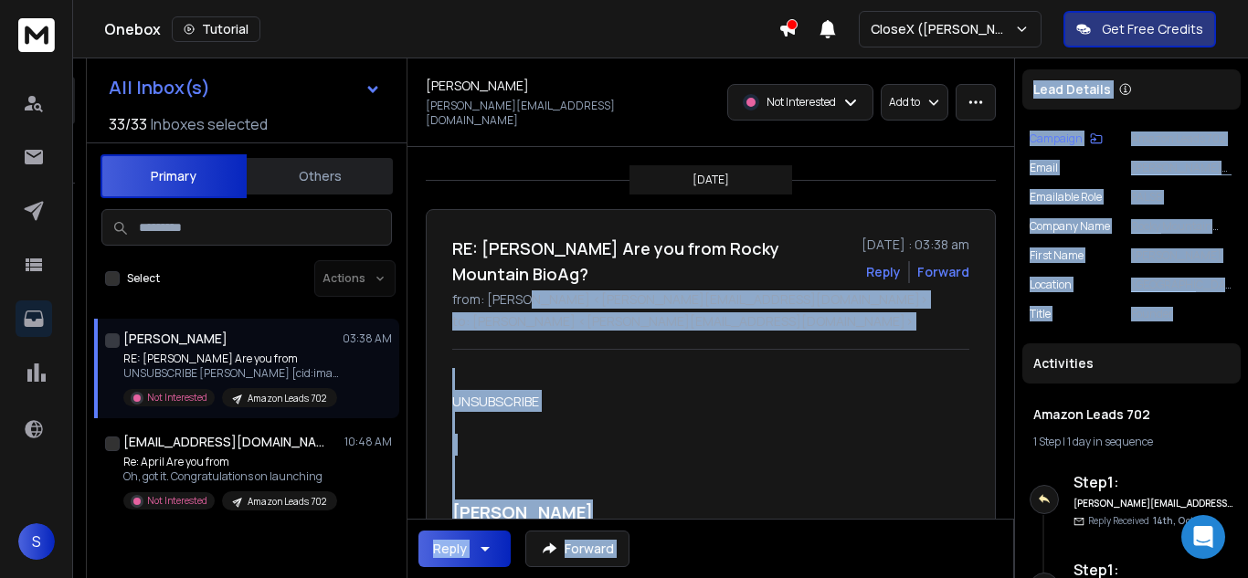
drag, startPoint x: 734, startPoint y: 295, endPoint x: 1255, endPoint y: 333, distance: 522.3
click at [1247, 333] on html "ReferralStack Unlock AI-powered affiliate growth Lifetime Deals available! Clai…" at bounding box center [624, 289] width 1248 height 578
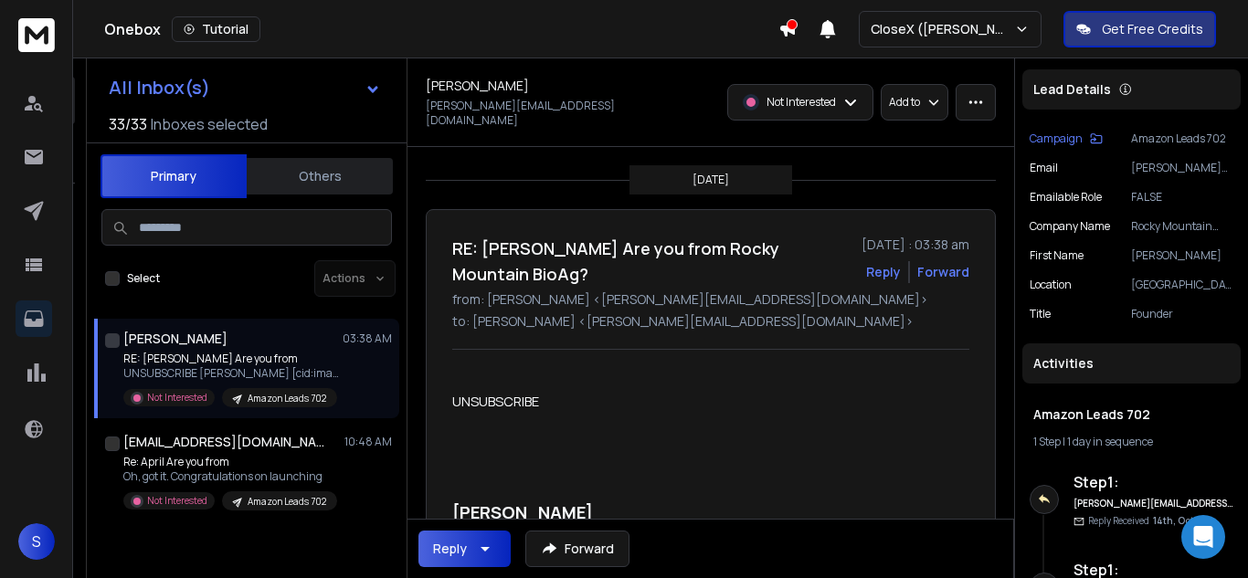
click at [1055, 130] on div "Campaign Amazon Leads 702 Email [PERSON_NAME][EMAIL_ADDRESS][DOMAIN_NAME] email…" at bounding box center [1132, 227] width 218 height 234
click at [1053, 138] on p "Campaign" at bounding box center [1056, 139] width 53 height 15
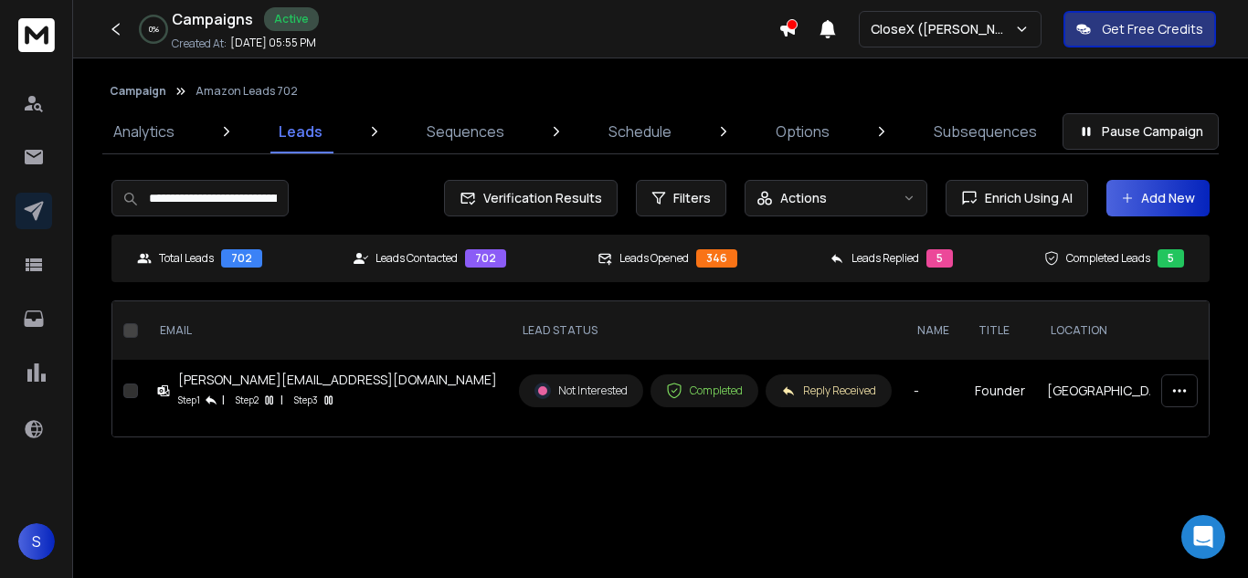
click at [903, 398] on td "-" at bounding box center [933, 391] width 61 height 62
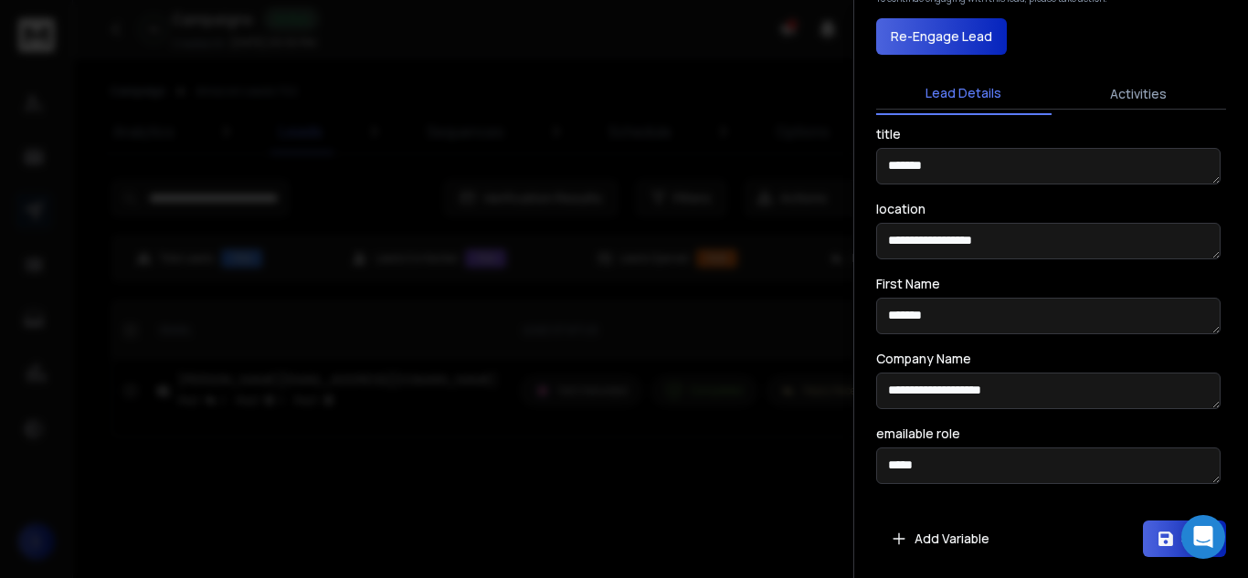
scroll to position [168, 0]
click at [410, 496] on div at bounding box center [624, 289] width 1248 height 578
